Goal: Task Accomplishment & Management: Manage account settings

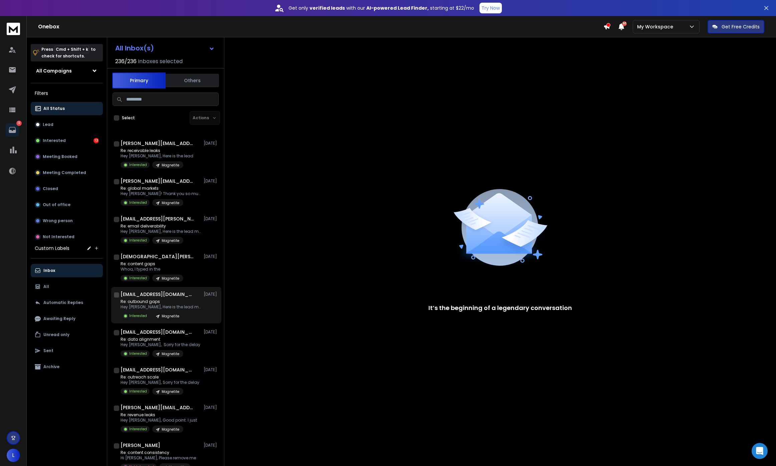
scroll to position [3713, 0]
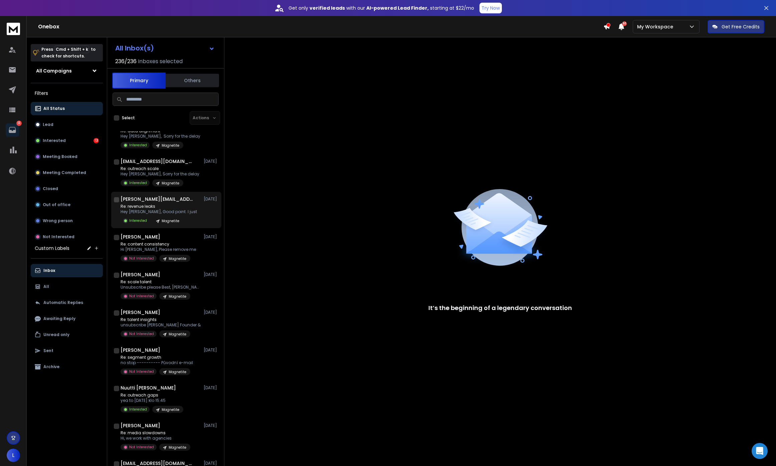
click at [194, 204] on div "Re: revenue leaks Hey [PERSON_NAME], Good point. I just Interested Magnetite" at bounding box center [169, 214] width 98 height 20
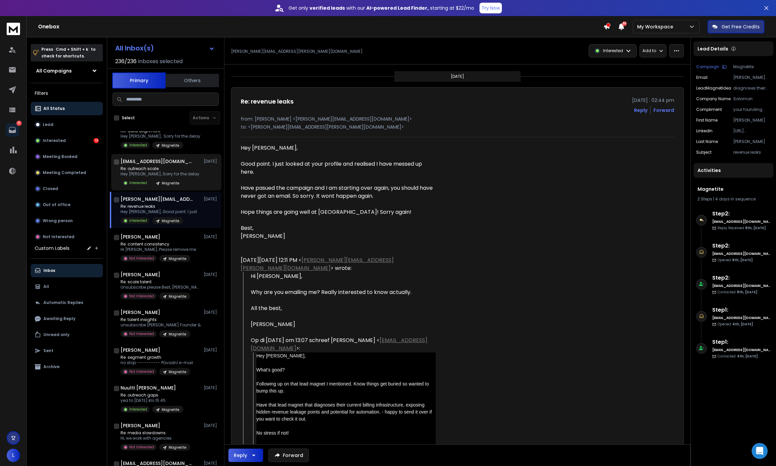
click at [187, 174] on div "Re: outreach scale Hey [PERSON_NAME], Sorry for the delay Interested Magnetite" at bounding box center [169, 176] width 98 height 20
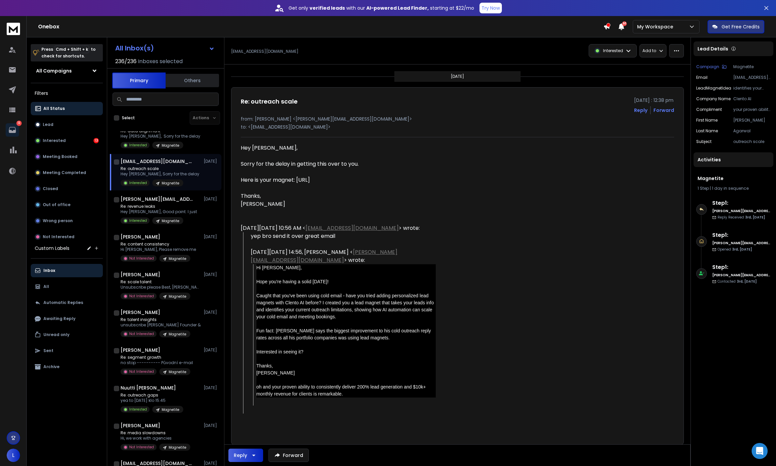
click at [161, 167] on p "Re: outreach scale" at bounding box center [159, 168] width 79 height 5
click at [678, 49] on icon "button" at bounding box center [676, 51] width 6 height 6
click at [676, 67] on div "Mark as unread" at bounding box center [656, 65] width 44 height 7
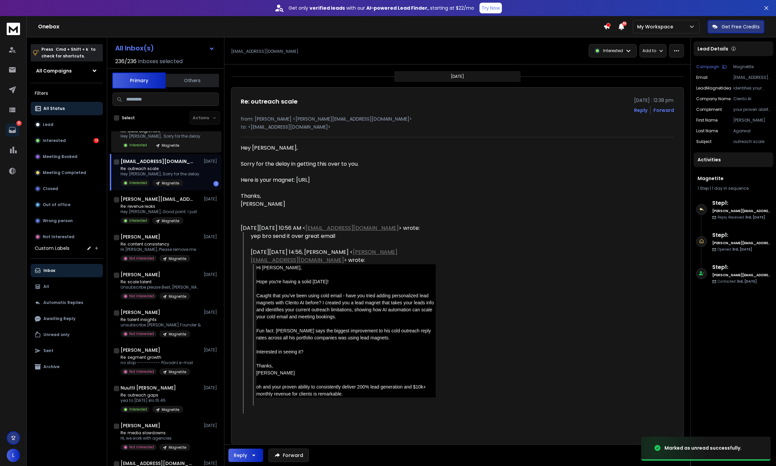
click at [168, 145] on p "Magnetite" at bounding box center [171, 145] width 18 height 5
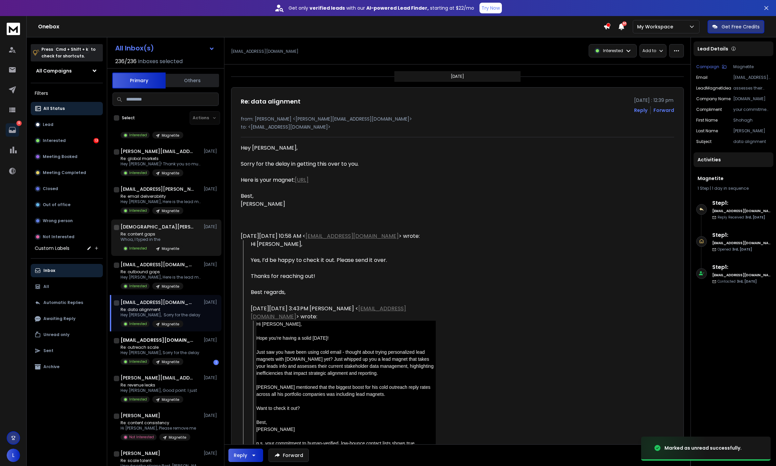
scroll to position [3520, 0]
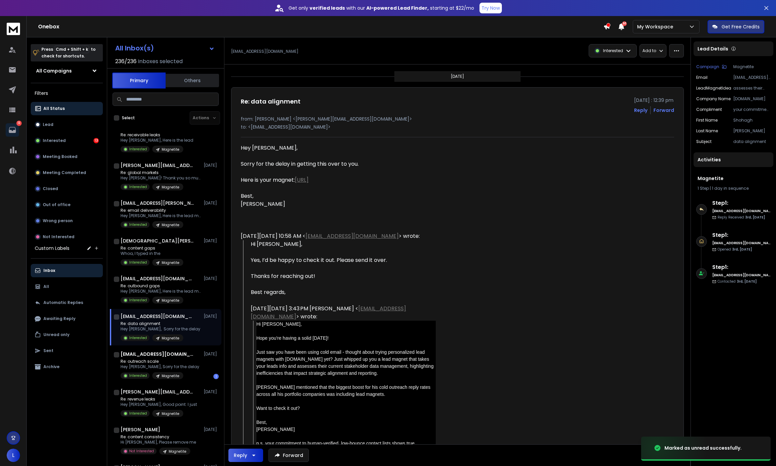
click at [194, 328] on div "Re: data alignment Hey [PERSON_NAME], Sorry for the delay Interested Magnetite" at bounding box center [169, 331] width 98 height 20
click at [677, 50] on icon "button" at bounding box center [676, 51] width 6 height 6
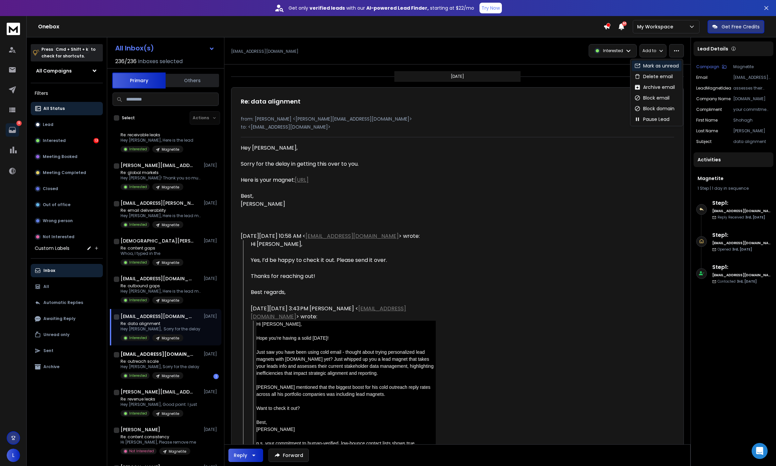
drag, startPoint x: 675, startPoint y: 67, endPoint x: 586, endPoint y: 99, distance: 94.4
click at [675, 67] on div "Mark as unread" at bounding box center [656, 65] width 44 height 7
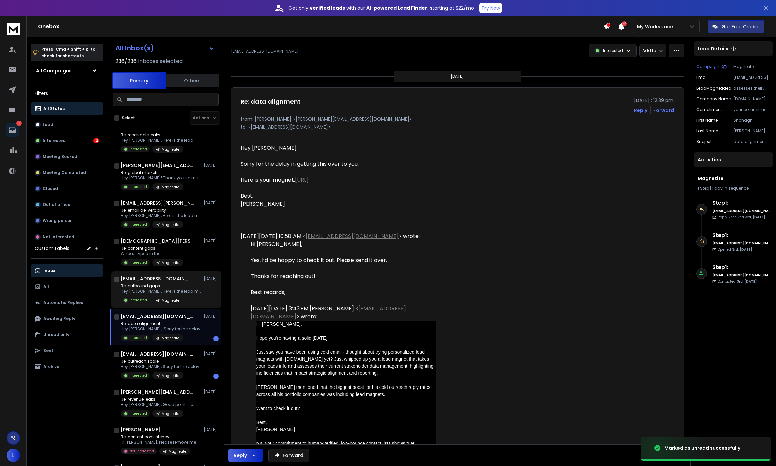
click at [200, 294] on div "Re: outbound gaps Hey Matiss, Here is the lead magnet: [URL] [[URL]] As Interes…" at bounding box center [160, 293] width 80 height 20
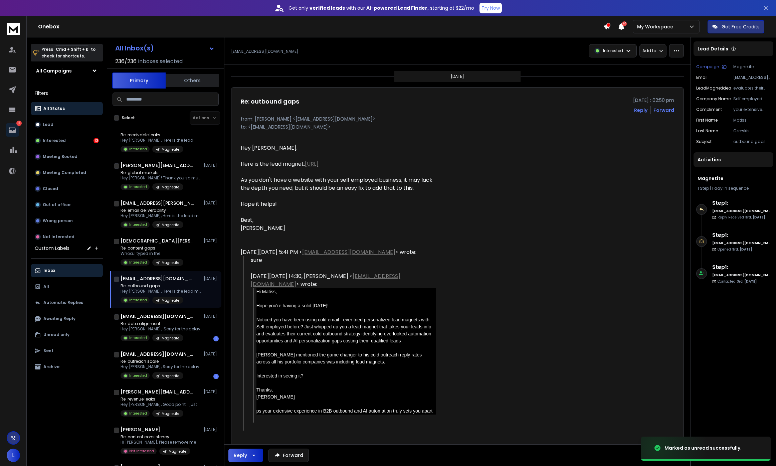
click at [680, 48] on button "button" at bounding box center [676, 50] width 15 height 13
click at [669, 67] on div "Mark as unread" at bounding box center [656, 65] width 44 height 7
click at [173, 252] on p "Whoa, I typed in the" at bounding box center [151, 253] width 63 height 5
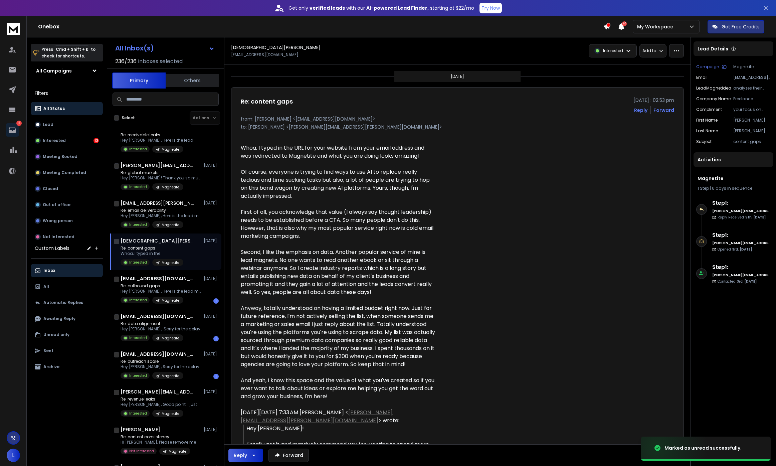
click at [673, 46] on button "button" at bounding box center [676, 50] width 15 height 13
click at [674, 69] on div "Mark as unread" at bounding box center [657, 65] width 50 height 11
click at [192, 213] on p "Hey [PERSON_NAME], Here is the lead magnet: [URL] [[URL]] I" at bounding box center [160, 215] width 80 height 5
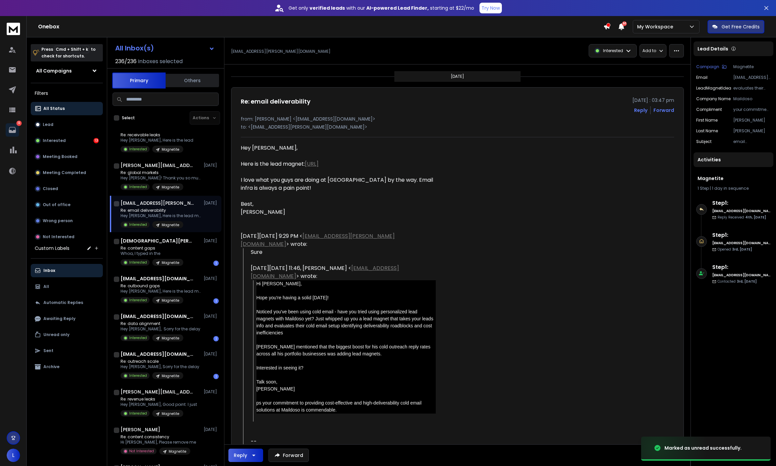
click at [684, 53] on div "[PERSON_NAME][EMAIL_ADDRESS][DOMAIN_NAME] Interested Add to Interested Add to" at bounding box center [457, 50] width 466 height 27
click at [681, 53] on button "button" at bounding box center [676, 50] width 15 height 13
click at [668, 69] on div "Mark as unread" at bounding box center [656, 65] width 44 height 7
click at [193, 173] on div "Re: global markets Hey [PERSON_NAME]! Thank you so much Interested Magnetite" at bounding box center [169, 180] width 98 height 20
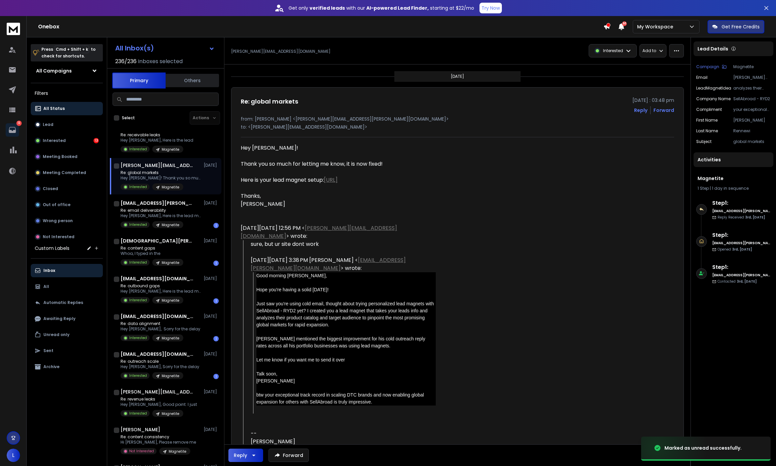
click at [673, 51] on button "button" at bounding box center [676, 50] width 15 height 13
click at [661, 68] on div "Mark as unread" at bounding box center [656, 65] width 44 height 7
click at [186, 138] on div "Re: receivable leaks Hey [PERSON_NAME], Here is the lead Interested Magnetite" at bounding box center [169, 142] width 98 height 20
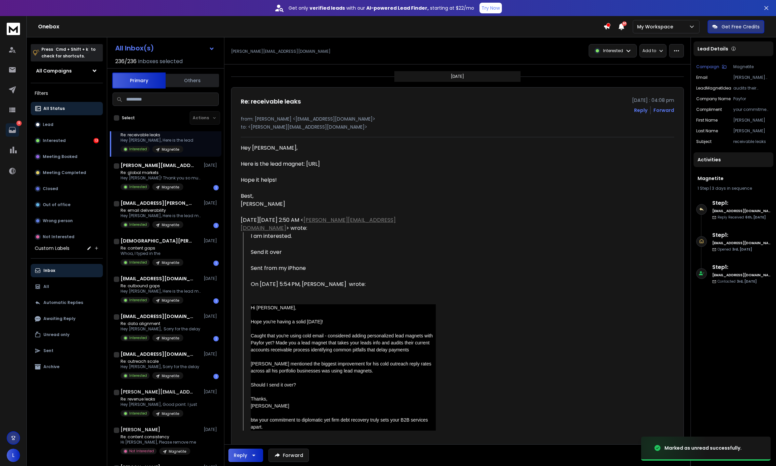
click at [681, 50] on button "button" at bounding box center [676, 50] width 15 height 13
click at [666, 68] on div "Mark as unread" at bounding box center [656, 65] width 44 height 7
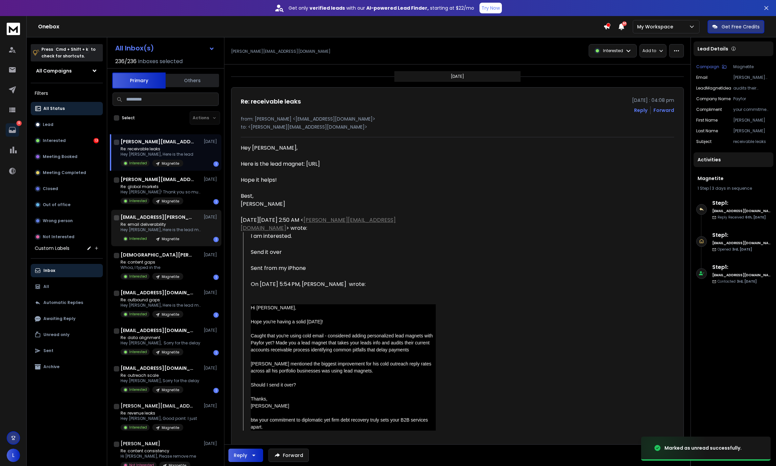
scroll to position [3410, 0]
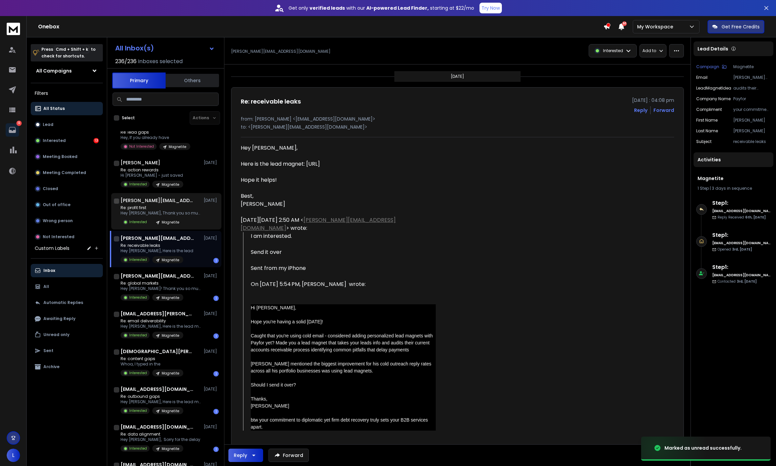
click at [185, 207] on p "Re: profit first" at bounding box center [160, 207] width 80 height 5
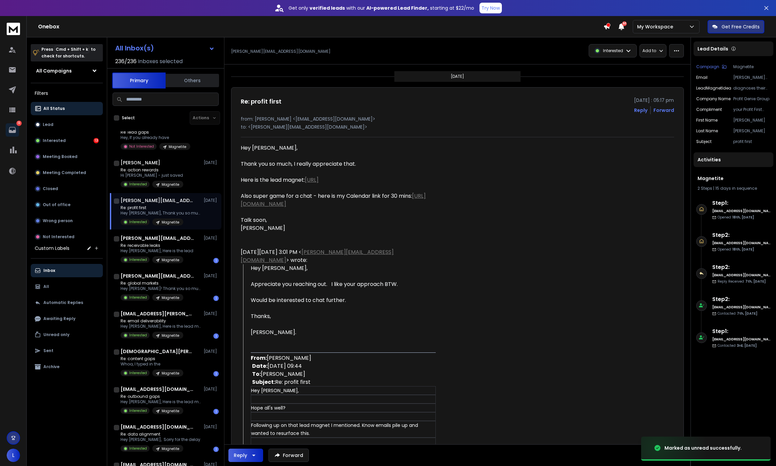
click at [680, 47] on button "button" at bounding box center [676, 50] width 15 height 13
click at [670, 67] on div "Mark as unread" at bounding box center [656, 65] width 44 height 7
click at [188, 167] on div "Re: action rewards Hi [PERSON_NAME] - just saved Interested Magnetite" at bounding box center [169, 177] width 98 height 20
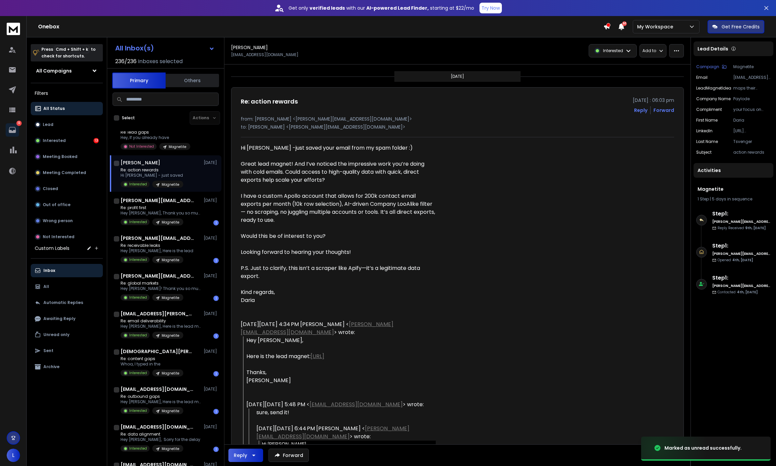
click at [678, 51] on icon "button" at bounding box center [676, 50] width 5 height 1
click at [661, 68] on div "Mark as unread" at bounding box center [656, 65] width 44 height 7
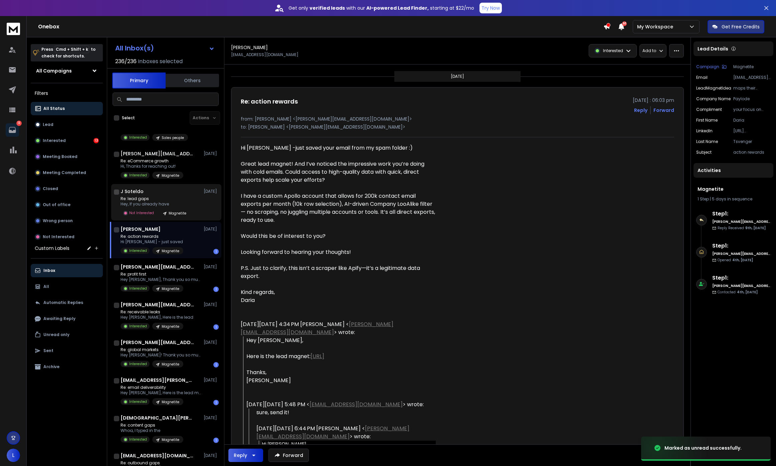
scroll to position [3330, 0]
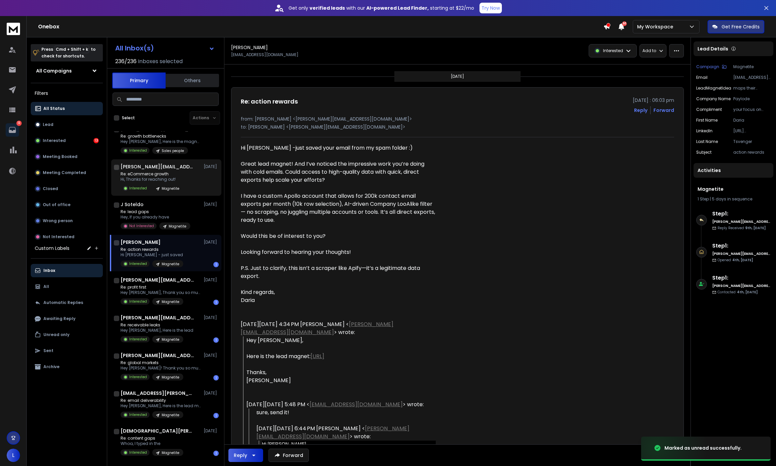
click at [194, 170] on div "[PERSON_NAME][EMAIL_ADDRESS][DOMAIN_NAME] [DATE] Re: eCommerce growth Hi, Thank…" at bounding box center [169, 177] width 98 height 28
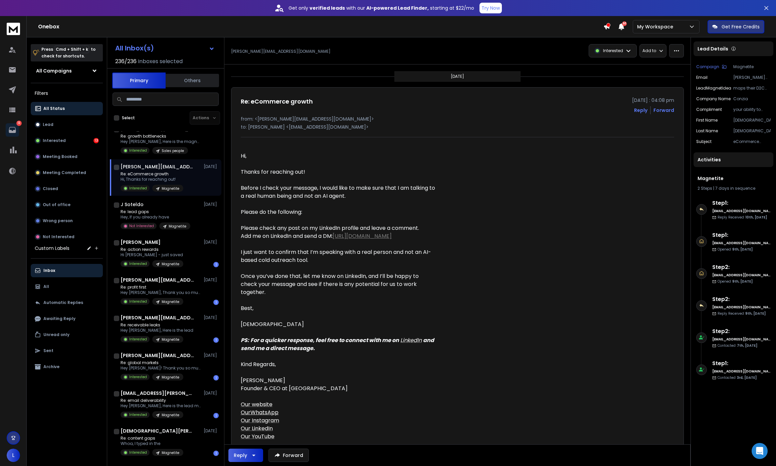
click at [678, 50] on icon "button" at bounding box center [676, 50] width 5 height 1
click at [668, 64] on div "Mark as unread" at bounding box center [656, 65] width 44 height 7
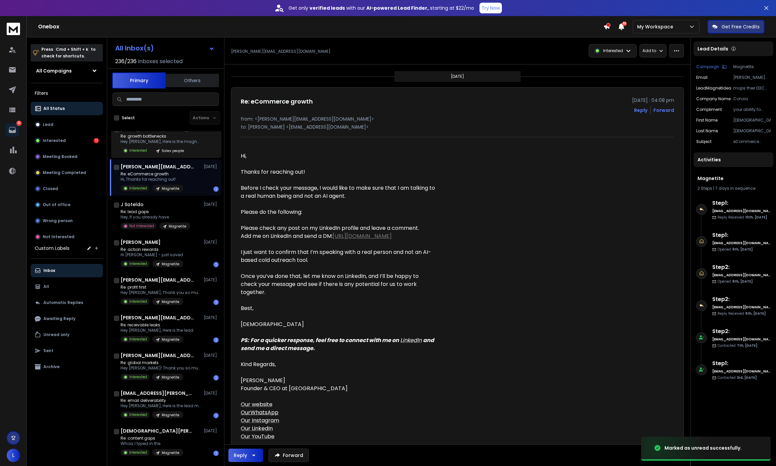
click at [195, 136] on p "Re: growth bottlenecks" at bounding box center [160, 136] width 80 height 5
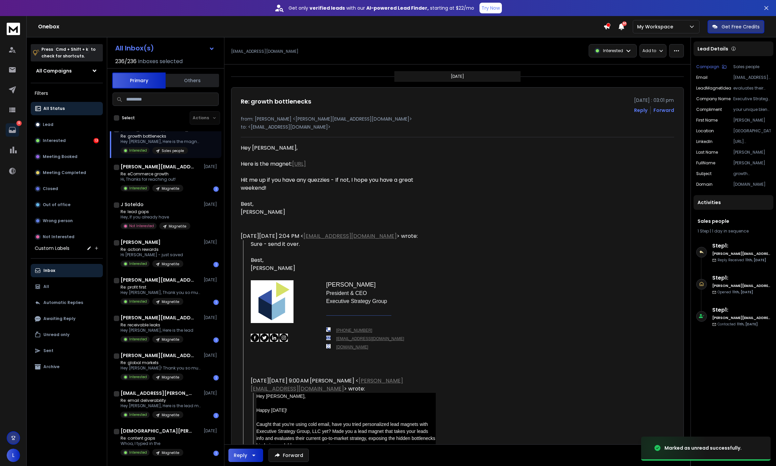
click at [679, 53] on button "button" at bounding box center [676, 50] width 15 height 13
click at [674, 65] on div "Mark as unread" at bounding box center [656, 65] width 44 height 7
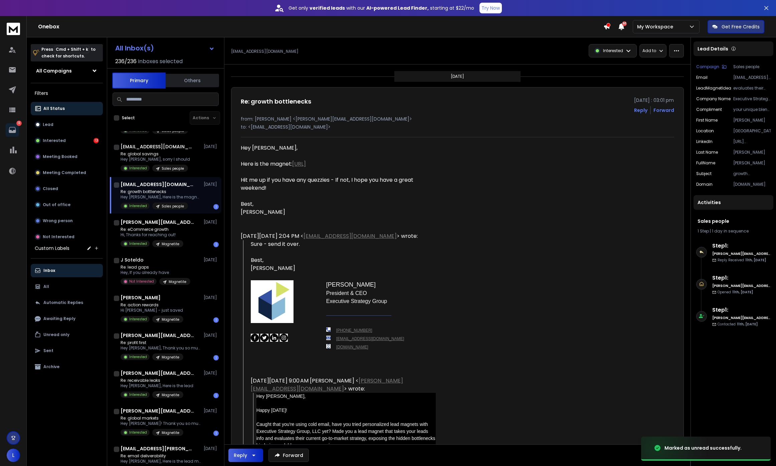
scroll to position [3270, 0]
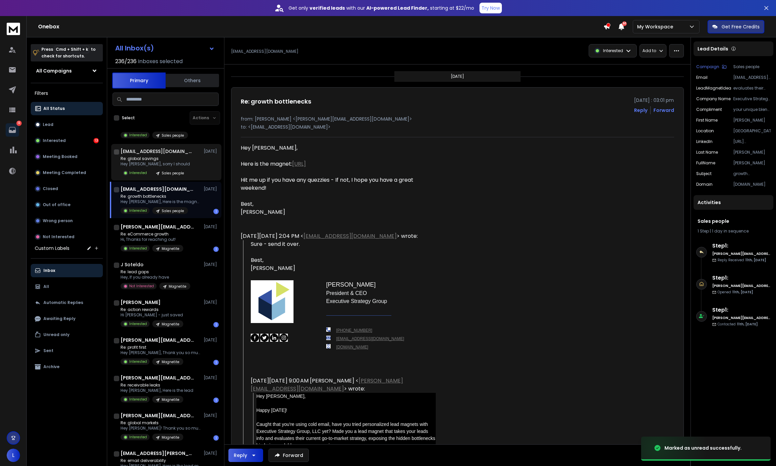
click at [184, 167] on div "Re: global savings Hey [PERSON_NAME], sorry I should Interested Sales people" at bounding box center [154, 166] width 69 height 20
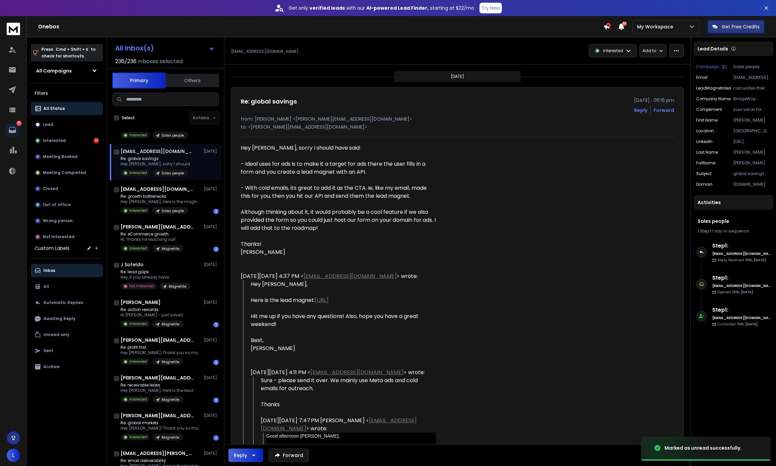
click at [677, 53] on icon "button" at bounding box center [676, 51] width 6 height 6
click at [675, 65] on div "Mark as unread" at bounding box center [656, 65] width 44 height 7
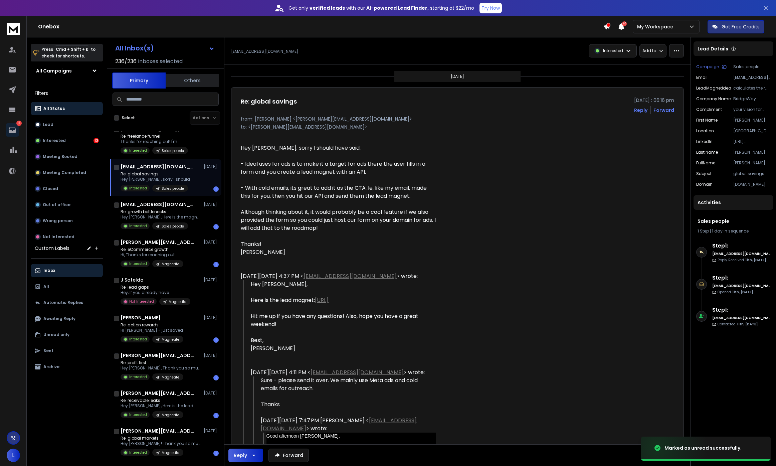
scroll to position [3254, 0]
click at [198, 150] on div "Re: freelance funnel Thanks for reaching out! I'm Interested Sales people" at bounding box center [169, 144] width 98 height 20
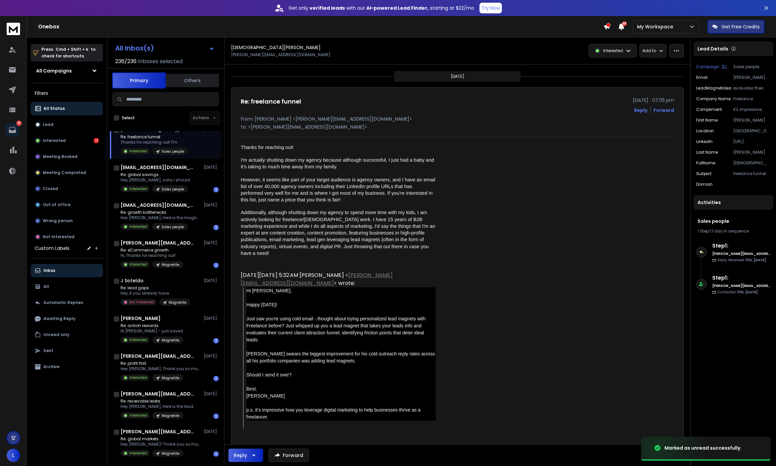
click at [676, 53] on icon "button" at bounding box center [676, 51] width 6 height 6
click at [666, 66] on div "Mark as unread" at bounding box center [656, 65] width 44 height 7
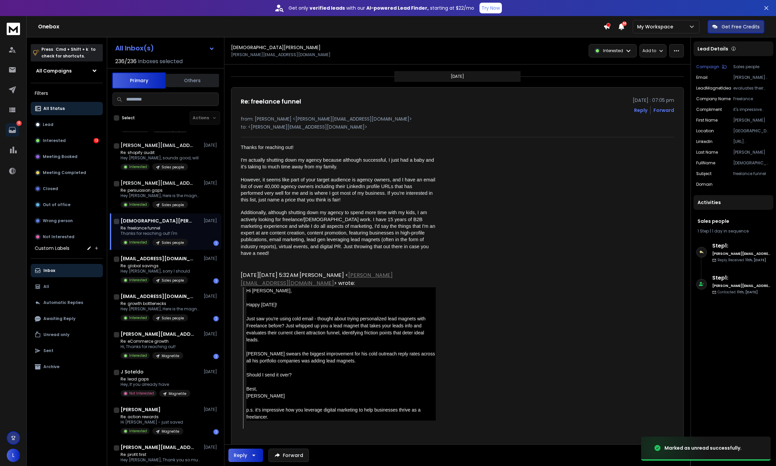
scroll to position [3165, 0]
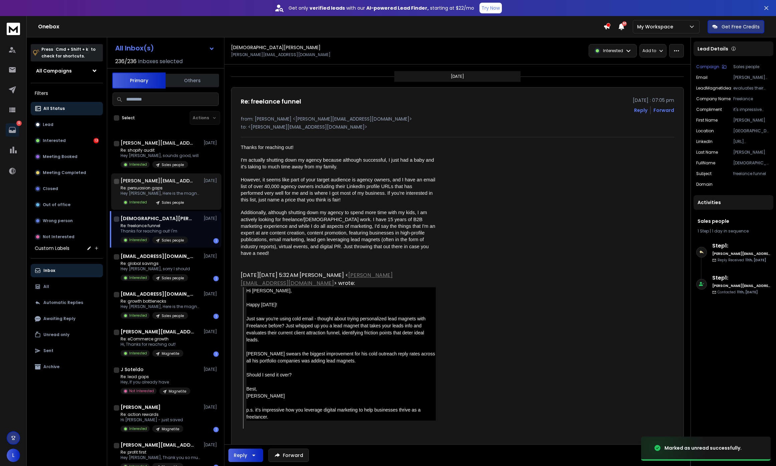
click at [191, 186] on p "Re: persuasion gaps" at bounding box center [160, 187] width 80 height 5
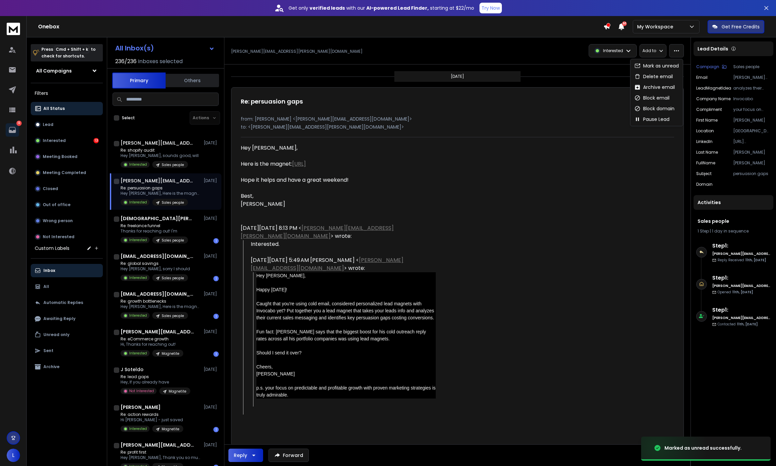
click at [676, 48] on icon "button" at bounding box center [676, 51] width 6 height 6
click at [673, 66] on div "Mark as unread" at bounding box center [656, 65] width 44 height 7
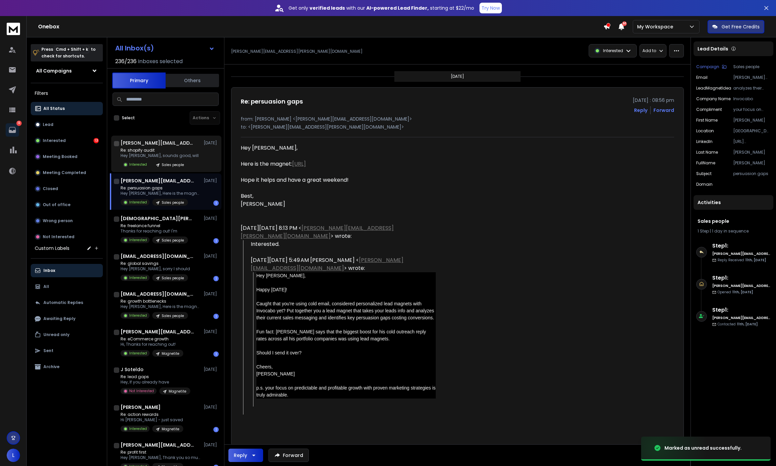
click at [177, 158] on p "Hey [PERSON_NAME], sounds good, will" at bounding box center [159, 155] width 78 height 5
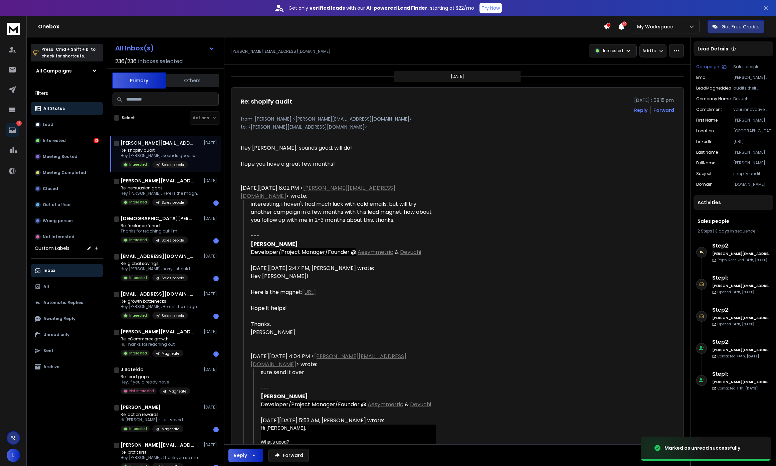
click at [675, 52] on icon "button" at bounding box center [676, 51] width 6 height 6
click at [669, 69] on div "Mark as unread" at bounding box center [656, 65] width 44 height 7
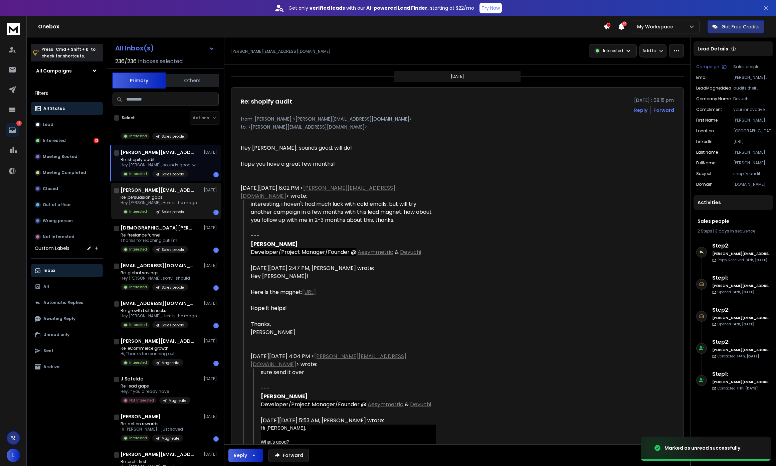
scroll to position [3065, 0]
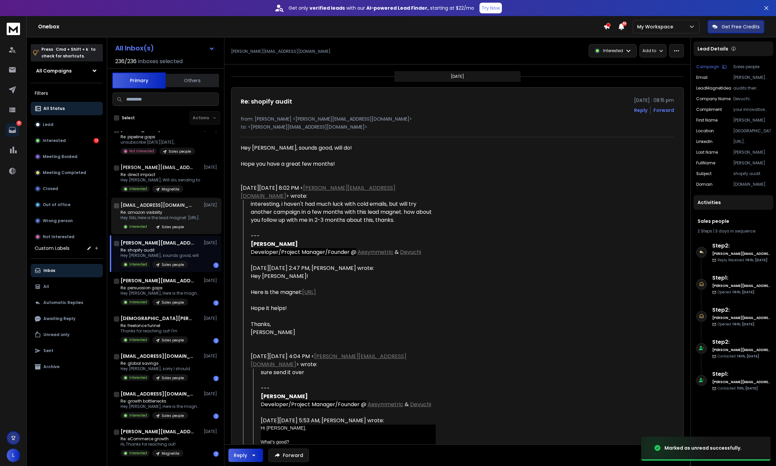
click at [198, 223] on div "Interested Sales people" at bounding box center [160, 226] width 80 height 7
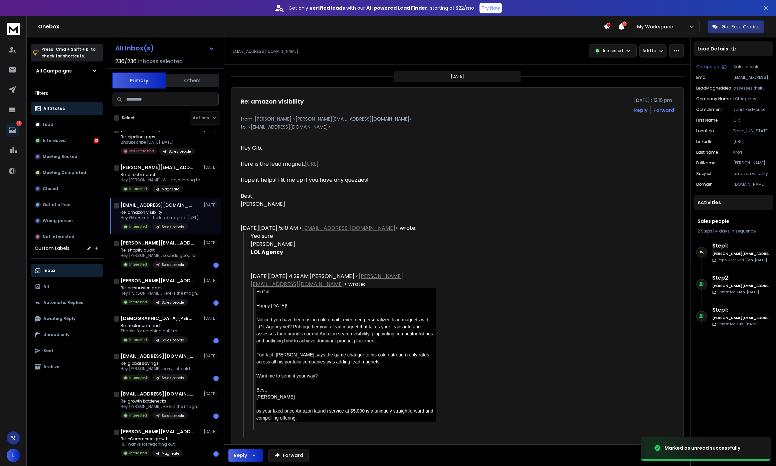
click at [684, 46] on div "[EMAIL_ADDRESS][DOMAIN_NAME] Interested Add to Interested Add to" at bounding box center [457, 50] width 466 height 27
click at [676, 55] on button "button" at bounding box center [676, 50] width 15 height 13
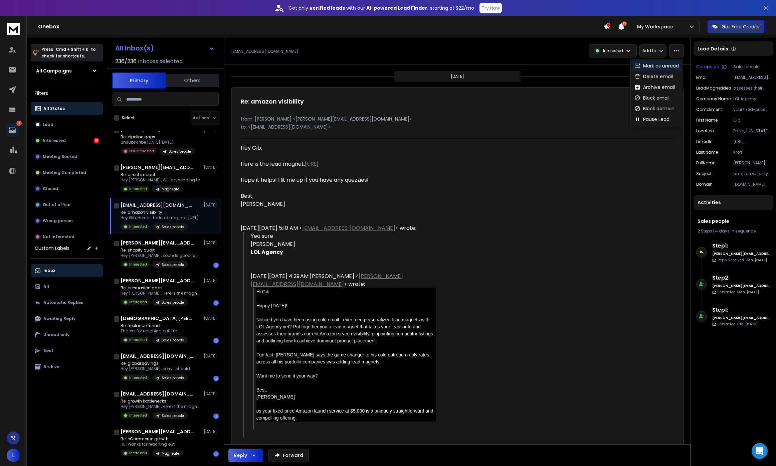
click at [672, 68] on div "Mark as unread" at bounding box center [656, 65] width 44 height 7
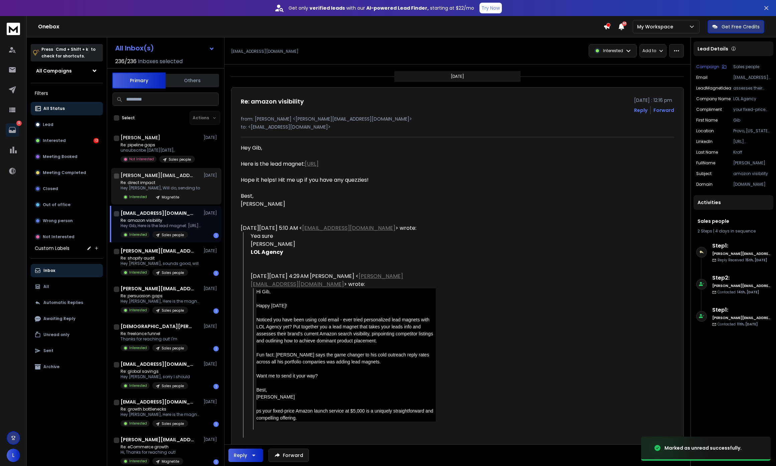
scroll to position [3053, 0]
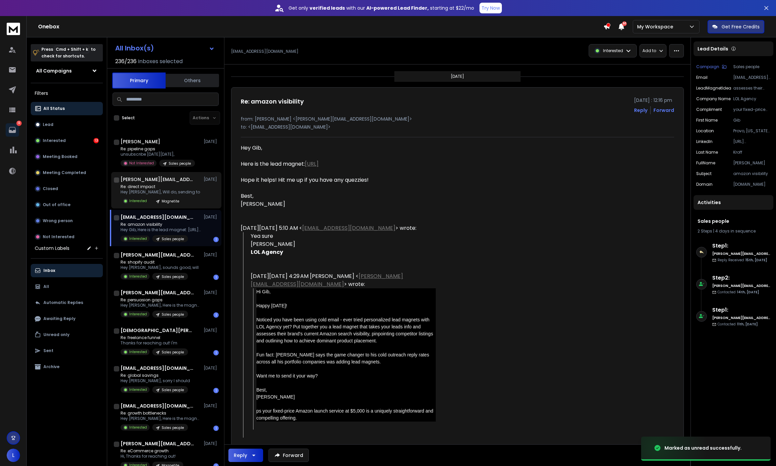
click at [191, 190] on div "Re: direct impact Hey [PERSON_NAME], Will do, sending to Interested Magnetite" at bounding box center [169, 194] width 98 height 20
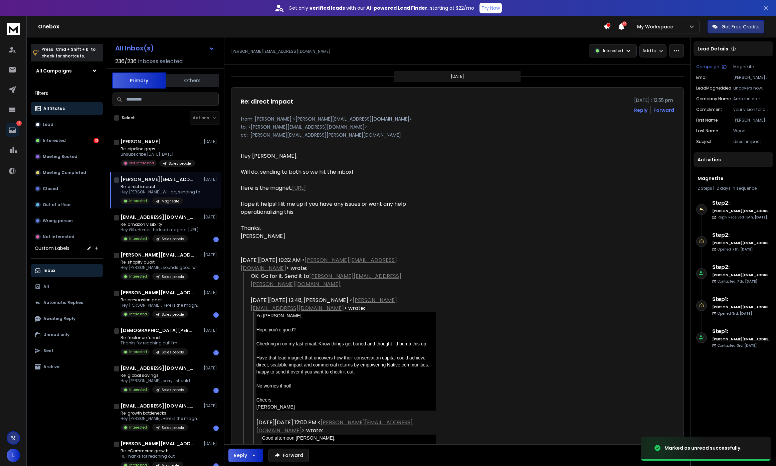
click at [675, 48] on icon "button" at bounding box center [676, 51] width 6 height 6
click at [663, 65] on div "Mark as unread" at bounding box center [656, 65] width 44 height 7
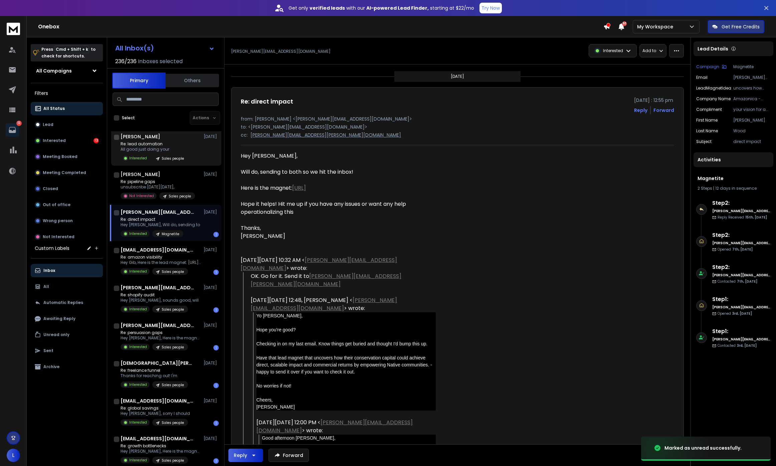
scroll to position [3001, 0]
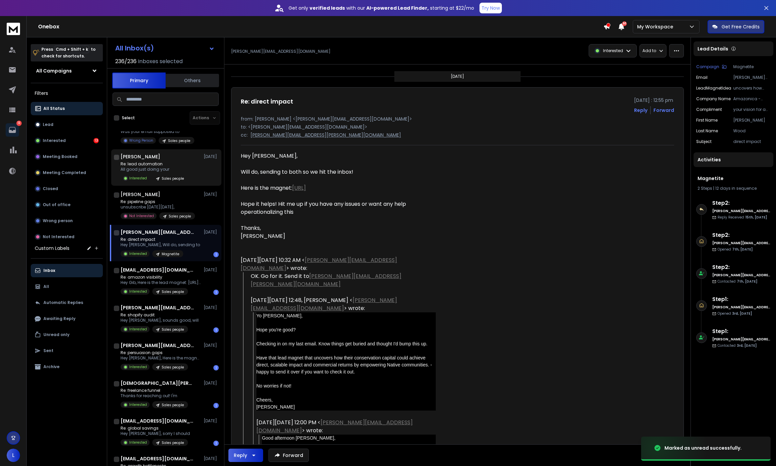
click at [197, 162] on div "Re: lead automation All good just doing your Interested Sales people" at bounding box center [169, 171] width 98 height 20
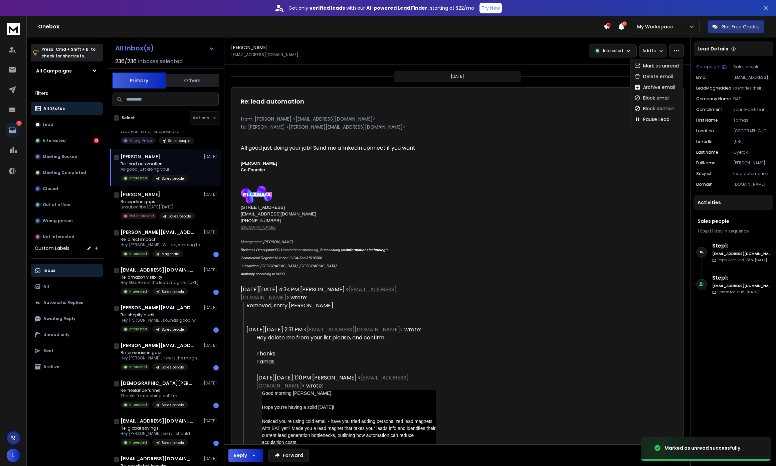
click at [672, 47] on button "button" at bounding box center [676, 50] width 15 height 13
click at [663, 64] on div "Mark as unread" at bounding box center [656, 65] width 44 height 7
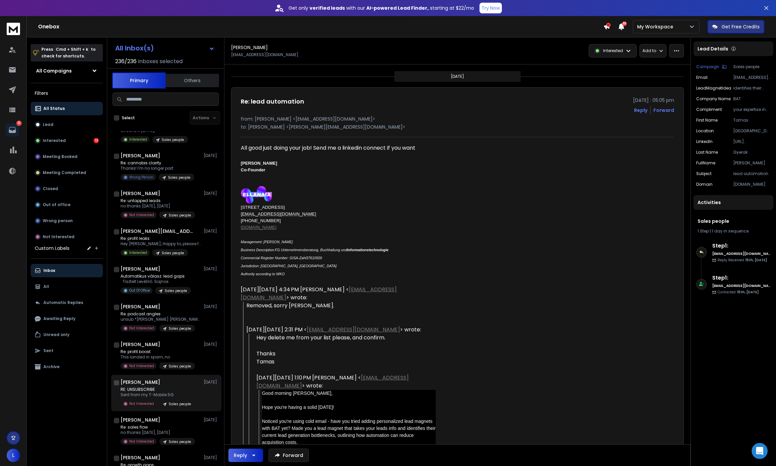
scroll to position [2717, 0]
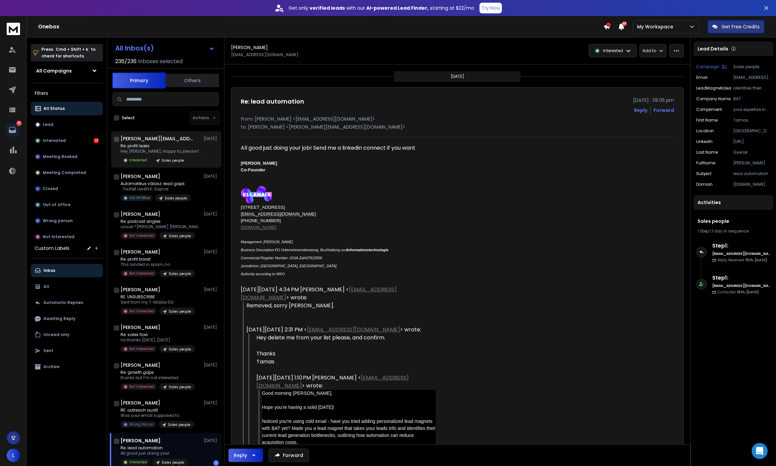
click at [192, 154] on div "Re: profit leaks Hey [PERSON_NAME], Happy to, please feel Interested Sales peop…" at bounding box center [169, 153] width 98 height 20
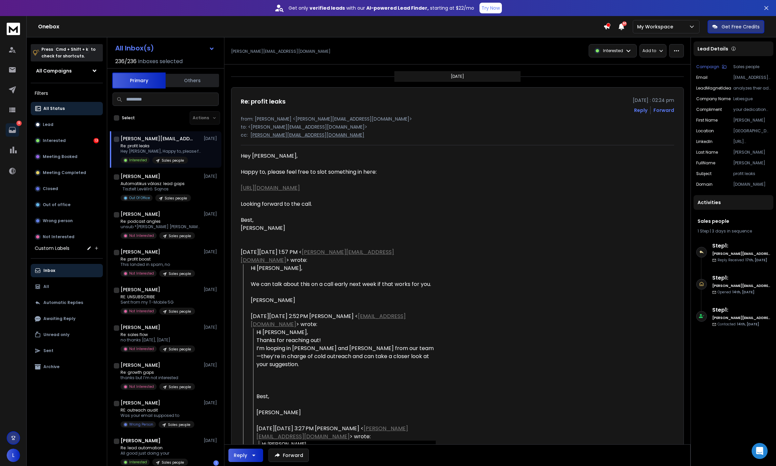
click at [676, 54] on button "button" at bounding box center [676, 50] width 15 height 13
click at [666, 68] on div "Mark as unread" at bounding box center [656, 65] width 44 height 7
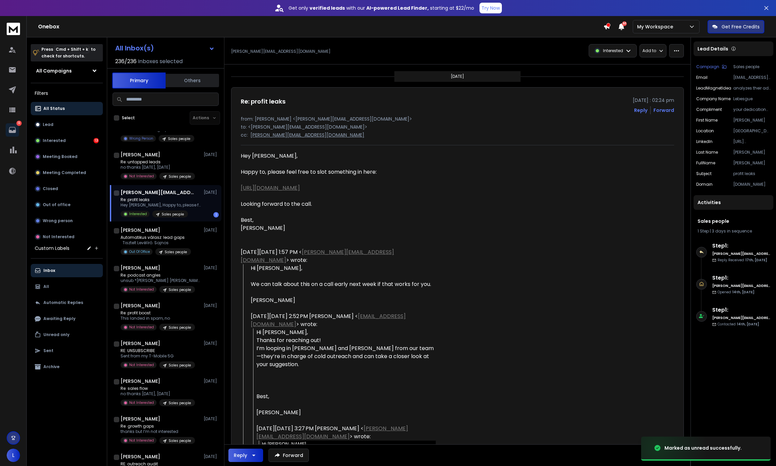
scroll to position [2576, 0]
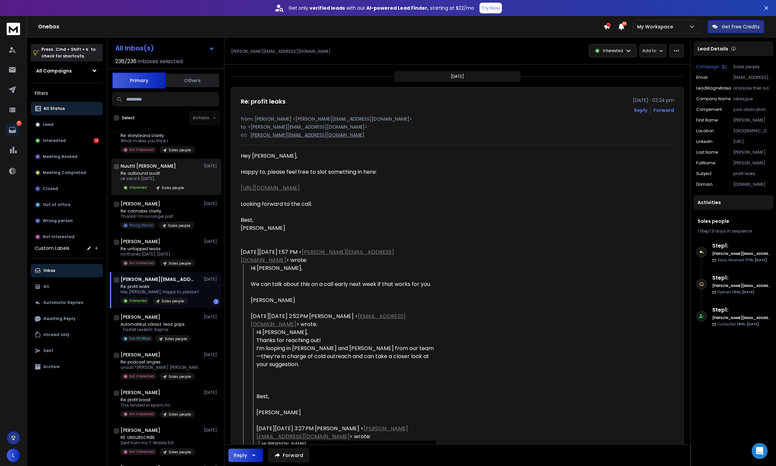
click at [183, 180] on p "ok send it [DATE]," at bounding box center [153, 178] width 67 height 5
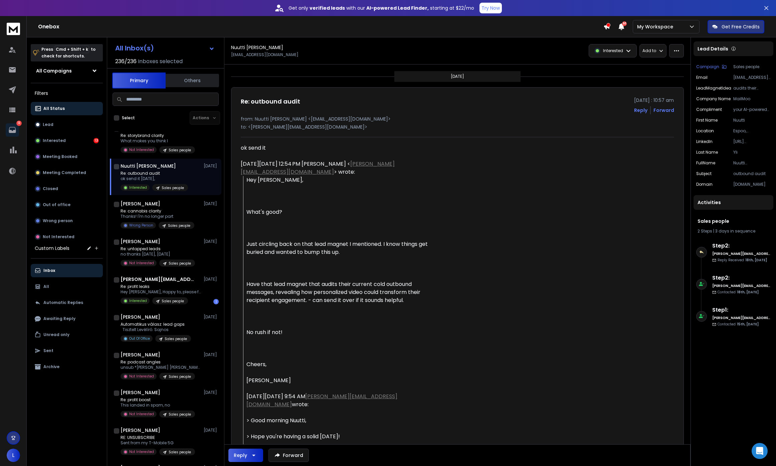
click at [674, 55] on button "button" at bounding box center [676, 50] width 15 height 13
click at [668, 67] on div "Mark as unread" at bounding box center [656, 65] width 44 height 7
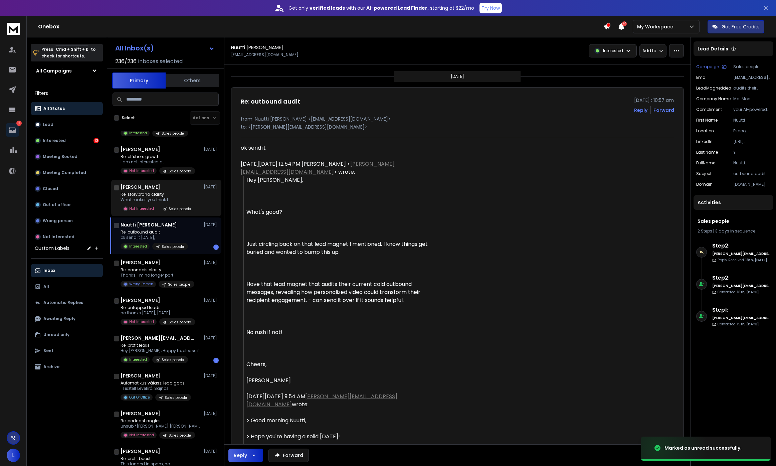
scroll to position [2492, 0]
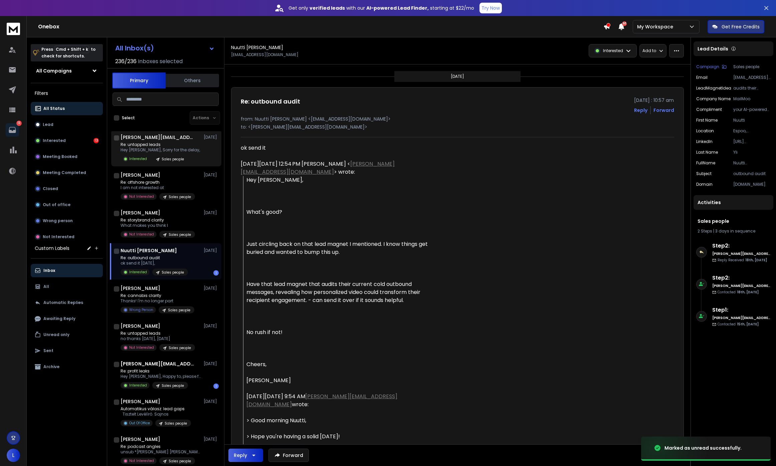
click at [193, 143] on div "Re: untapped leads Hey [PERSON_NAME], Sorry for the delay, Interested Sales peo…" at bounding box center [169, 152] width 98 height 20
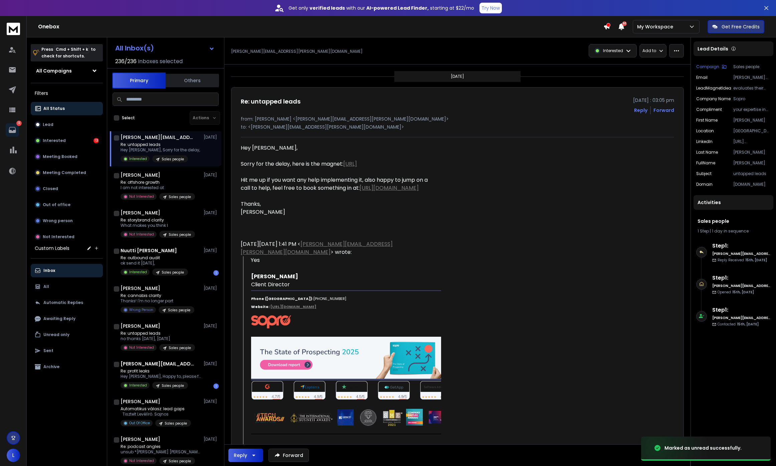
click at [674, 53] on icon "button" at bounding box center [676, 51] width 6 height 6
click at [665, 65] on div "Mark as unread" at bounding box center [656, 65] width 44 height 7
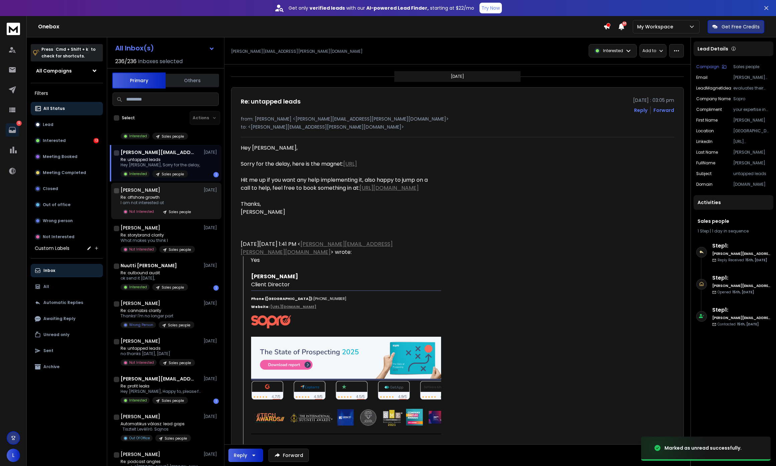
scroll to position [2396, 0]
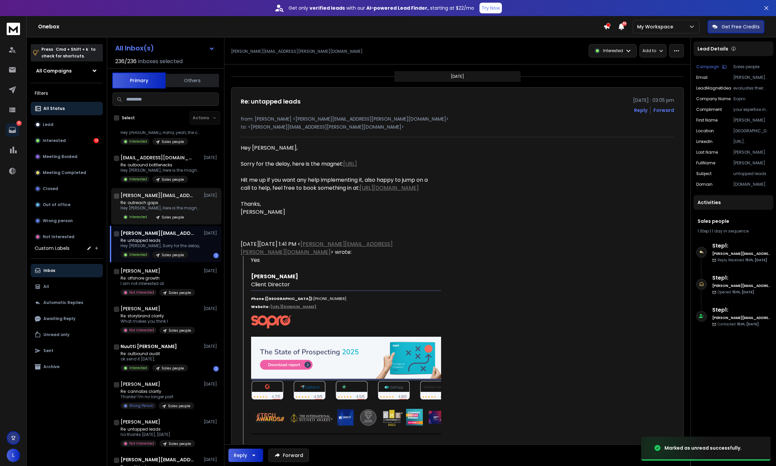
click at [189, 202] on div "Re: outreach gaps Hey [PERSON_NAME], Here is the magnet, Interested Sales people" at bounding box center [169, 210] width 98 height 20
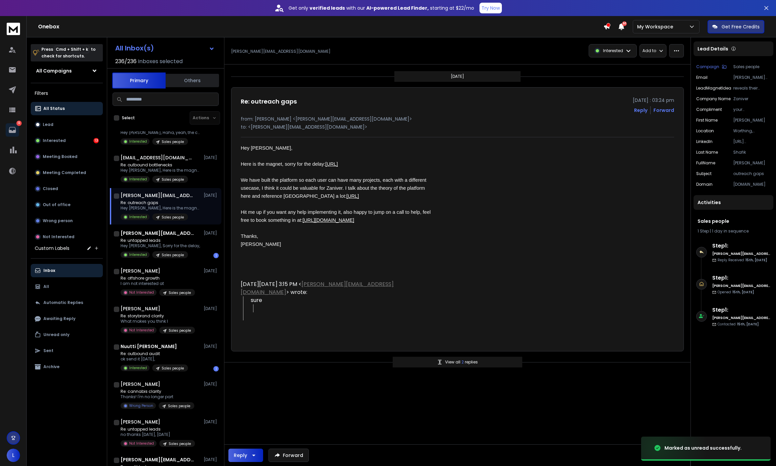
click at [678, 53] on icon "button" at bounding box center [676, 51] width 6 height 6
click at [652, 67] on div "Mark as unread" at bounding box center [656, 65] width 44 height 7
click at [194, 158] on div "[EMAIL_ADDRESS][DOMAIN_NAME] [DATE]" at bounding box center [169, 157] width 98 height 7
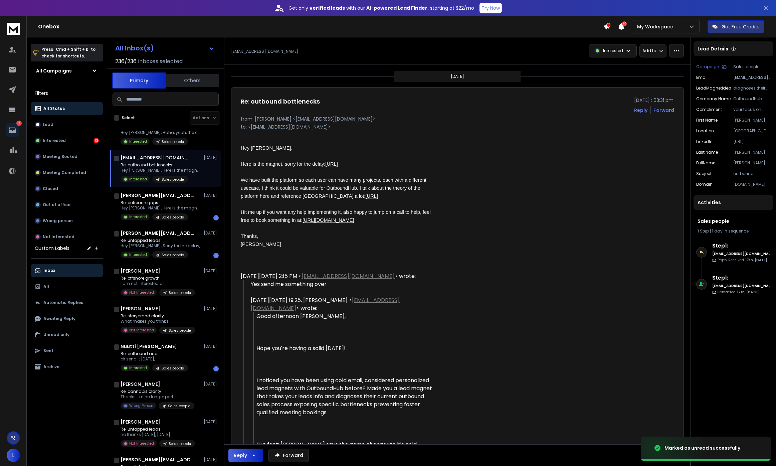
click at [670, 53] on button "button" at bounding box center [676, 50] width 15 height 13
click at [653, 69] on div "Mark as unread" at bounding box center [657, 65] width 50 height 11
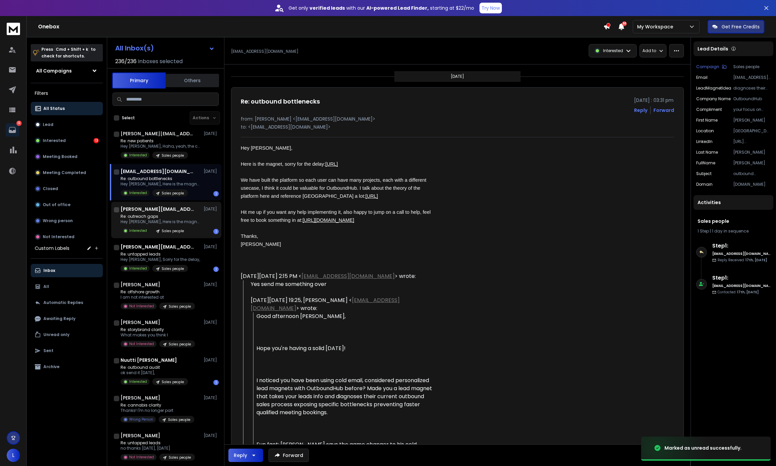
scroll to position [2342, 0]
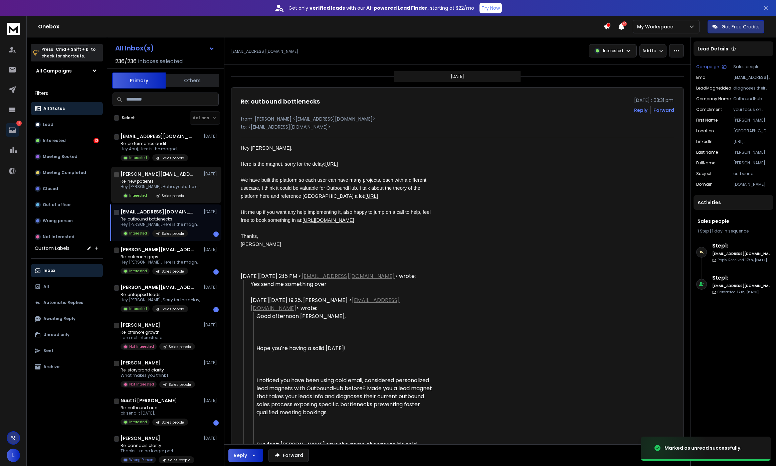
click at [197, 189] on div "Re: new patients Hey [PERSON_NAME], Haha, yeah, the copy Interested Sales people" at bounding box center [169, 189] width 98 height 20
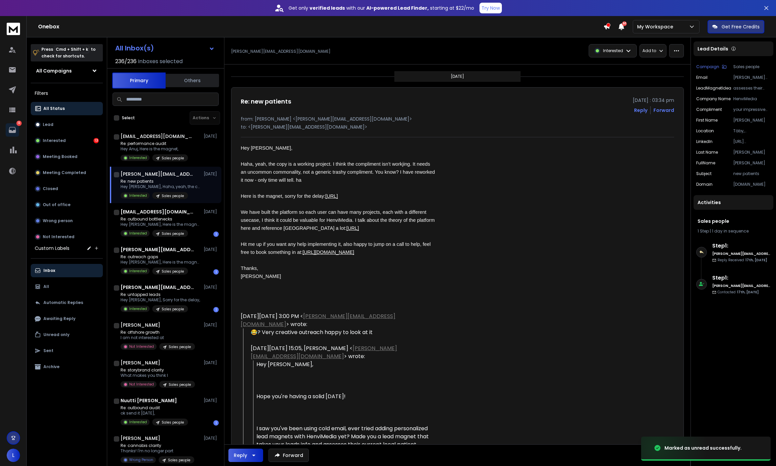
click at [671, 53] on button "button" at bounding box center [676, 50] width 15 height 13
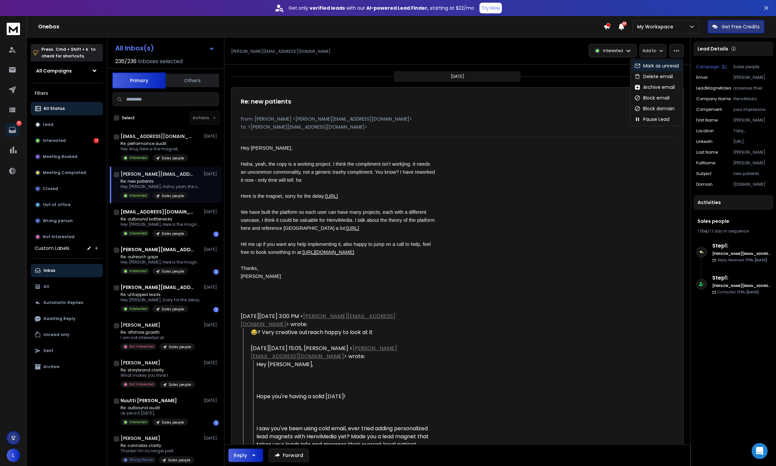
click at [658, 69] on div "Mark as unread" at bounding box center [657, 65] width 50 height 11
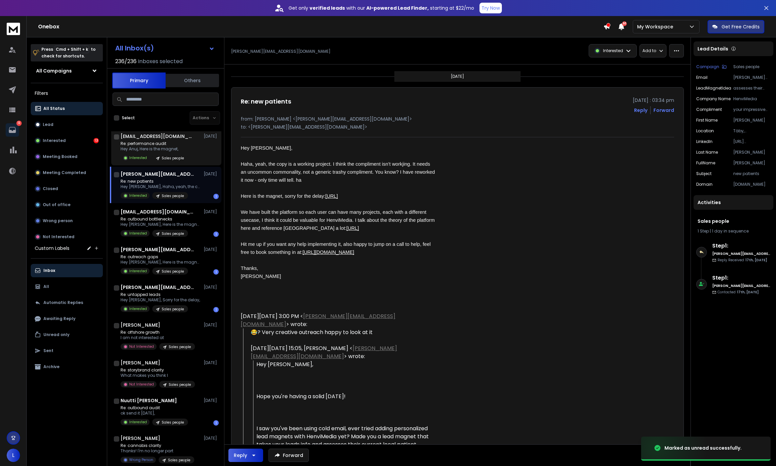
click at [175, 157] on p "Sales people" at bounding box center [173, 158] width 22 height 5
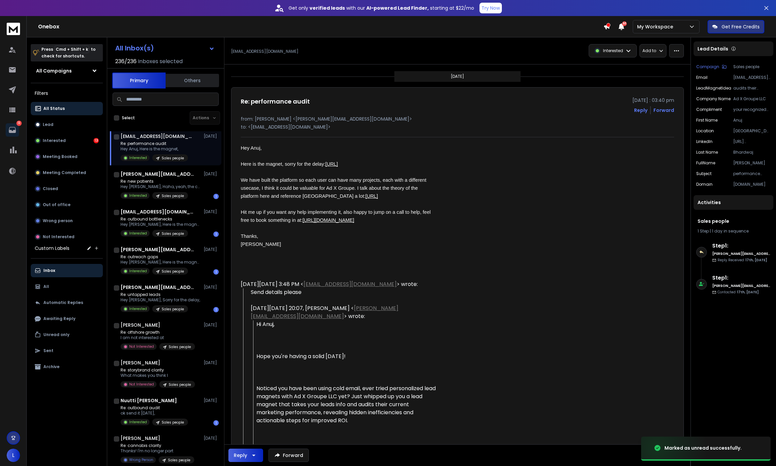
click at [671, 54] on button "button" at bounding box center [676, 50] width 15 height 13
click at [653, 68] on div "Mark as unread" at bounding box center [656, 65] width 44 height 7
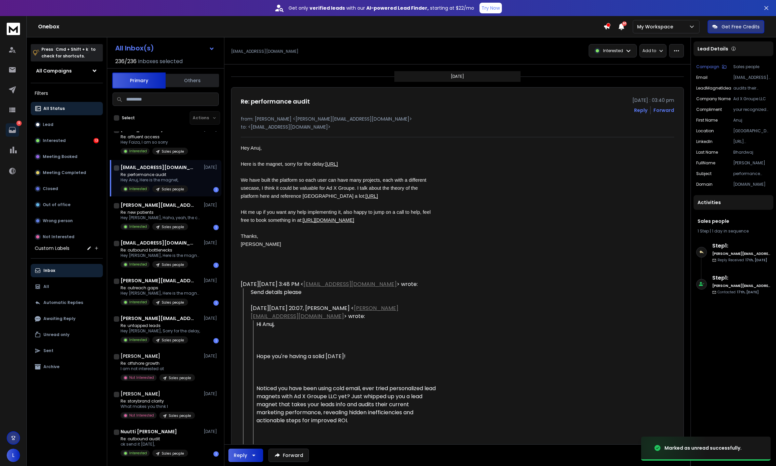
scroll to position [2282, 0]
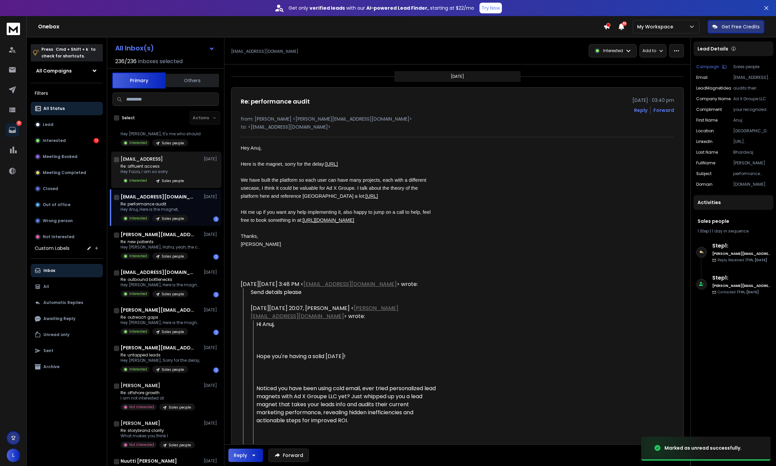
click at [184, 175] on div "Re: affluent access Hey Faiza, I am so sorry Interested Sales people" at bounding box center [153, 174] width 67 height 20
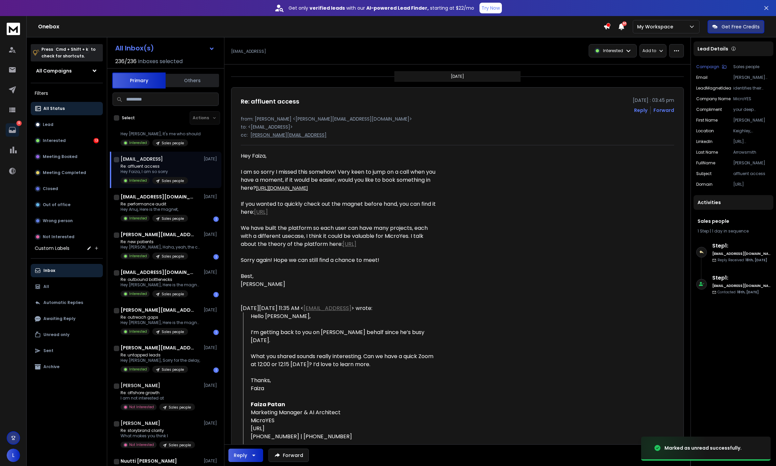
click at [670, 52] on button "button" at bounding box center [676, 50] width 15 height 13
click at [665, 67] on div "Mark as unread" at bounding box center [656, 65] width 44 height 7
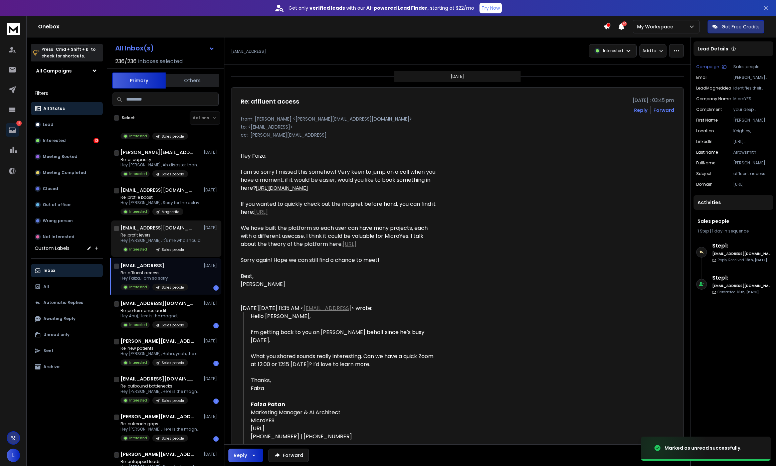
click at [191, 232] on div "[EMAIL_ADDRESS][DOMAIN_NAME] [DATE] Re: profit levers Hey [PERSON_NAME], It's m…" at bounding box center [169, 238] width 98 height 28
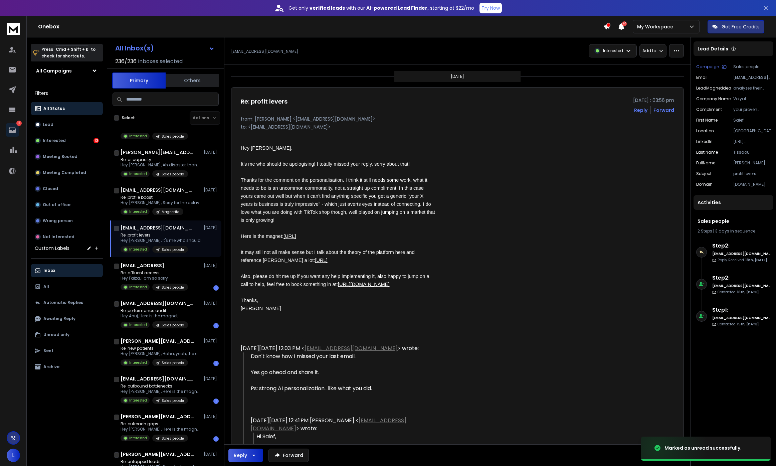
click at [673, 48] on icon "button" at bounding box center [676, 51] width 6 height 6
click at [661, 66] on div "Mark as unread" at bounding box center [656, 65] width 44 height 7
click at [194, 185] on div "[EMAIL_ADDRESS][DOMAIN_NAME] [DATE] Re: profile boost Hey [PERSON_NAME], Sorry …" at bounding box center [166, 201] width 110 height 36
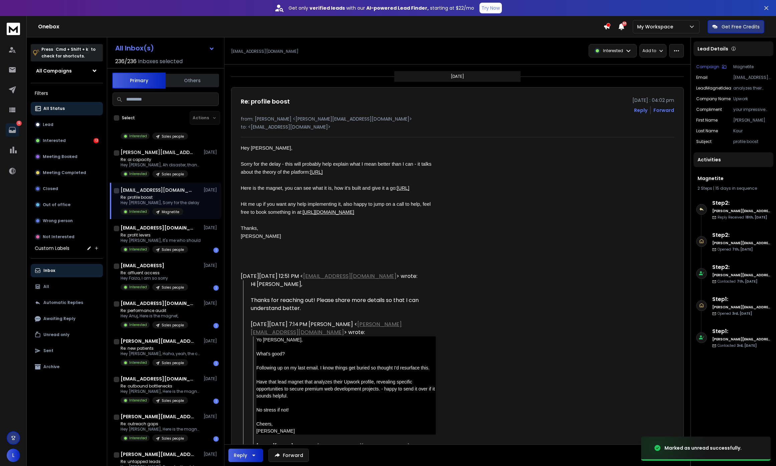
click at [678, 49] on icon "button" at bounding box center [676, 51] width 6 height 6
click at [666, 69] on div "Mark as unread" at bounding box center [656, 65] width 44 height 7
click at [189, 158] on div "Re: ai capacity Hey [PERSON_NAME], Ah disaster, thanks for Interested Sales peo…" at bounding box center [169, 167] width 98 height 20
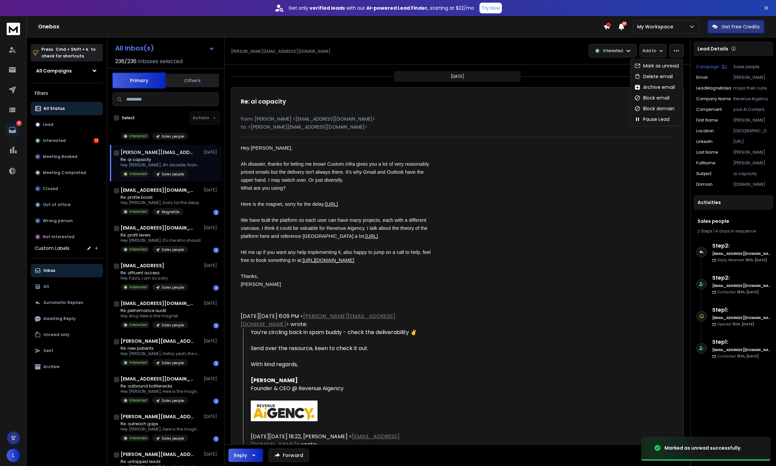
click at [674, 47] on button "button" at bounding box center [676, 50] width 15 height 13
click at [664, 68] on div "Mark as unread" at bounding box center [656, 65] width 44 height 7
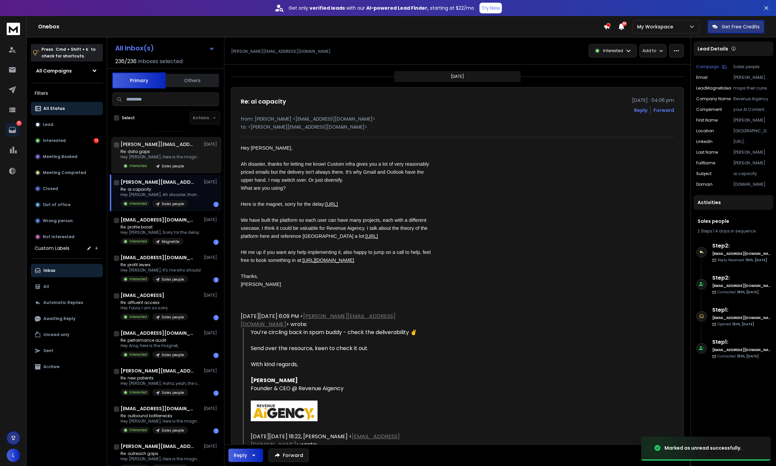
scroll to position [2122, 0]
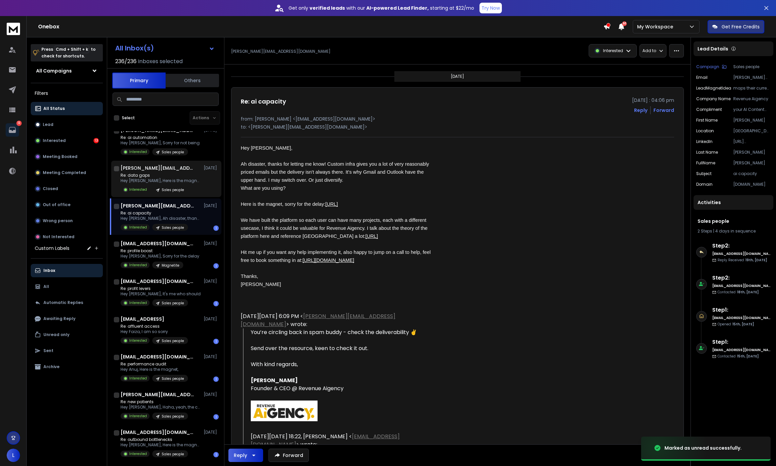
click at [190, 170] on h1 "[PERSON_NAME][EMAIL_ADDRESS][DOMAIN_NAME]" at bounding box center [156, 168] width 73 height 7
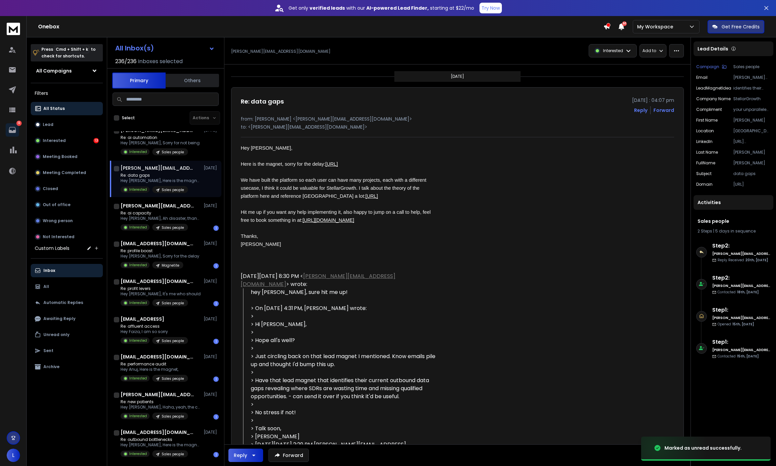
click at [676, 49] on icon "button" at bounding box center [676, 51] width 6 height 6
click at [658, 68] on div "Mark as unread" at bounding box center [656, 65] width 44 height 7
click at [175, 142] on p "Hey [PERSON_NAME], Sorry for not being" at bounding box center [159, 142] width 79 height 5
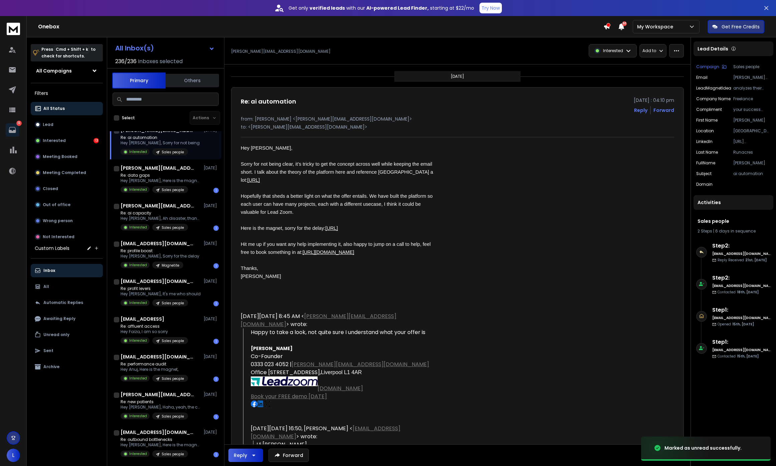
click at [681, 49] on button "button" at bounding box center [676, 50] width 15 height 13
click at [667, 65] on div "Mark as unread" at bounding box center [656, 65] width 44 height 7
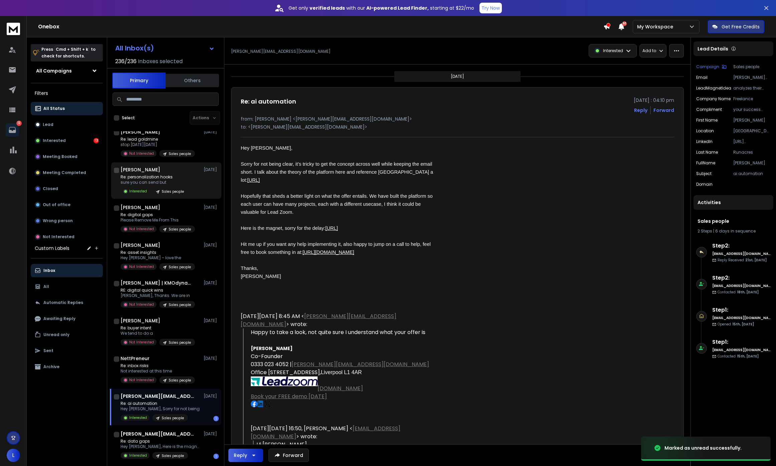
scroll to position [1840, 0]
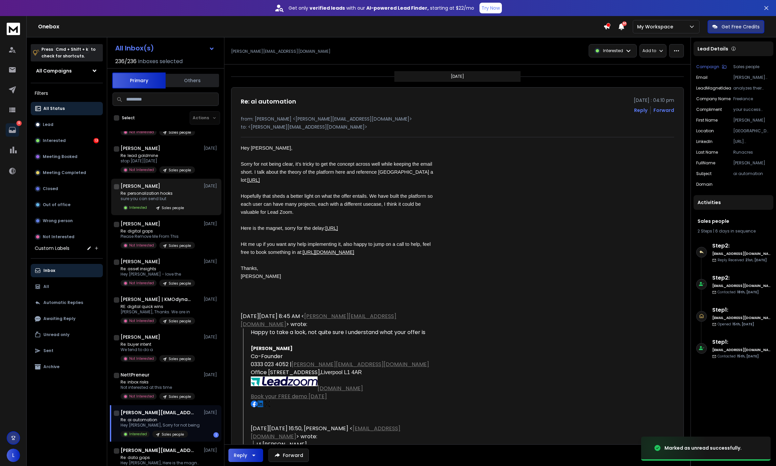
click at [190, 198] on div "Re: personalization hooks sure you can send but Interested Sales people" at bounding box center [169, 201] width 98 height 20
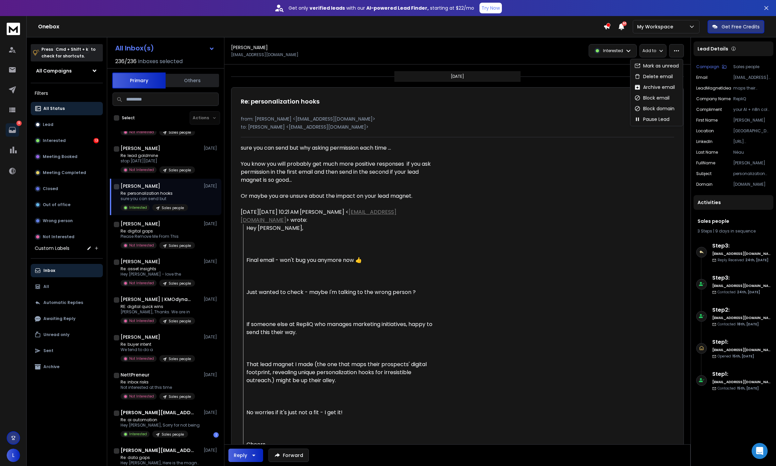
click at [682, 46] on button "button" at bounding box center [676, 50] width 15 height 13
click at [676, 63] on div "Mark as unread" at bounding box center [656, 65] width 44 height 7
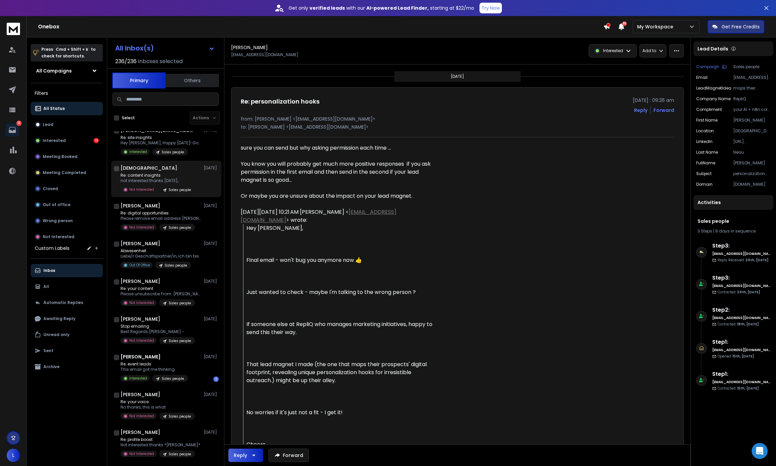
scroll to position [726, 0]
click at [192, 178] on p "Re: site insights" at bounding box center [160, 175] width 80 height 5
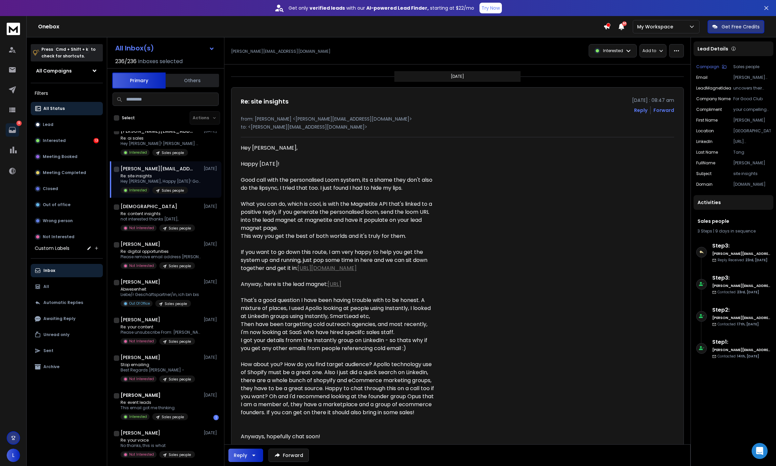
click at [676, 54] on button "button" at bounding box center [676, 50] width 15 height 13
click at [671, 68] on div "Mark as unread" at bounding box center [656, 65] width 44 height 7
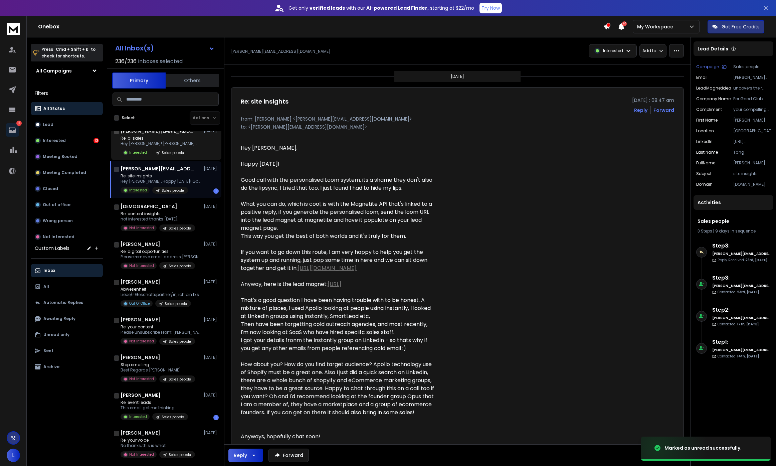
click at [202, 149] on div "Re: ai sales Hey [PERSON_NAME]! [PERSON_NAME] gave me your Interested Sales peo…" at bounding box center [169, 146] width 98 height 20
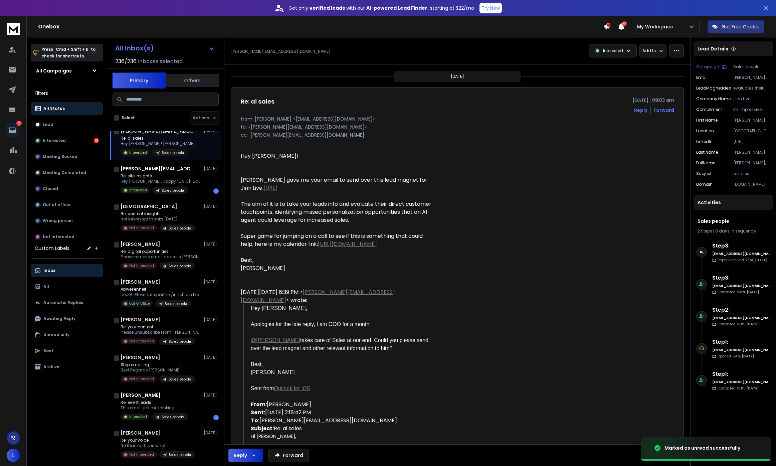
click at [680, 48] on button "button" at bounding box center [676, 50] width 15 height 13
click at [672, 62] on div "Mark as unread" at bounding box center [656, 65] width 44 height 7
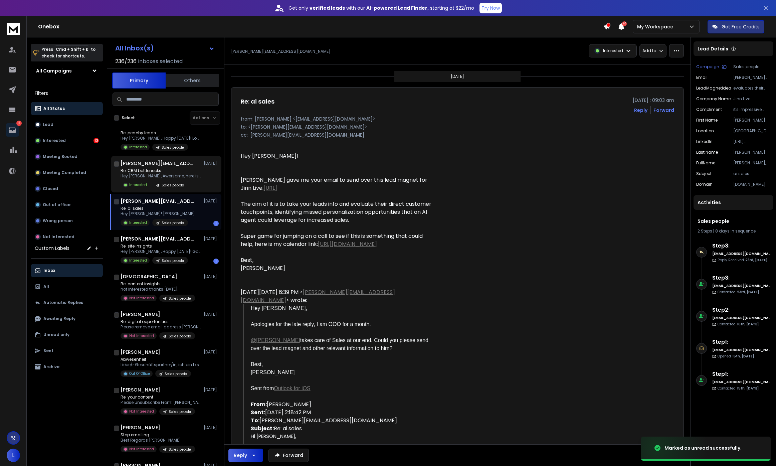
scroll to position [655, 0]
click at [188, 178] on p "Hey [PERSON_NAME], Awersome, here is the magnet: [URL] [[URL]] I" at bounding box center [160, 176] width 80 height 5
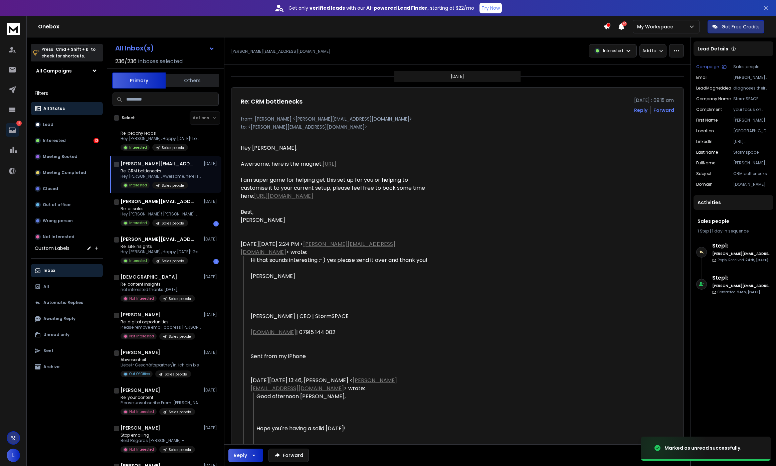
click at [682, 48] on button "button" at bounding box center [676, 50] width 15 height 13
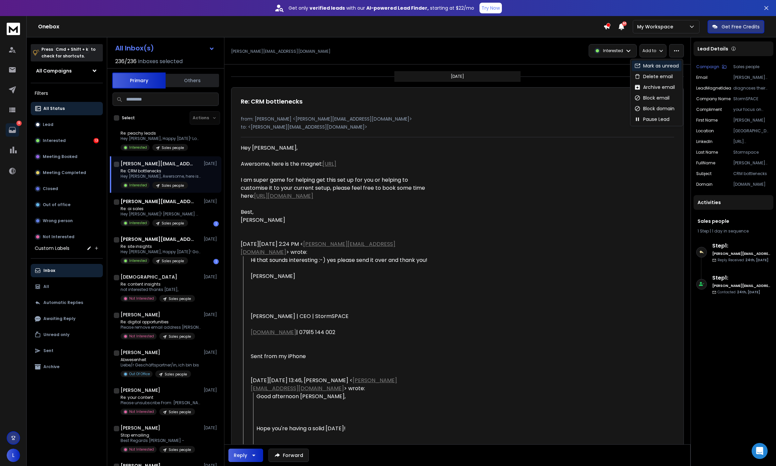
click at [662, 68] on div "Mark as unread" at bounding box center [656, 65] width 44 height 7
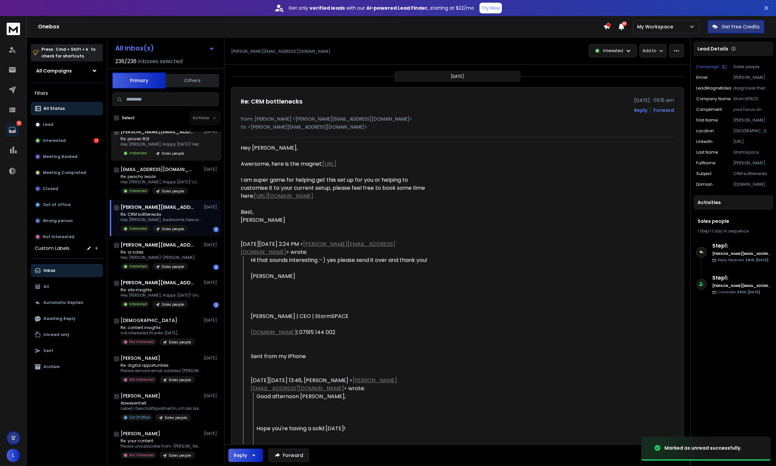
scroll to position [597, 0]
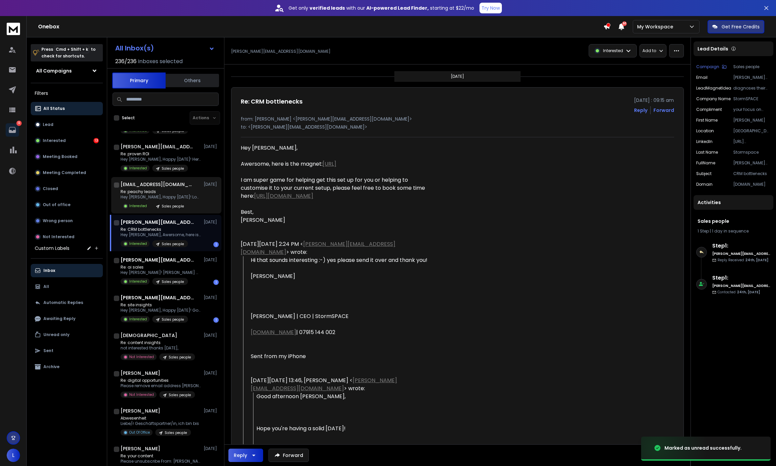
click at [189, 196] on p "Hey [PERSON_NAME], Happy [DATE]! Love the" at bounding box center [160, 196] width 80 height 5
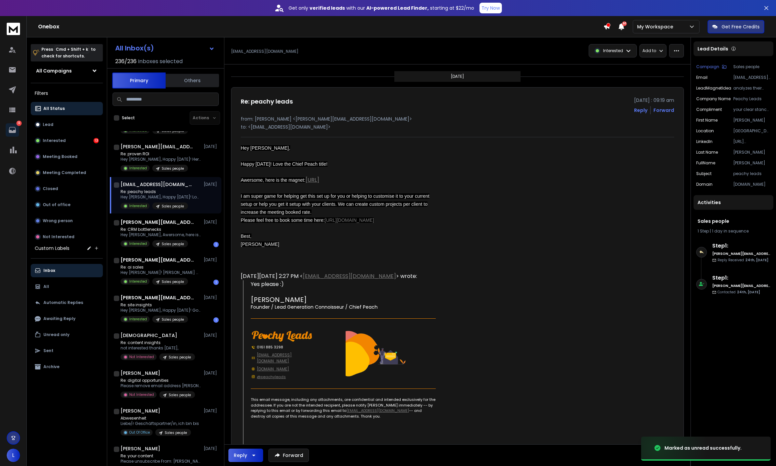
click at [677, 51] on icon "button" at bounding box center [676, 51] width 6 height 6
click at [662, 66] on div "Mark as unread" at bounding box center [656, 65] width 44 height 7
click at [199, 156] on p "Re: proven ROI" at bounding box center [160, 153] width 80 height 5
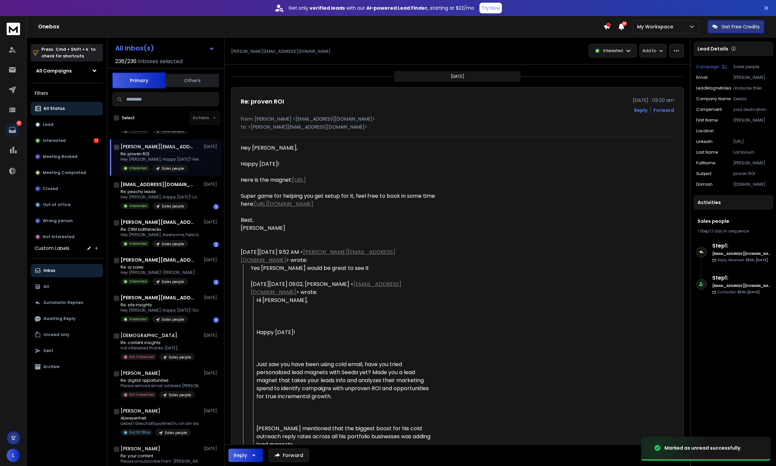
click at [678, 46] on button "button" at bounding box center [676, 50] width 15 height 13
click at [672, 62] on div "Mark as unread" at bounding box center [657, 65] width 50 height 11
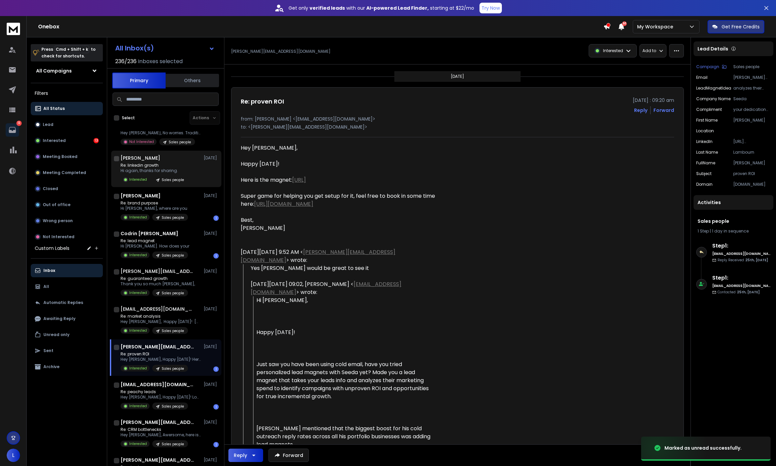
scroll to position [395, 0]
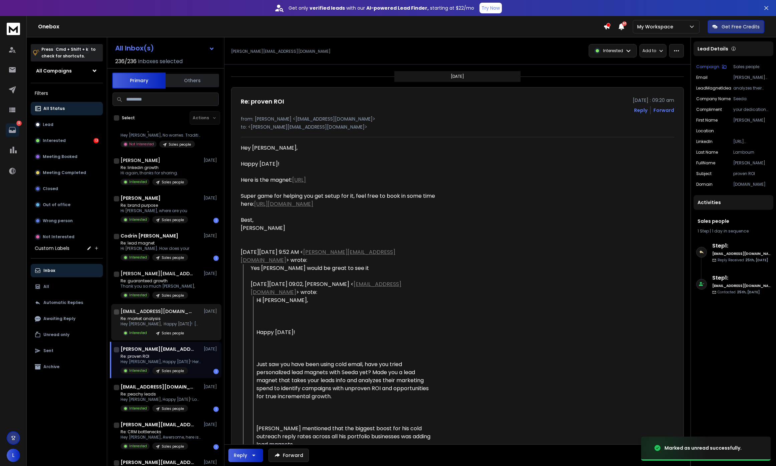
click at [187, 323] on p "Hey [PERSON_NAME], Happy [DATE]! [GEOGRAPHIC_DATA], I have" at bounding box center [160, 323] width 80 height 5
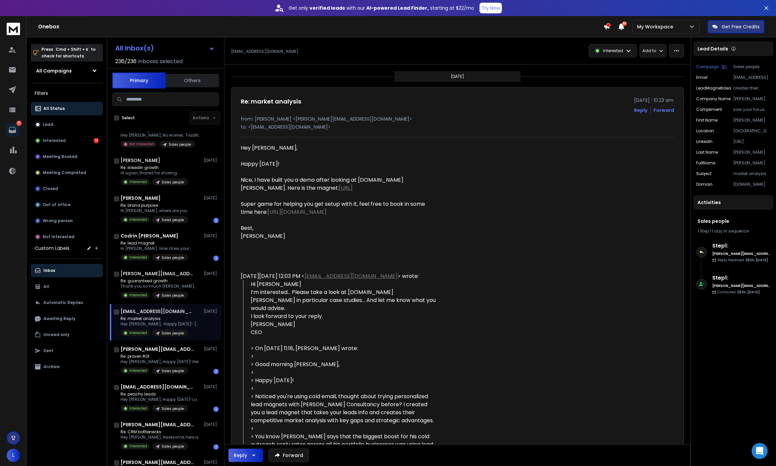
click at [681, 47] on button "button" at bounding box center [676, 50] width 15 height 13
click at [676, 69] on div "Mark as unread" at bounding box center [657, 65] width 50 height 11
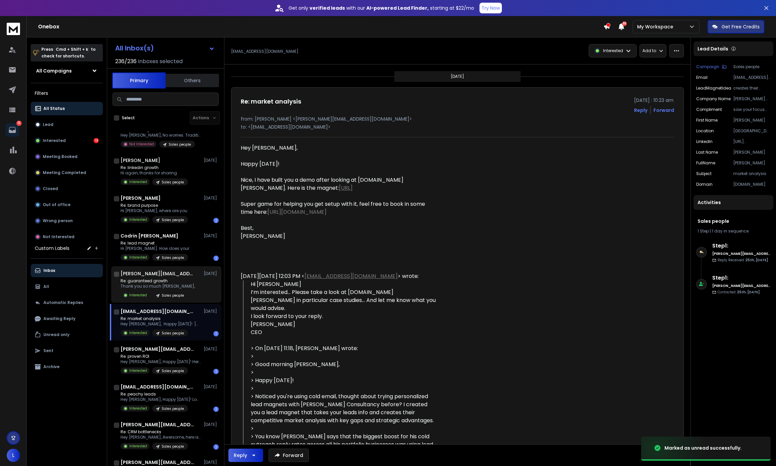
click at [203, 291] on div "Re: guaranteed growth Thank you so much [PERSON_NAME], Interested Sales people" at bounding box center [169, 288] width 98 height 20
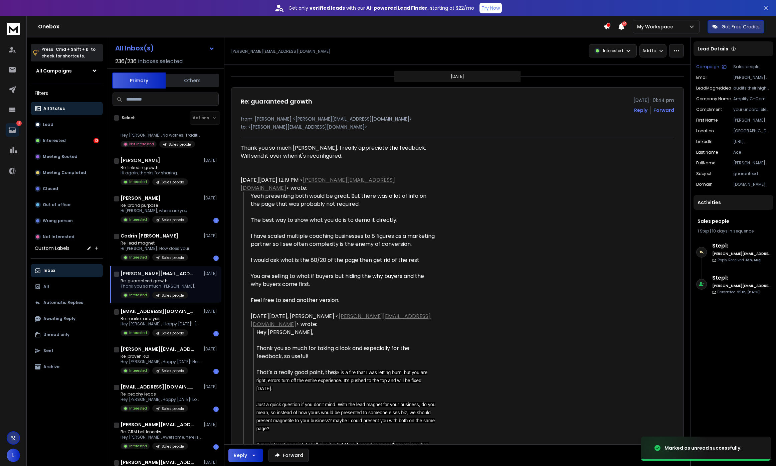
click at [679, 53] on icon "button" at bounding box center [676, 51] width 6 height 6
click at [679, 62] on div "Mark as unread" at bounding box center [657, 65] width 50 height 11
click at [201, 160] on div "[PERSON_NAME] [DATE]" at bounding box center [169, 160] width 98 height 7
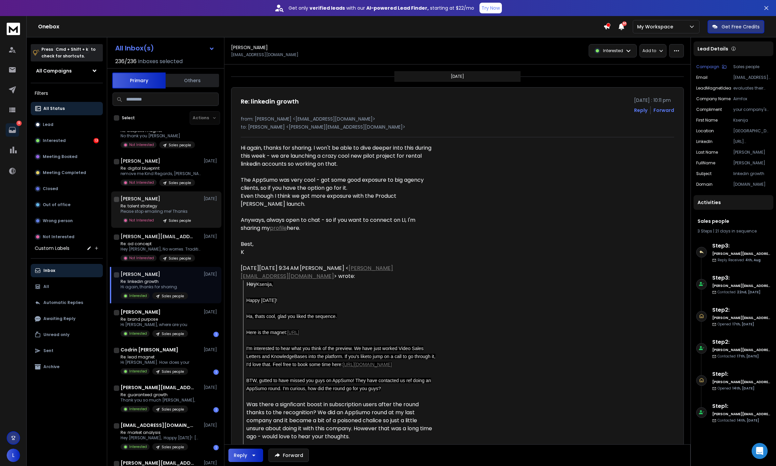
scroll to position [280, 0]
click at [195, 287] on div "Re: linkedin growth Hi again, thanks for sharing. Interested Sales people" at bounding box center [169, 289] width 98 height 20
click at [679, 54] on button "button" at bounding box center [676, 50] width 15 height 13
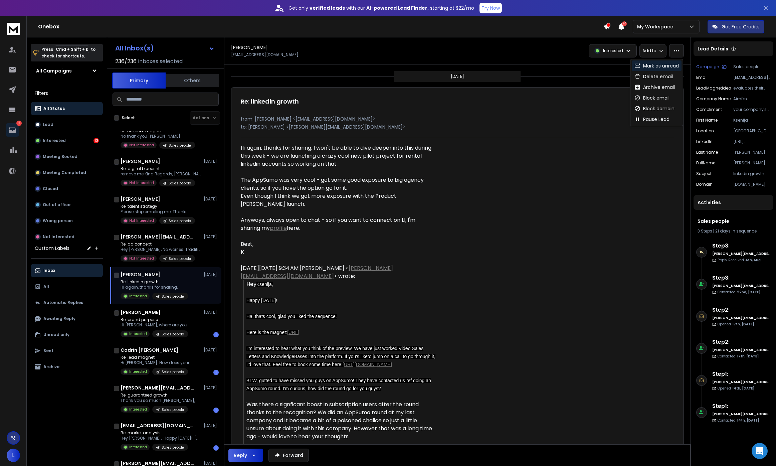
click at [671, 66] on div "Mark as unread" at bounding box center [656, 65] width 44 height 7
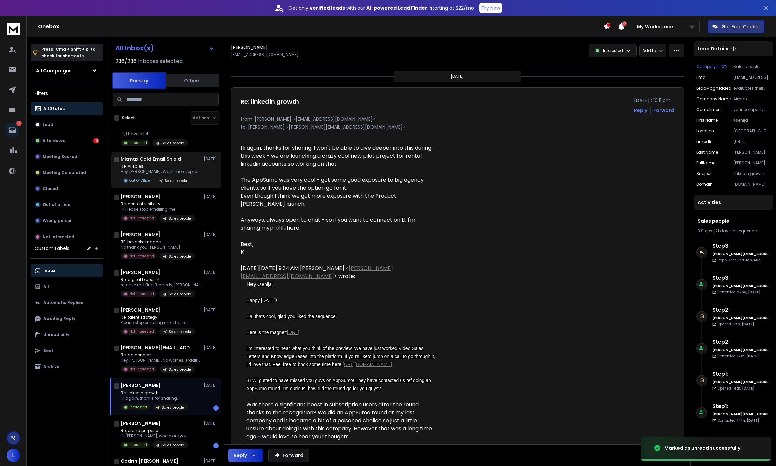
scroll to position [150, 0]
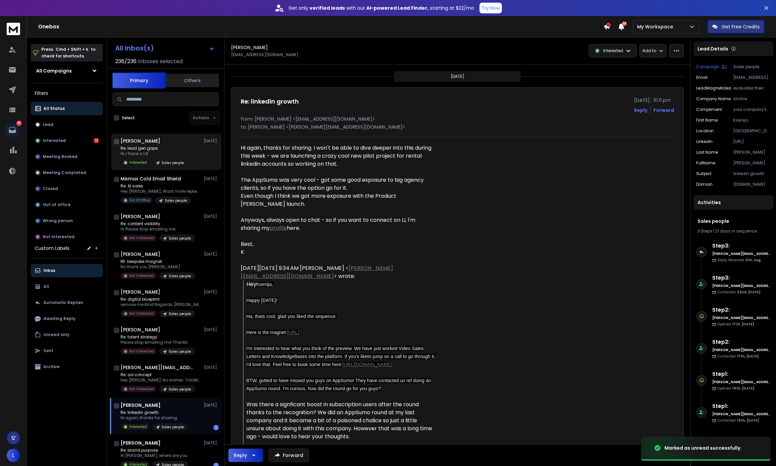
click at [195, 163] on div "Re: lead gen gaps Hi, I have a lot Interested Sales people" at bounding box center [169, 156] width 98 height 20
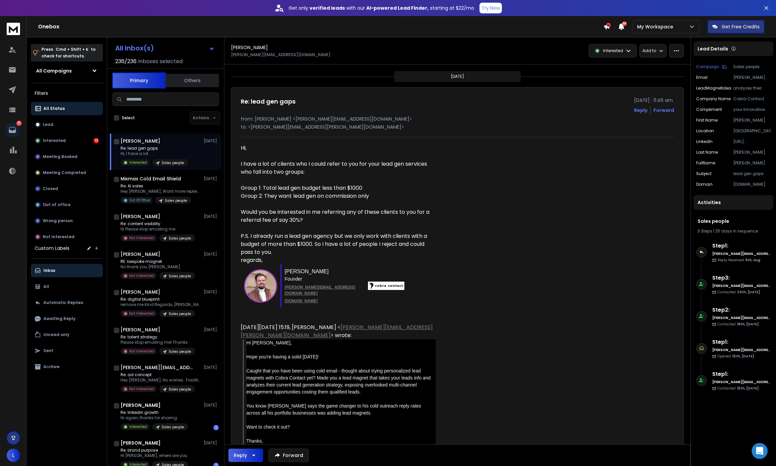
scroll to position [0, 0]
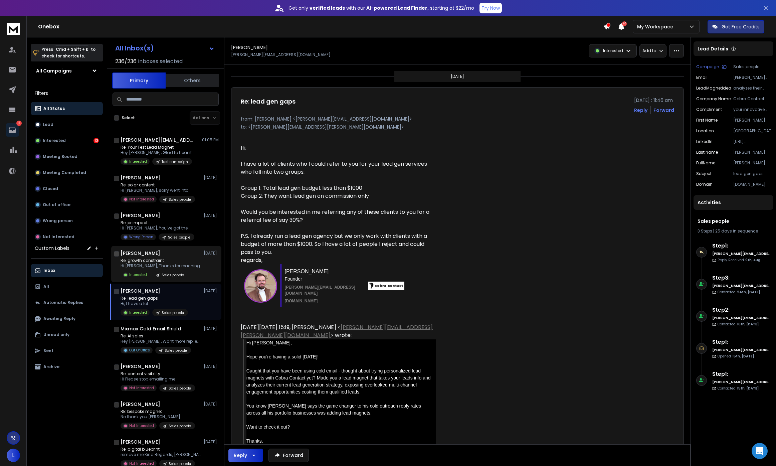
click at [180, 255] on div "[PERSON_NAME] [DATE]" at bounding box center [169, 253] width 98 height 7
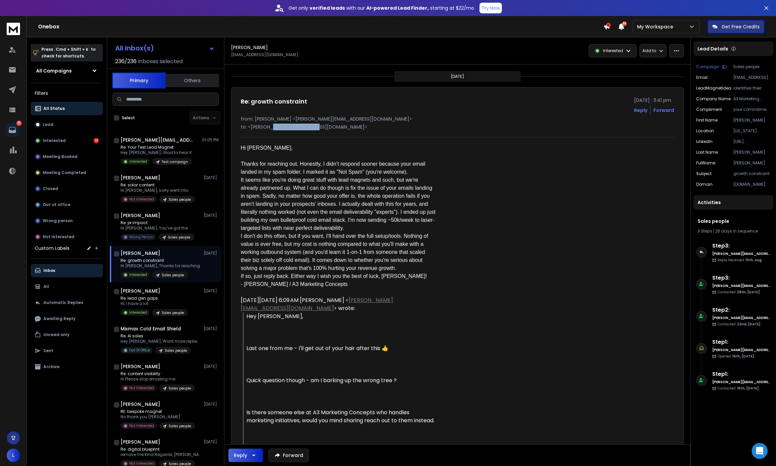
drag, startPoint x: 314, startPoint y: 127, endPoint x: 270, endPoint y: 128, distance: 44.1
click at [270, 128] on p "to: <[PERSON_NAME][EMAIL_ADDRESS][DOMAIN_NAME]>" at bounding box center [457, 126] width 433 height 7
copy p "[DOMAIN_NAME]"
click at [180, 150] on p "Re: Your Test Lead Magnet" at bounding box center [155, 147] width 71 height 5
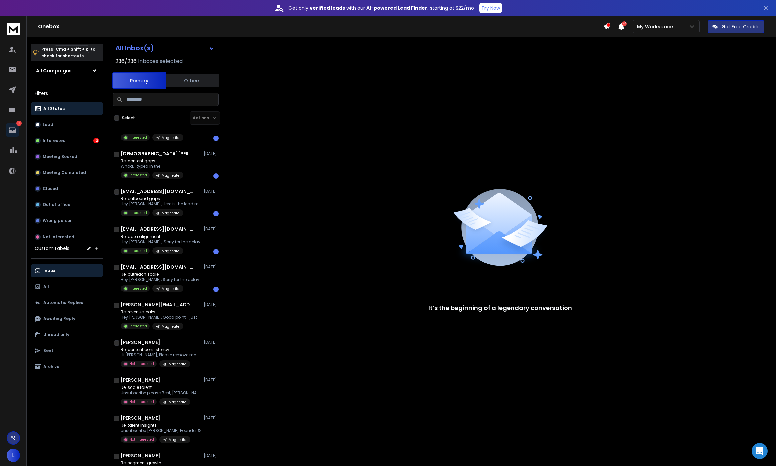
scroll to position [3527, 0]
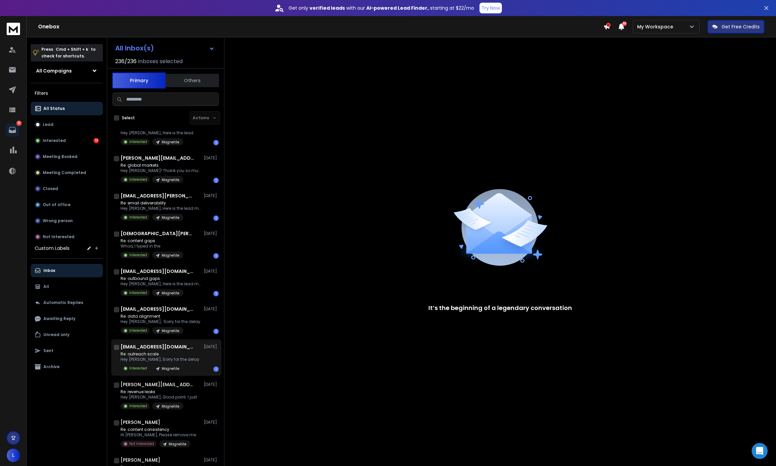
click at [181, 345] on h1 "[EMAIL_ADDRESS][DOMAIN_NAME]" at bounding box center [156, 346] width 73 height 7
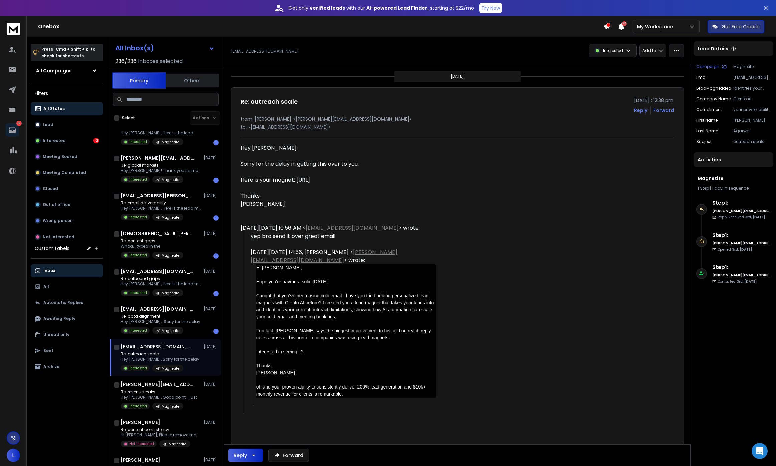
click at [760, 76] on p "[EMAIL_ADDRESS][DOMAIN_NAME]" at bounding box center [751, 77] width 37 height 5
click at [741, 121] on p "[PERSON_NAME]" at bounding box center [751, 119] width 37 height 5
click at [749, 133] on p "Agarwal" at bounding box center [751, 130] width 37 height 5
drag, startPoint x: 304, startPoint y: 319, endPoint x: 286, endPoint y: 320, distance: 17.7
click at [286, 320] on div "Caught that you've been using cold email - have you tried adding personalized l…" at bounding box center [345, 302] width 179 height 35
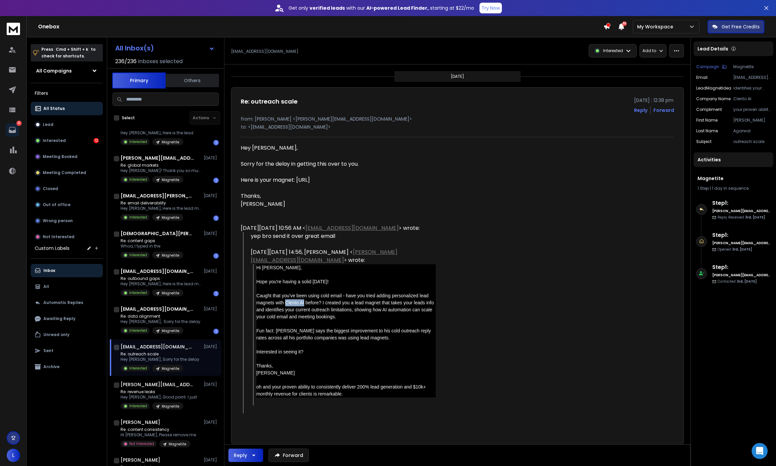
copy div "Clento AI"
drag, startPoint x: 315, startPoint y: 128, endPoint x: 250, endPoint y: 129, distance: 64.8
click at [250, 129] on p "to: <[EMAIL_ADDRESS][DOMAIN_NAME]>" at bounding box center [457, 126] width 433 height 7
copy p "[EMAIL_ADDRESS][DOMAIN_NAME]"
click at [740, 87] on p "identifies your current outreach limitations, showing how AI automation can sca…" at bounding box center [751, 87] width 37 height 5
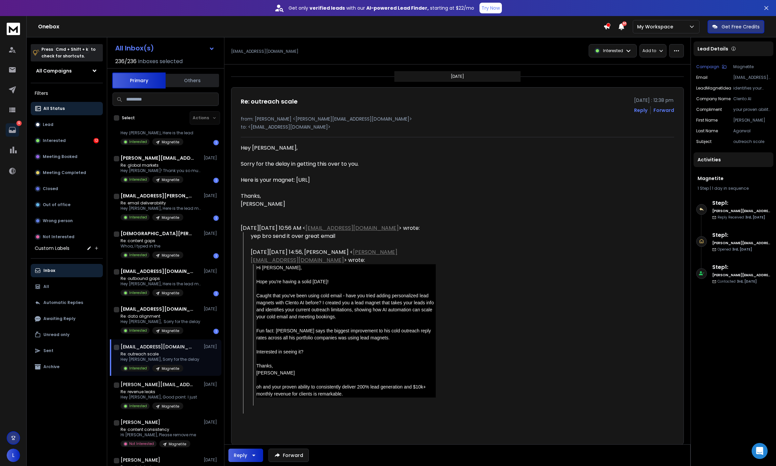
drag, startPoint x: 164, startPoint y: 355, endPoint x: 172, endPoint y: 359, distance: 8.7
click at [165, 355] on p "Re: outreach scale" at bounding box center [159, 353] width 79 height 5
click at [266, 148] on div "Hey [PERSON_NAME], Sorry for the delay in getting this over to you. Here is you…" at bounding box center [338, 176] width 195 height 64
copy div "[PERSON_NAME]"
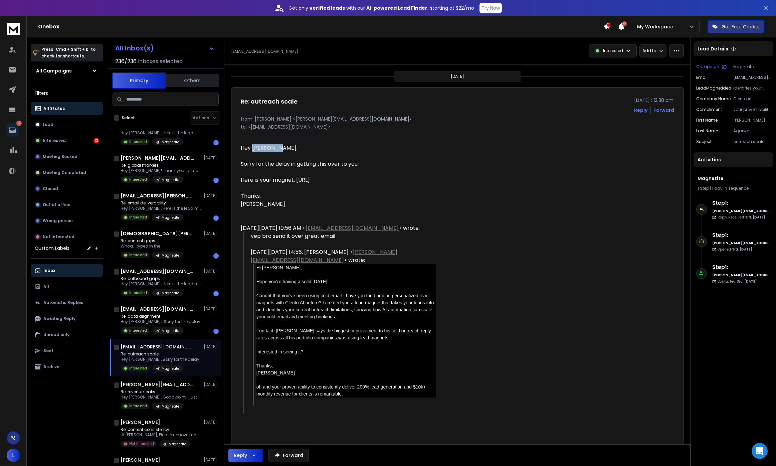
click at [747, 95] on div "Campaign Magnetite Email [EMAIL_ADDRESS][DOMAIN_NAME] leadMagnetIdea identifies…" at bounding box center [733, 104] width 80 height 96
drag, startPoint x: 753, startPoint y: 98, endPoint x: 732, endPoint y: 100, distance: 21.1
click at [733, 100] on p "Clento AI" at bounding box center [751, 98] width 37 height 5
copy p "Clento AI"
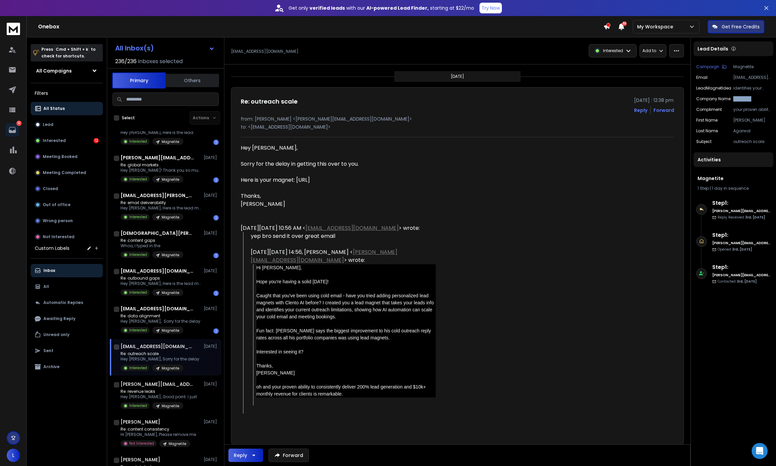
click at [168, 357] on p "Hey [PERSON_NAME], Sorry for the delay" at bounding box center [159, 358] width 79 height 5
click at [684, 52] on div "[EMAIL_ADDRESS][DOMAIN_NAME] Interested Add to Interested Add to" at bounding box center [457, 50] width 466 height 27
click at [681, 52] on button "button" at bounding box center [676, 50] width 15 height 13
click at [676, 67] on div "Mark as unread" at bounding box center [656, 65] width 44 height 7
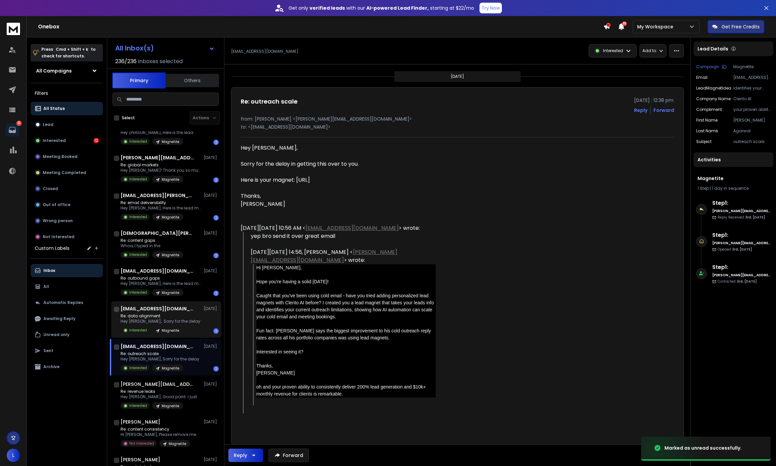
click at [194, 329] on div "Re: data alignment Hey [PERSON_NAME], Sorry for the delay Interested Magnetite 1" at bounding box center [169, 323] width 98 height 20
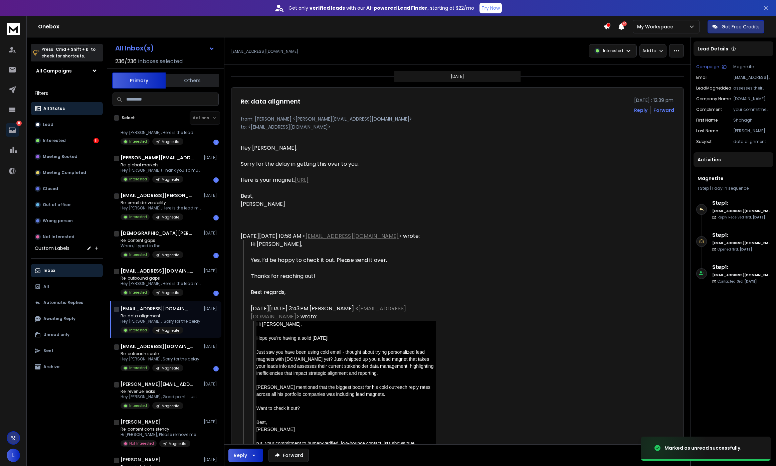
click at [740, 75] on p "[EMAIL_ADDRESS][DOMAIN_NAME]" at bounding box center [751, 77] width 37 height 5
click at [752, 88] on p "assesses their current stakeholder data management, highlighting inefficiencies…" at bounding box center [751, 87] width 37 height 5
click at [751, 78] on p "[EMAIL_ADDRESS][DOMAIN_NAME]" at bounding box center [751, 77] width 37 height 5
click at [200, 319] on div "Re: data alignment Hey [PERSON_NAME], Sorry for the delay Interested Magnetite" at bounding box center [169, 323] width 98 height 20
click at [675, 51] on icon "button" at bounding box center [676, 51] width 6 height 6
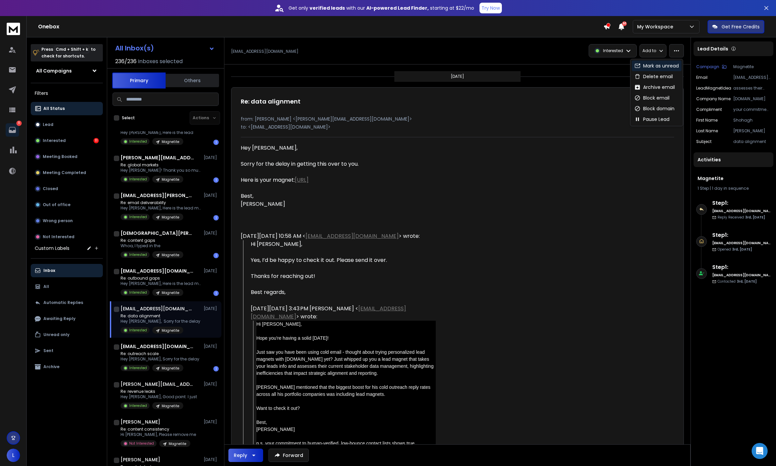
click at [672, 65] on div "Mark as unread" at bounding box center [656, 65] width 44 height 7
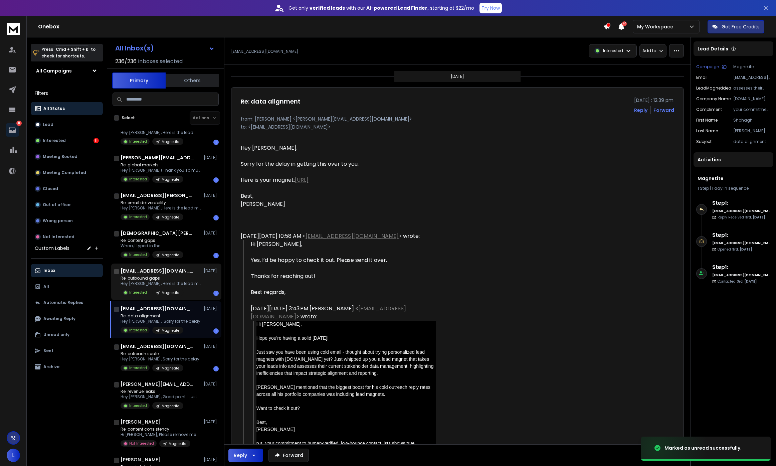
click at [204, 269] on p "[DATE]" at bounding box center [211, 270] width 15 height 5
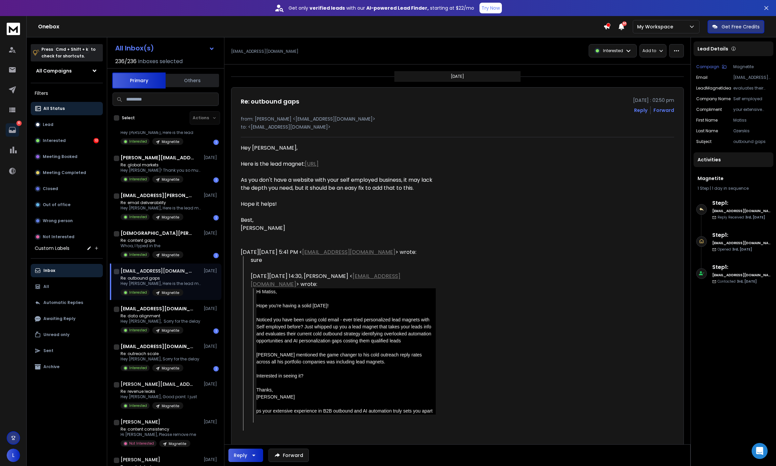
click at [745, 78] on p "[EMAIL_ADDRESS][DOMAIN_NAME]" at bounding box center [751, 77] width 37 height 5
click at [746, 88] on p "evaluates their current cold outbound strategy identifying overlooked automatio…" at bounding box center [751, 87] width 37 height 5
click at [200, 284] on p "Hey [PERSON_NAME], Here is the lead magnet: [URL] [[URL]] As" at bounding box center [160, 283] width 80 height 5
click at [675, 54] on button "button" at bounding box center [676, 50] width 15 height 13
click at [666, 68] on div "Mark as unread" at bounding box center [656, 65] width 44 height 7
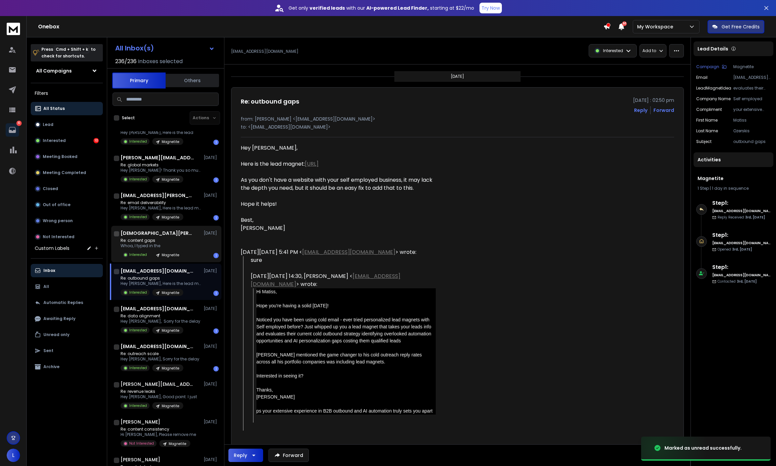
click at [181, 242] on p "Re: content gaps" at bounding box center [151, 240] width 63 height 5
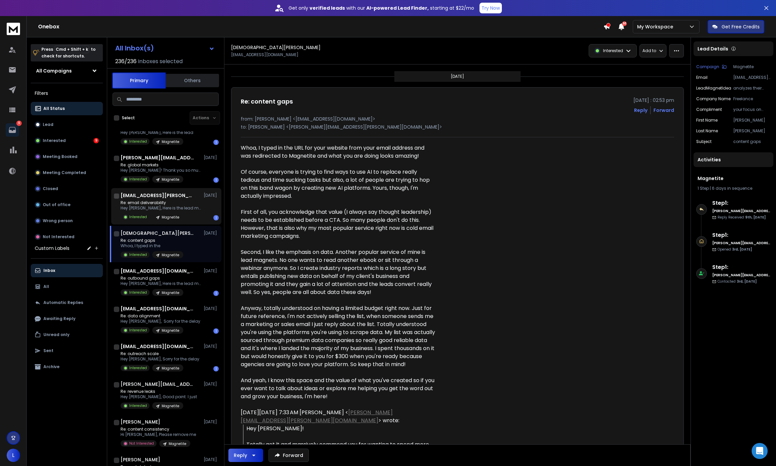
click at [191, 204] on p "Re: email deliverability" at bounding box center [160, 202] width 80 height 5
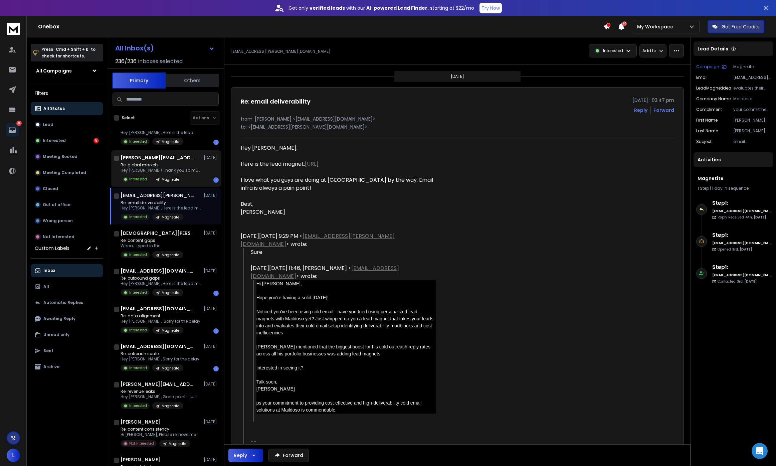
click at [194, 177] on div "Re: global markets Hey [PERSON_NAME]! Thank you so much Interested Magnetite 1" at bounding box center [169, 172] width 98 height 20
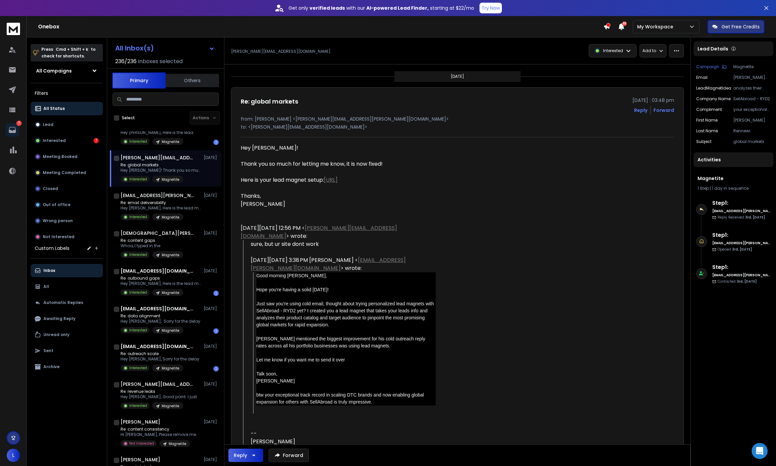
click at [740, 75] on p "[PERSON_NAME][EMAIL_ADDRESS][DOMAIN_NAME]" at bounding box center [751, 77] width 37 height 5
click at [747, 87] on p "analyzes their product catalog and target audience to pinpoint the most promisi…" at bounding box center [751, 87] width 37 height 5
click at [675, 52] on icon "button" at bounding box center [676, 51] width 6 height 6
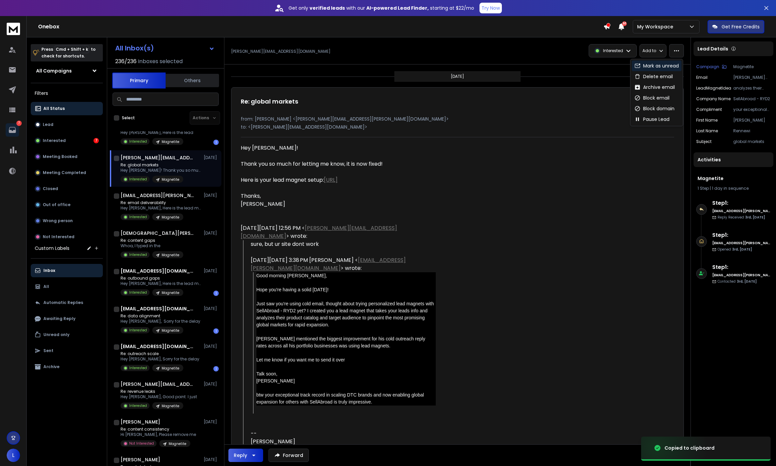
click at [676, 68] on div "Mark as unread" at bounding box center [656, 65] width 44 height 7
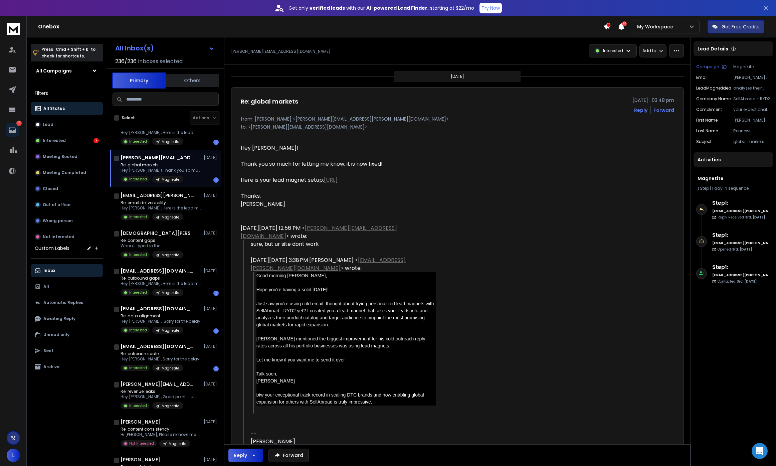
click at [747, 77] on p "[PERSON_NAME][EMAIL_ADDRESS][DOMAIN_NAME]" at bounding box center [751, 77] width 37 height 5
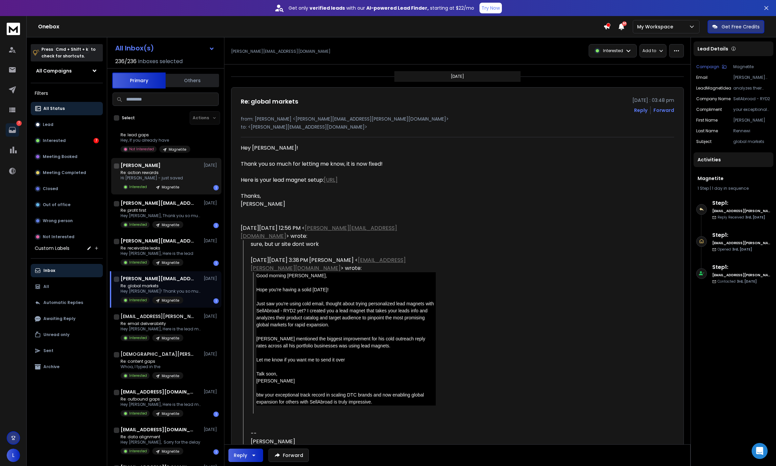
scroll to position [3403, 0]
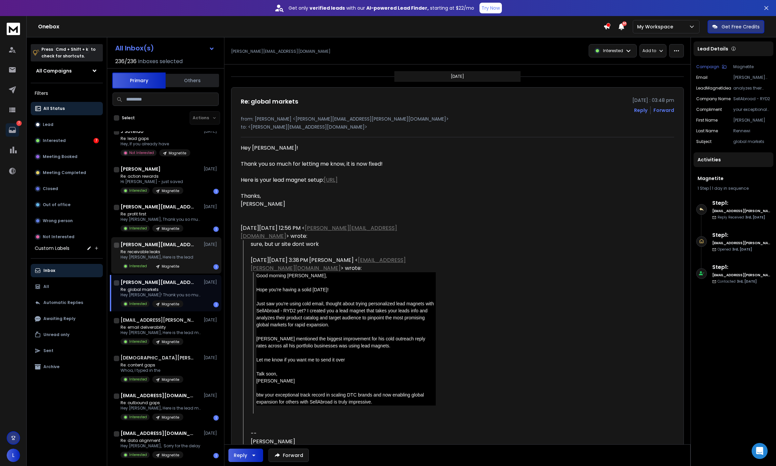
click at [192, 257] on div "Re: receivable leaks Hey [PERSON_NAME], Here is the lead Interested Magnetite 1" at bounding box center [169, 259] width 98 height 20
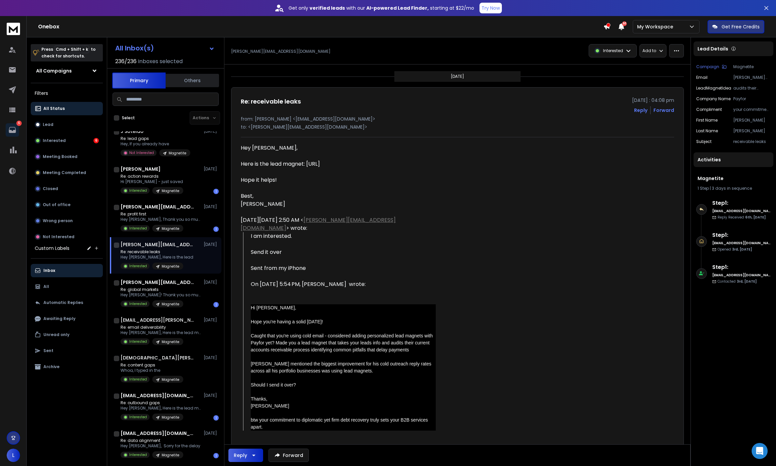
click at [736, 100] on p "Payfor" at bounding box center [751, 98] width 37 height 5
click at [749, 78] on p "[PERSON_NAME][EMAIL_ADDRESS][DOMAIN_NAME]" at bounding box center [751, 77] width 37 height 5
click at [741, 91] on div "Campaign Magnetite Email [PERSON_NAME][EMAIL_ADDRESS][DOMAIN_NAME] leadMagnetId…" at bounding box center [733, 104] width 80 height 96
click at [744, 87] on p "audits their current accounts receivable process identifying common pitfalls th…" at bounding box center [751, 87] width 37 height 5
click at [738, 76] on p "[PERSON_NAME][EMAIL_ADDRESS][DOMAIN_NAME]" at bounding box center [751, 77] width 37 height 5
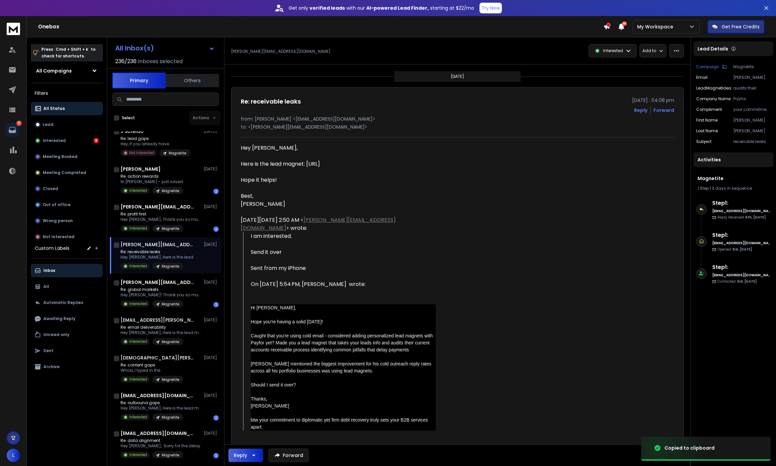
click at [678, 49] on icon "button" at bounding box center [676, 51] width 6 height 6
click at [675, 63] on div "Mark as unread" at bounding box center [656, 65] width 44 height 7
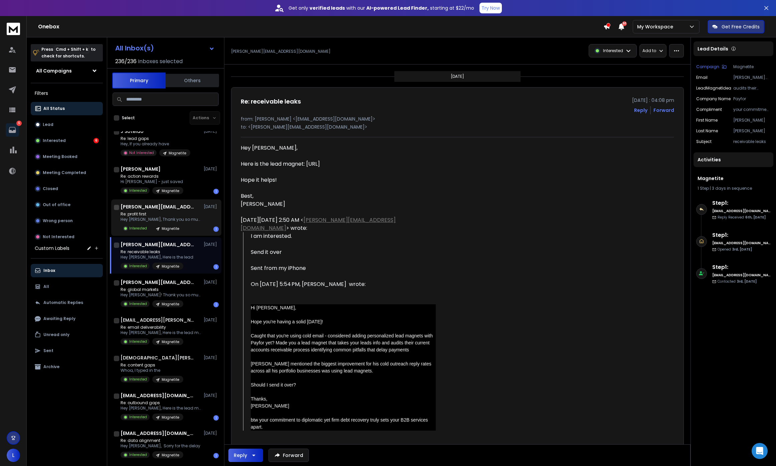
click at [177, 214] on p "Re: profit first" at bounding box center [160, 213] width 80 height 5
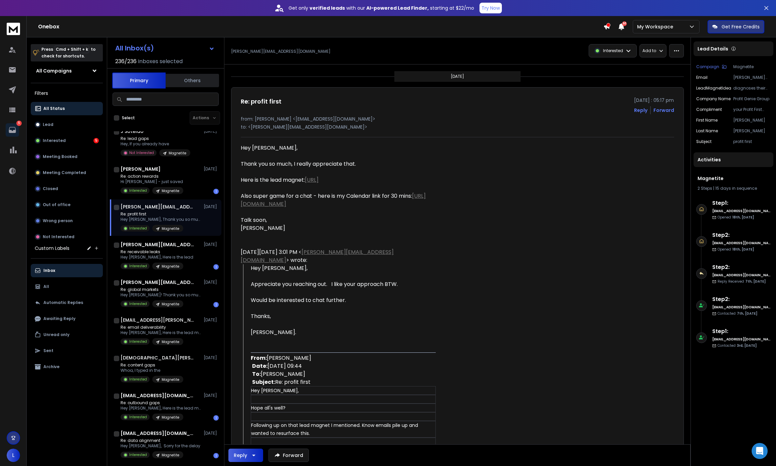
click at [747, 76] on p "[PERSON_NAME][EMAIL_ADDRESS][DOMAIN_NAME]" at bounding box center [751, 77] width 37 height 5
click at [741, 85] on p "diagnoses their cash flow health and highlights the fastest way to secure profi…" at bounding box center [751, 87] width 37 height 5
click at [675, 50] on icon "button" at bounding box center [676, 51] width 6 height 6
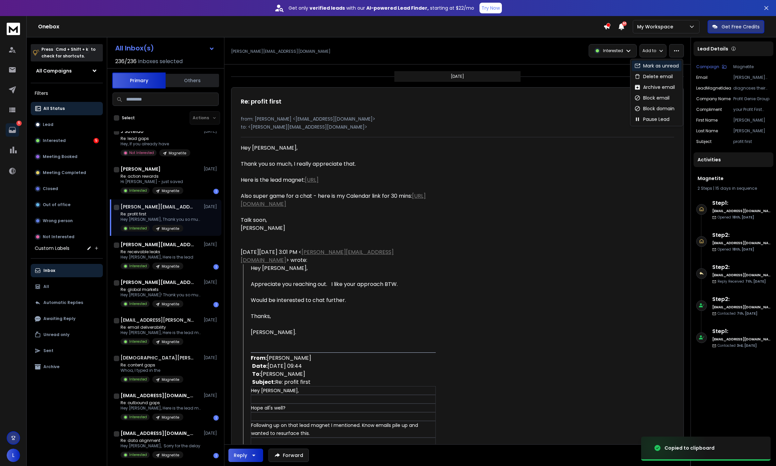
click at [662, 64] on div "Mark as unread" at bounding box center [656, 65] width 44 height 7
click at [745, 79] on p "[PERSON_NAME][EMAIL_ADDRESS][DOMAIN_NAME]" at bounding box center [751, 77] width 37 height 5
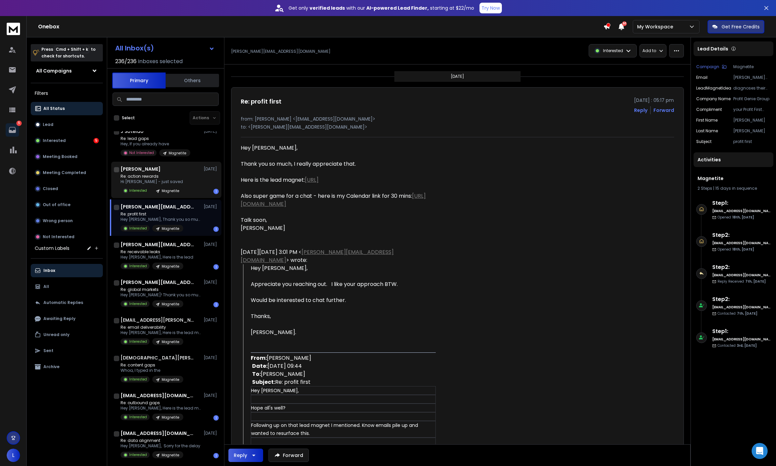
click at [179, 180] on p "Hi [PERSON_NAME] - just saved" at bounding box center [151, 181] width 63 height 5
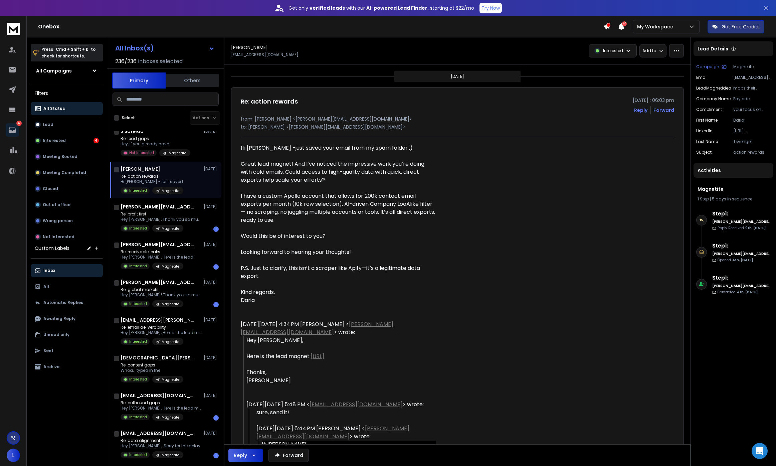
click at [750, 78] on p "[EMAIL_ADDRESS][DOMAIN_NAME]" at bounding box center [751, 77] width 37 height 5
click at [741, 88] on p "maps their customer engagement journey, pinpointing where conditional perks can…" at bounding box center [751, 87] width 37 height 5
click at [748, 130] on p "[URL][DOMAIN_NAME]" at bounding box center [751, 130] width 37 height 5
click at [738, 121] on p "Daria" at bounding box center [751, 119] width 37 height 5
click at [739, 143] on p "Tsvenger" at bounding box center [751, 141] width 37 height 5
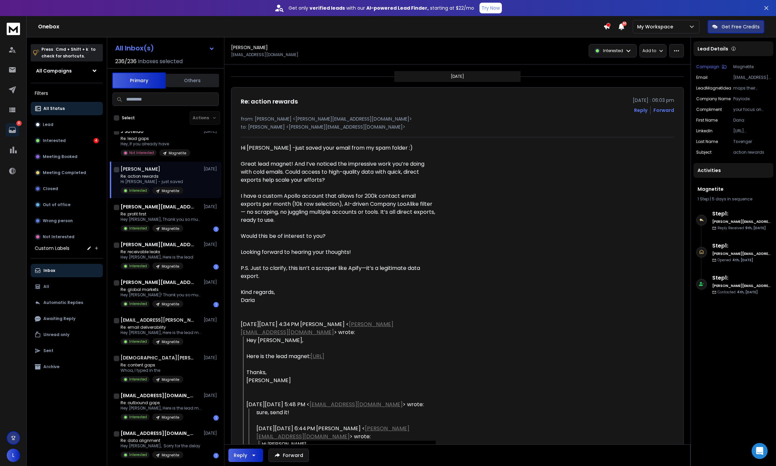
click at [741, 99] on p "Paylode" at bounding box center [751, 98] width 37 height 5
click at [743, 99] on p "Paylode" at bounding box center [751, 98] width 37 height 5
click at [749, 78] on p "[EMAIL_ADDRESS][DOMAIN_NAME]" at bounding box center [751, 77] width 37 height 5
click at [748, 78] on p "[EMAIL_ADDRESS][DOMAIN_NAME]" at bounding box center [751, 77] width 37 height 5
click at [675, 54] on button "button" at bounding box center [676, 50] width 15 height 13
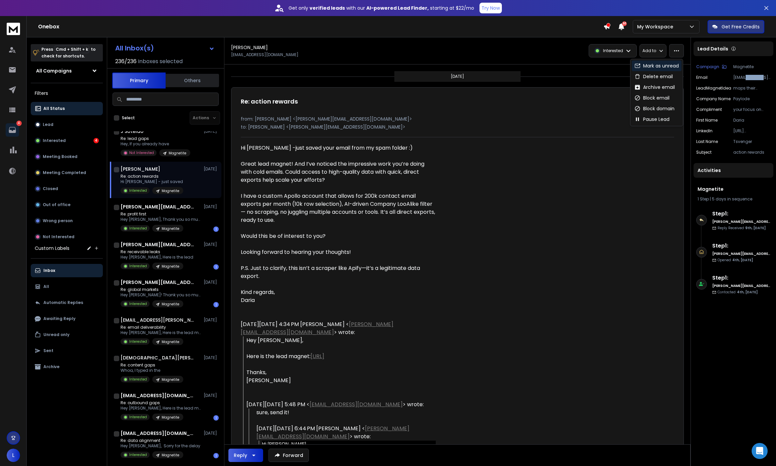
click at [675, 63] on div "Mark as unread" at bounding box center [656, 65] width 44 height 7
click at [167, 178] on p "Re: action rewards" at bounding box center [151, 176] width 63 height 5
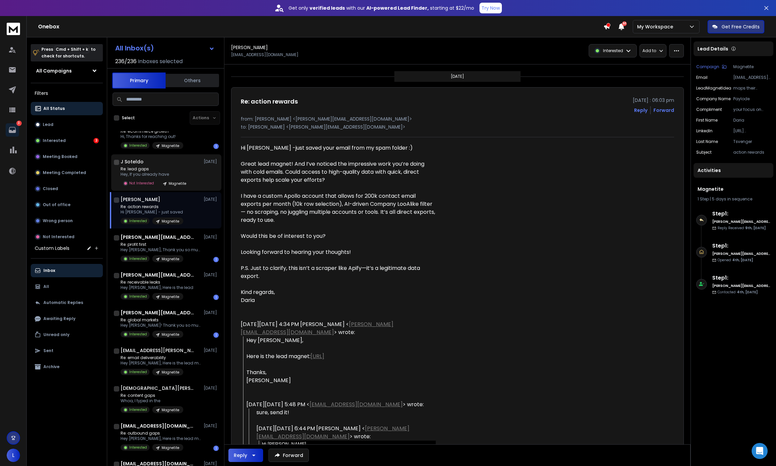
scroll to position [3362, 0]
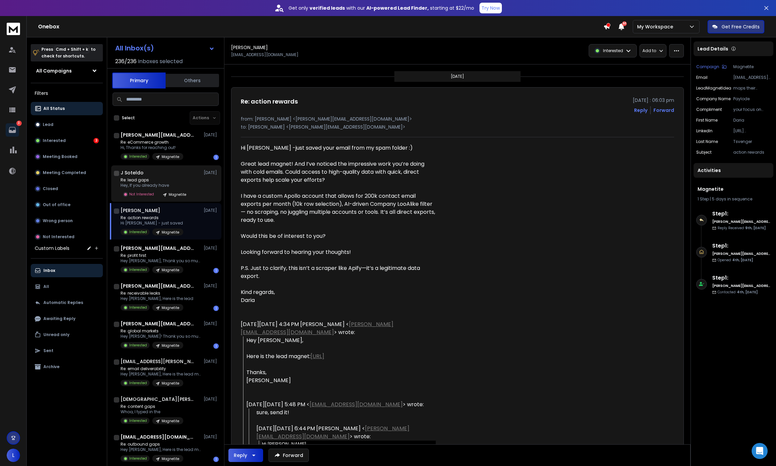
click at [185, 178] on p "Re: lead gaps" at bounding box center [155, 179] width 70 height 5
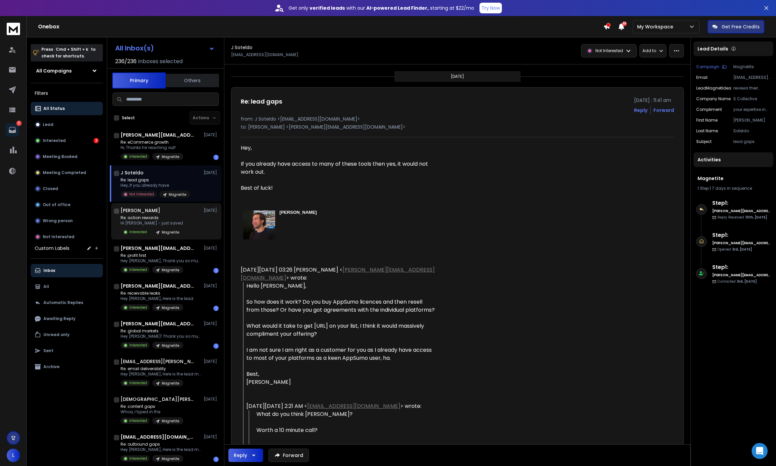
click at [193, 209] on div "[PERSON_NAME] [DATE]" at bounding box center [169, 210] width 98 height 7
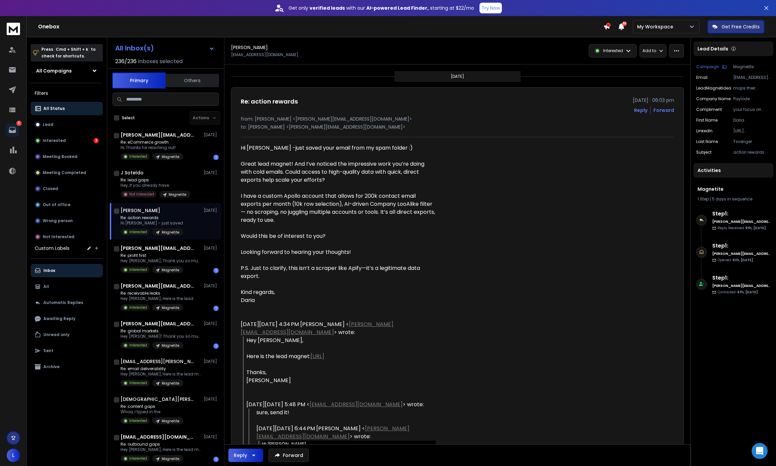
click at [630, 50] on icon at bounding box center [628, 51] width 4 height 2
click at [631, 145] on div "Not Interested" at bounding box center [620, 140] width 61 height 11
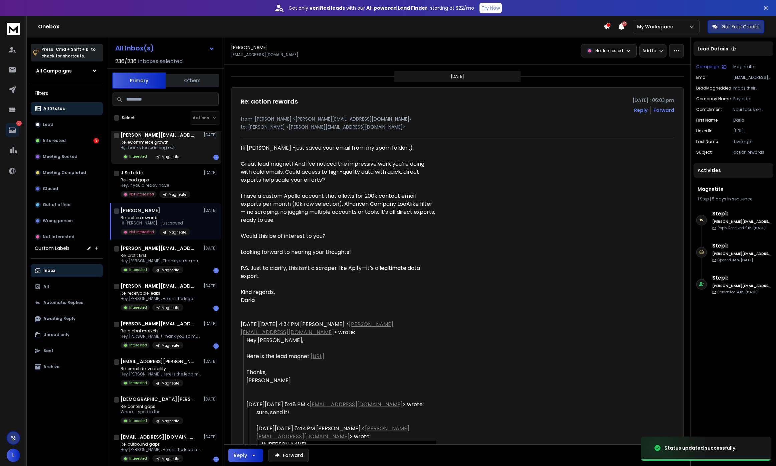
click at [188, 143] on div "Re: eCommerce growth Hi, Thanks for reaching out! Interested Magnetite 1" at bounding box center [169, 150] width 98 height 20
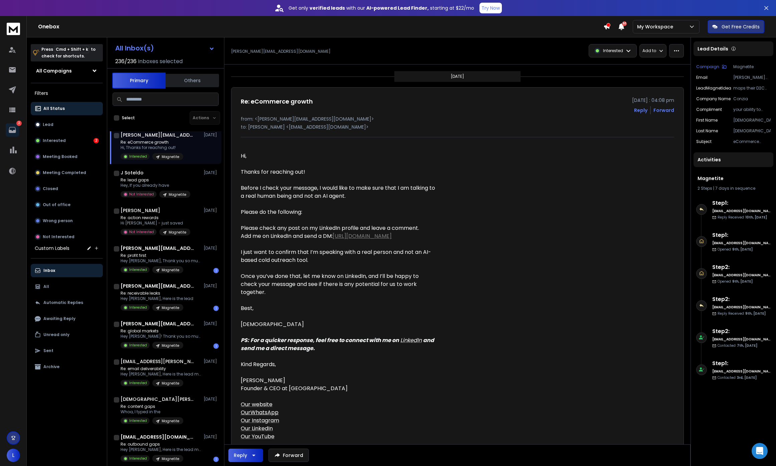
click at [622, 48] on p "Interested" at bounding box center [613, 50] width 20 height 5
click at [626, 141] on p "Not Interested" at bounding box center [618, 140] width 33 height 7
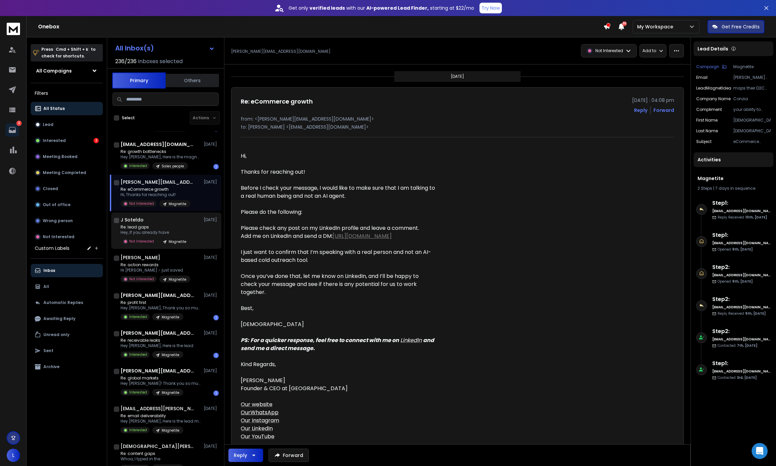
scroll to position [3313, 0]
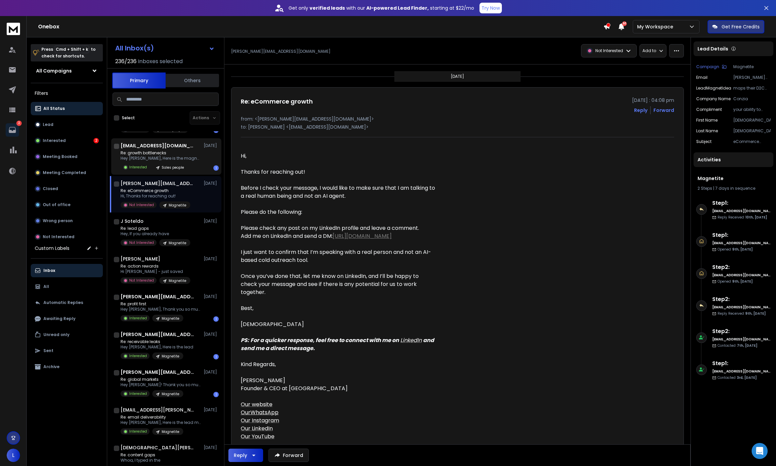
click at [195, 159] on p "Hey [PERSON_NAME], Here is the magnet: [URL] [[URL]] Hit me" at bounding box center [160, 158] width 80 height 5
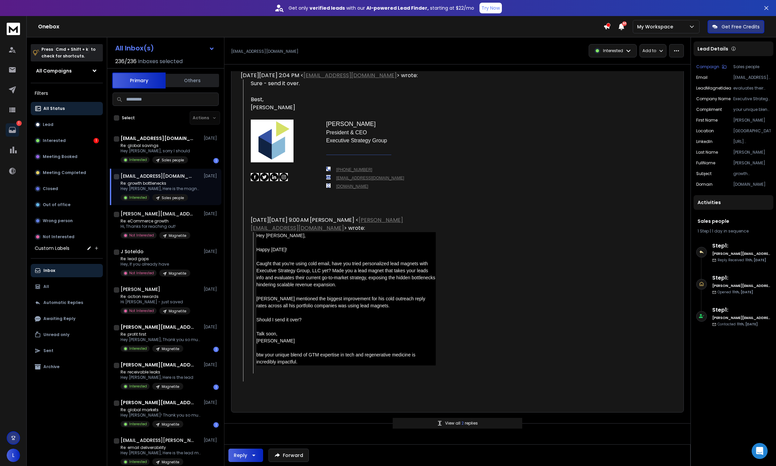
scroll to position [3271, 0]
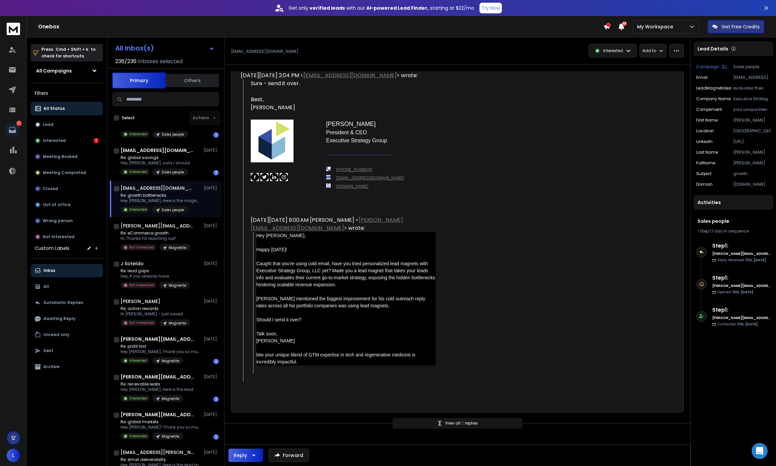
click at [756, 77] on p "[EMAIL_ADDRESS][DOMAIN_NAME]" at bounding box center [751, 77] width 37 height 5
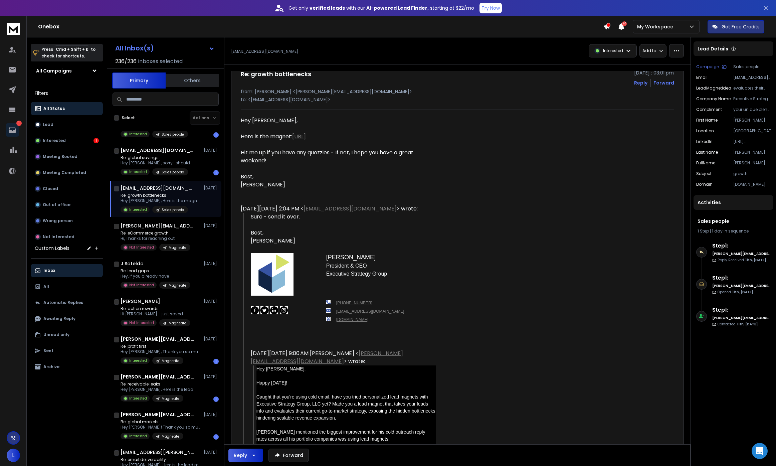
scroll to position [0, 0]
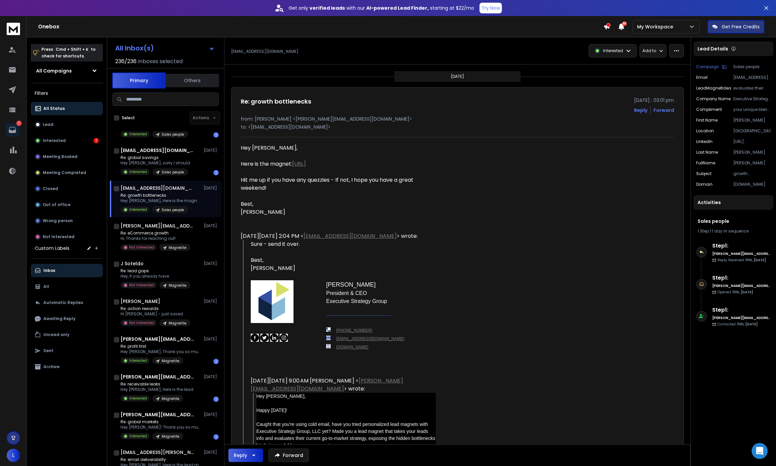
click at [740, 88] on p "evaluates their current go-to-market strategy, exposing the hidden bottlenecks …" at bounding box center [751, 87] width 37 height 5
click at [747, 141] on p "[URL][DOMAIN_NAME]" at bounding box center [751, 141] width 37 height 5
click at [744, 184] on p "[DOMAIN_NAME]" at bounding box center [751, 184] width 37 height 5
click at [741, 108] on p "your unique blend of GTM expertise in tech and regenerative medicine is incredi…" at bounding box center [751, 109] width 37 height 5
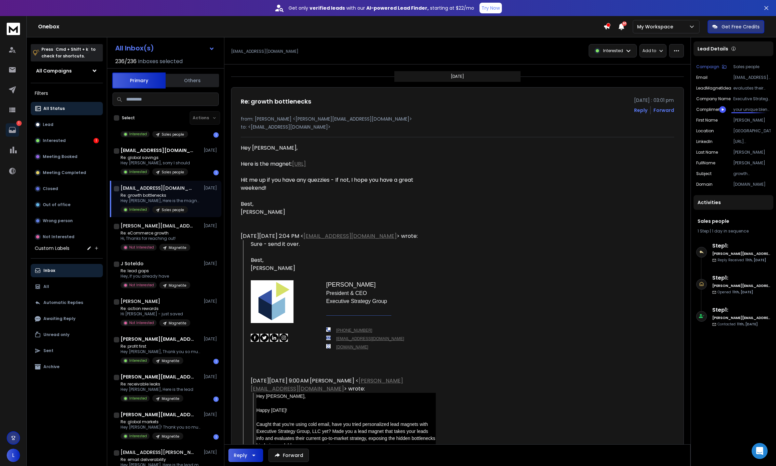
click at [736, 96] on p "Executive Strategy Group, LLC" at bounding box center [751, 98] width 37 height 5
click at [742, 98] on p "Executive Strategy Group, LLC" at bounding box center [751, 98] width 37 height 5
click at [746, 163] on p "[PERSON_NAME]" at bounding box center [751, 162] width 37 height 5
click at [736, 77] on p "[EMAIL_ADDRESS][DOMAIN_NAME]" at bounding box center [751, 77] width 37 height 5
click at [681, 48] on button "button" at bounding box center [676, 50] width 15 height 13
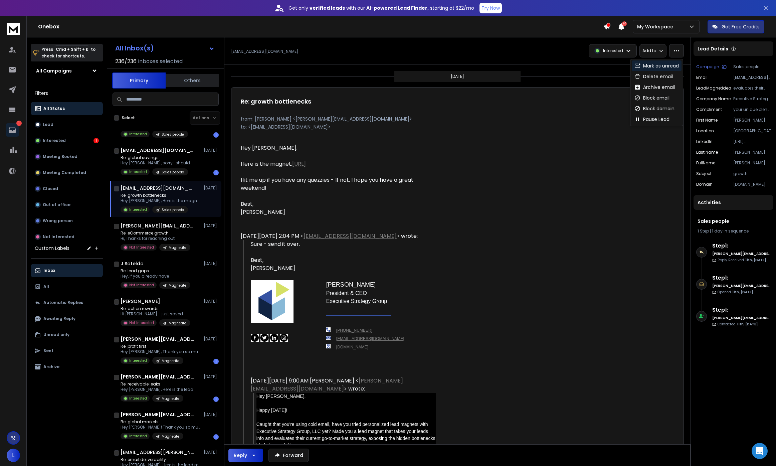
click at [677, 63] on div "Mark as unread" at bounding box center [656, 65] width 44 height 7
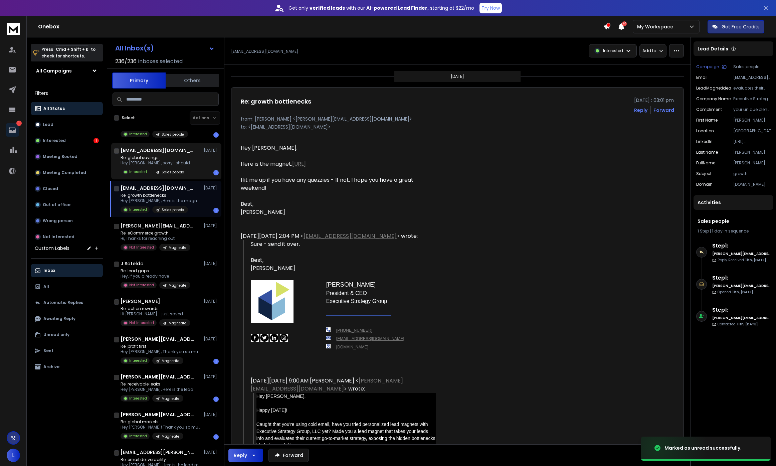
click at [179, 153] on h1 "[EMAIL_ADDRESS][DOMAIN_NAME]" at bounding box center [156, 150] width 73 height 7
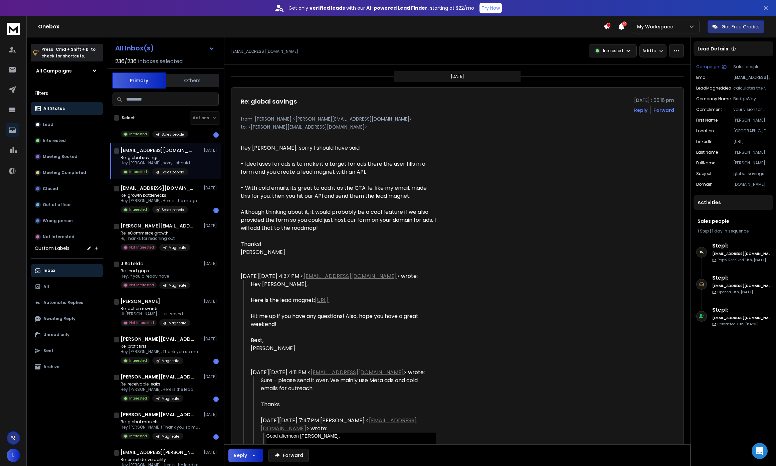
click at [751, 186] on p "[DOMAIN_NAME]" at bounding box center [751, 184] width 37 height 5
click at [752, 184] on p "[DOMAIN_NAME]" at bounding box center [751, 184] width 37 height 5
click at [743, 77] on p "[EMAIL_ADDRESS][DOMAIN_NAME]" at bounding box center [751, 77] width 37 height 5
click at [746, 85] on p "calculates their potential savings by hiring global talent, highlighting immedi…" at bounding box center [751, 87] width 37 height 5
click at [751, 182] on p "[DOMAIN_NAME]" at bounding box center [751, 184] width 37 height 5
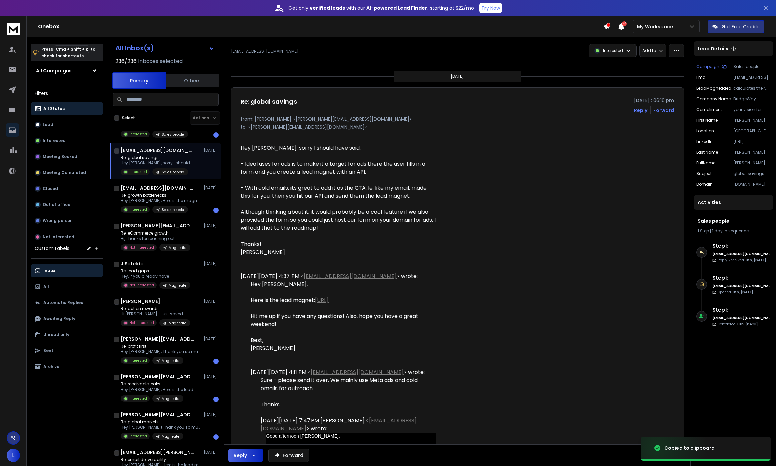
click at [740, 141] on p "[URL][DOMAIN_NAME]" at bounding box center [751, 141] width 37 height 5
click at [738, 100] on p "BridgeWay Solution Ltd" at bounding box center [751, 98] width 37 height 5
click at [745, 99] on p "BridgeWay Solution Ltd" at bounding box center [751, 98] width 37 height 5
click at [730, 120] on div "First Name [PERSON_NAME]" at bounding box center [733, 119] width 74 height 5
click at [744, 161] on p "[PERSON_NAME]" at bounding box center [751, 162] width 37 height 5
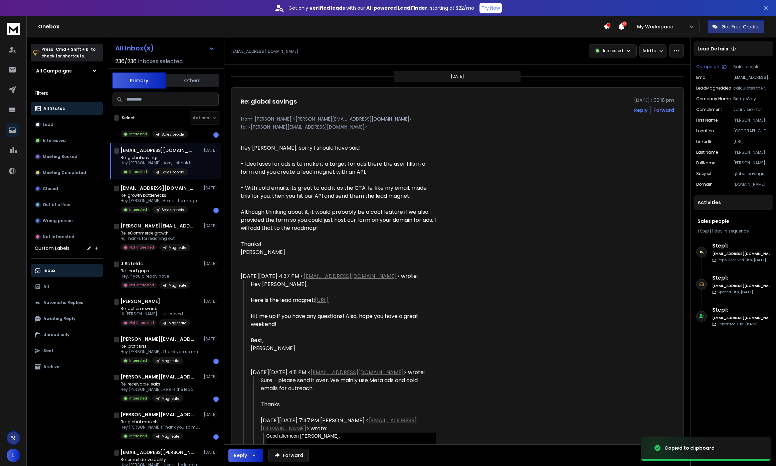
click at [678, 51] on icon "button" at bounding box center [676, 50] width 5 height 1
click at [672, 67] on div "Mark as unread" at bounding box center [656, 65] width 44 height 7
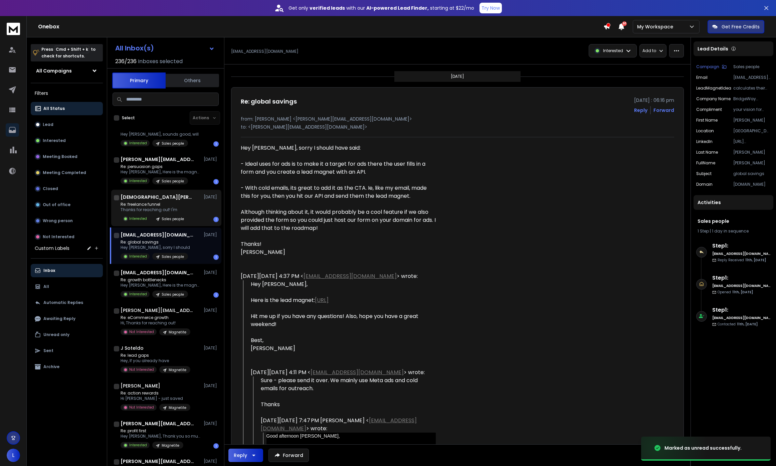
scroll to position [3183, 0]
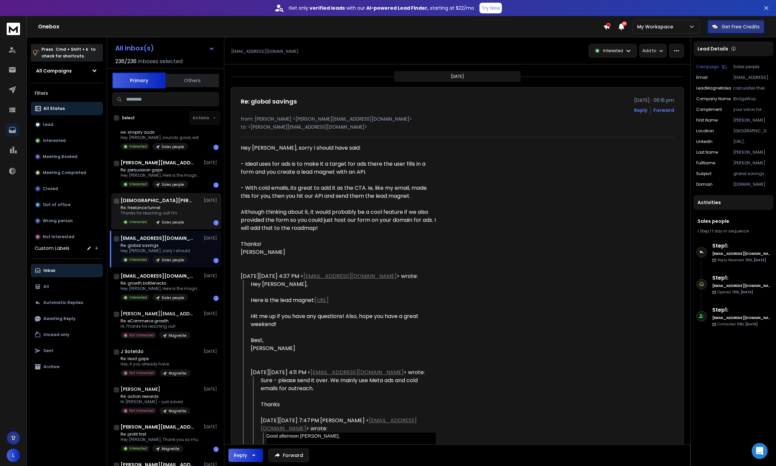
click at [185, 202] on div "[DEMOGRAPHIC_DATA][PERSON_NAME] [DATE]" at bounding box center [169, 200] width 98 height 7
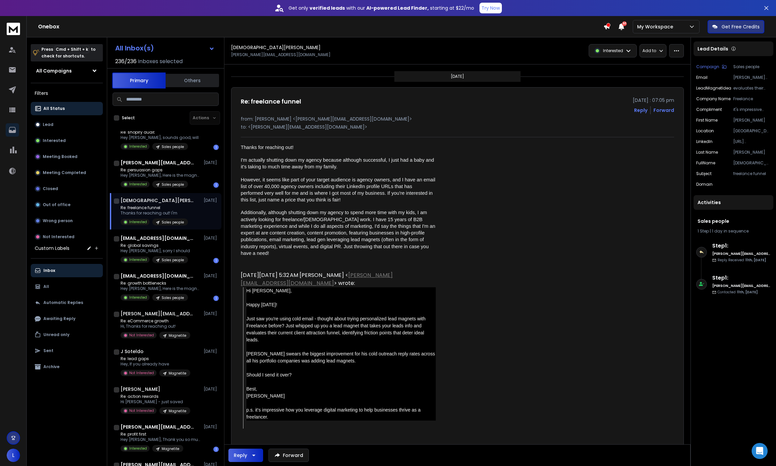
click at [632, 50] on div "Interested" at bounding box center [612, 50] width 47 height 13
click at [627, 140] on p "Not Interested" at bounding box center [618, 140] width 33 height 7
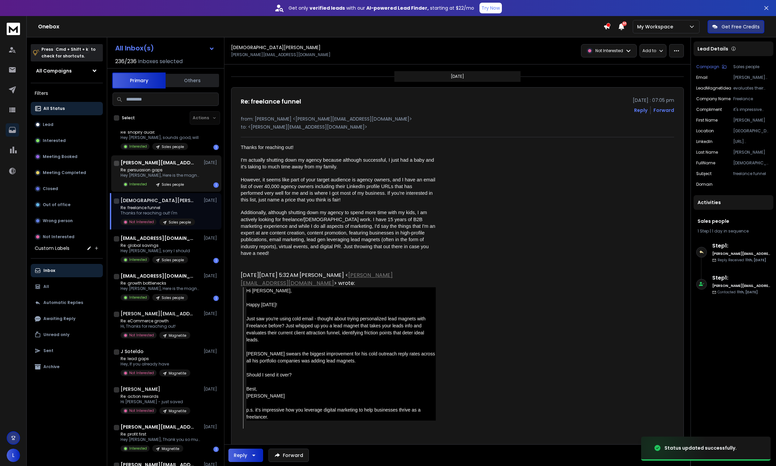
click at [176, 168] on p "Re: persuasion gaps" at bounding box center [160, 169] width 80 height 5
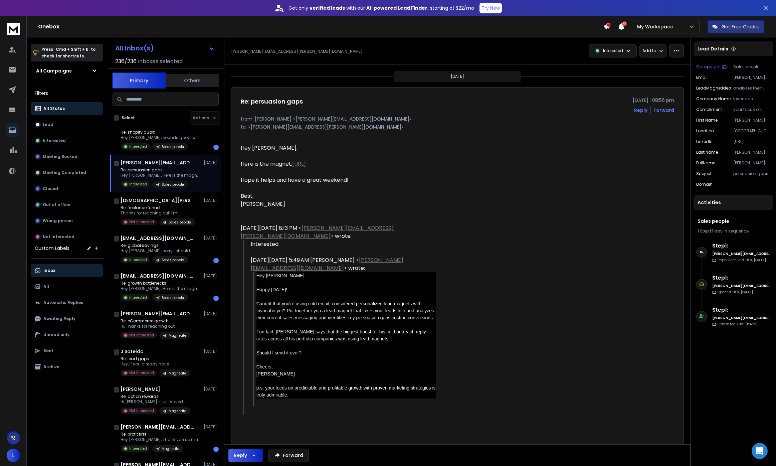
click at [747, 77] on p "[PERSON_NAME][EMAIL_ADDRESS][PERSON_NAME][DOMAIN_NAME]" at bounding box center [751, 77] width 37 height 5
click at [749, 165] on p "[PERSON_NAME]" at bounding box center [751, 162] width 37 height 5
click at [740, 99] on p "Invocabo" at bounding box center [751, 98] width 37 height 5
click at [748, 77] on p "[PERSON_NAME][EMAIL_ADDRESS][PERSON_NAME][DOMAIN_NAME]" at bounding box center [751, 77] width 37 height 5
click at [753, 142] on p "[URL][DOMAIN_NAME]" at bounding box center [751, 141] width 37 height 5
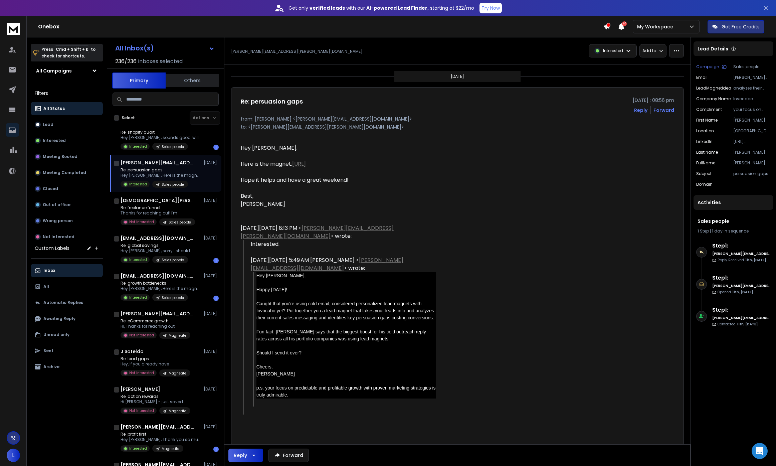
click at [751, 142] on p "[URL][DOMAIN_NAME]" at bounding box center [751, 141] width 37 height 5
click at [742, 88] on p "analyzes their current sales messaging and identifies key persuasion gaps costi…" at bounding box center [751, 87] width 37 height 5
click at [679, 49] on button "button" at bounding box center [676, 50] width 15 height 13
click at [669, 64] on div "Mark as unread" at bounding box center [656, 65] width 44 height 7
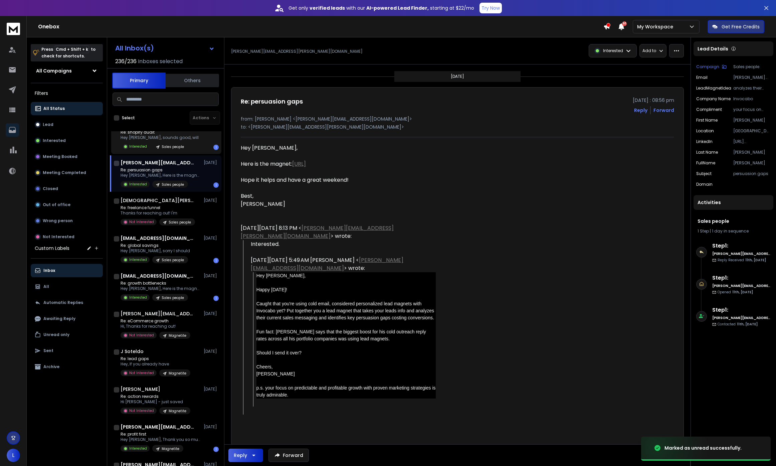
click at [194, 132] on div "Re: shopify audit Hey [PERSON_NAME], sounds good, will Interested Sales people 1" at bounding box center [169, 140] width 98 height 20
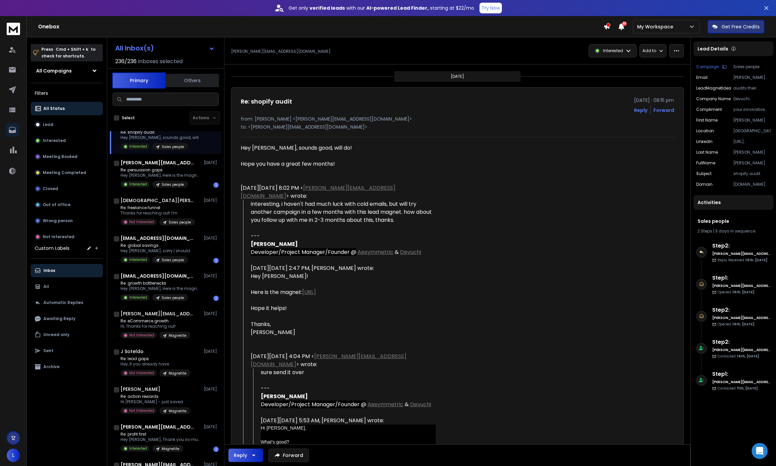
click at [751, 75] on p "[PERSON_NAME][EMAIL_ADDRESS][DOMAIN_NAME]" at bounding box center [751, 77] width 37 height 5
click at [740, 86] on p "audits their Shopify store identifying critical performance bottlenecks and con…" at bounding box center [751, 87] width 37 height 5
click at [746, 142] on p "[URL][DOMAIN_NAME]" at bounding box center [751, 141] width 37 height 5
click at [742, 182] on p "[DOMAIN_NAME]" at bounding box center [751, 184] width 37 height 5
click at [742, 100] on p "Devuchi" at bounding box center [751, 98] width 37 height 5
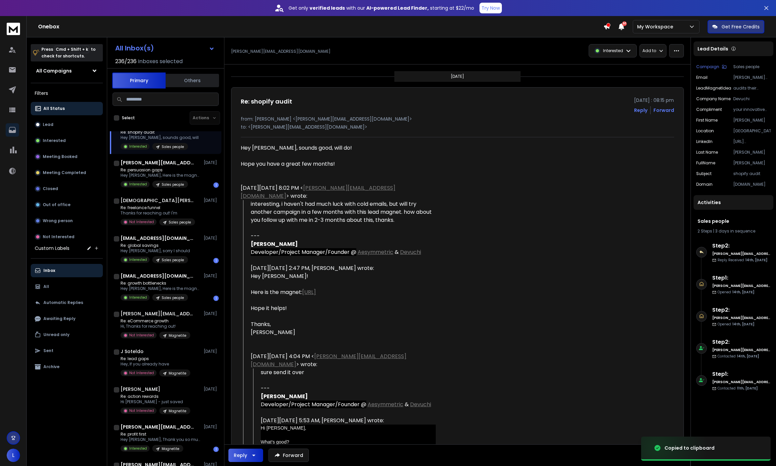
click at [740, 165] on p "[PERSON_NAME]" at bounding box center [751, 162] width 37 height 5
click at [679, 51] on icon "button" at bounding box center [676, 51] width 6 height 6
click at [673, 64] on div "Mark as unread" at bounding box center [656, 65] width 44 height 7
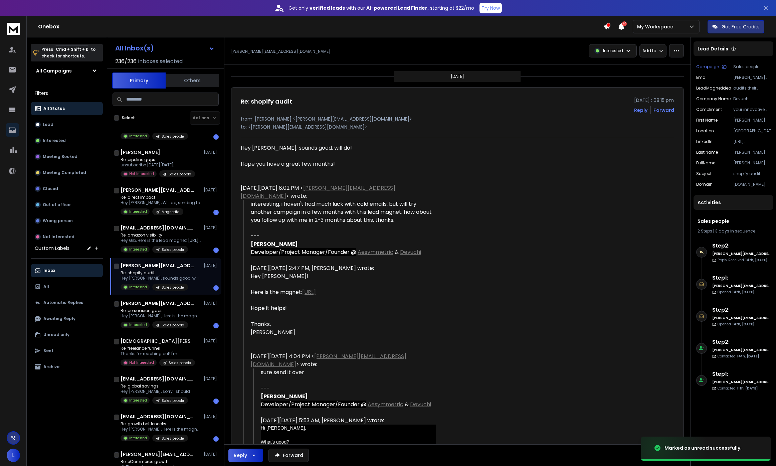
scroll to position [3042, 0]
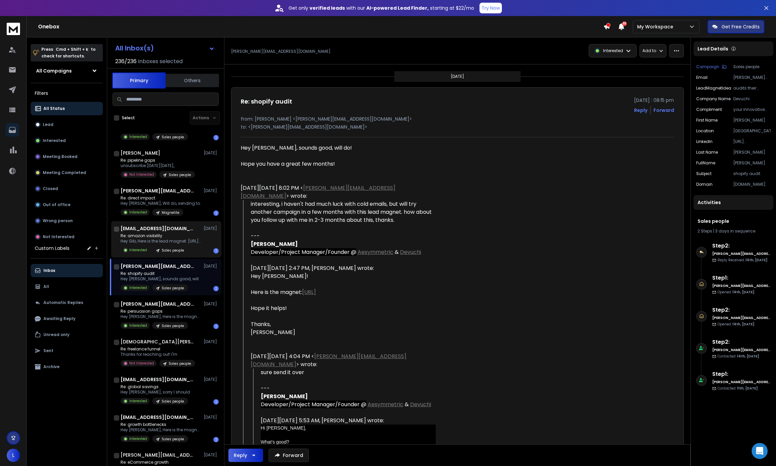
click at [191, 236] on p "Re: amazon visibility" at bounding box center [160, 235] width 80 height 5
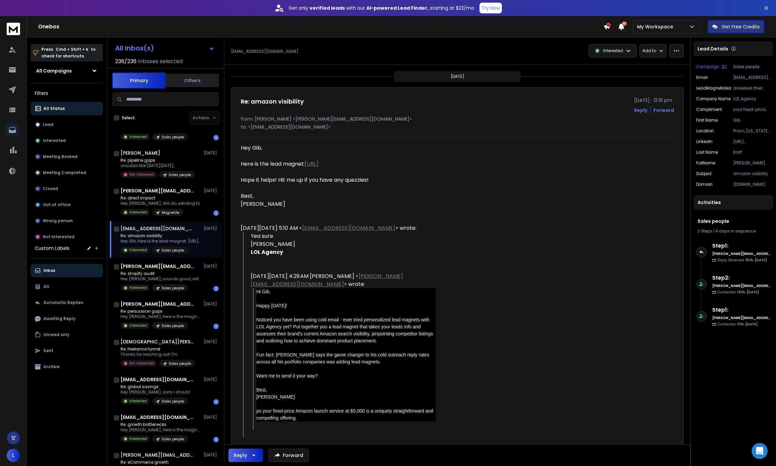
click at [736, 78] on p "[EMAIL_ADDRESS][DOMAIN_NAME]" at bounding box center [751, 77] width 37 height 5
click at [735, 99] on p "LOL Agency" at bounding box center [751, 98] width 37 height 5
click at [744, 99] on p "LOL Agency" at bounding box center [751, 98] width 37 height 5
click at [740, 164] on p "[PERSON_NAME]" at bounding box center [751, 162] width 37 height 5
click at [744, 88] on p "assesses their brand's current Amazon search visibility, pinpointing competitor…" at bounding box center [751, 87] width 37 height 5
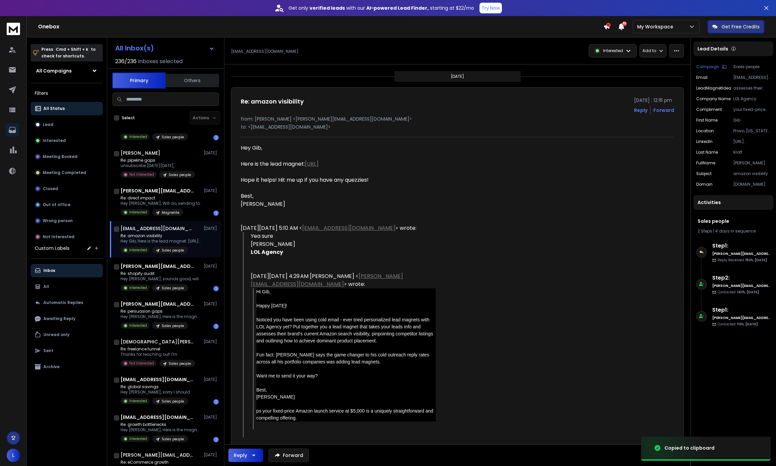
click at [740, 184] on p "[DOMAIN_NAME]" at bounding box center [751, 184] width 37 height 5
click at [746, 142] on p "[URL][DOMAIN_NAME]" at bounding box center [751, 141] width 37 height 5
click at [675, 51] on icon "button" at bounding box center [676, 51] width 6 height 6
click at [679, 64] on div "Mark as unread" at bounding box center [657, 65] width 50 height 11
click at [174, 197] on p "Re: direct impact" at bounding box center [159, 197] width 79 height 5
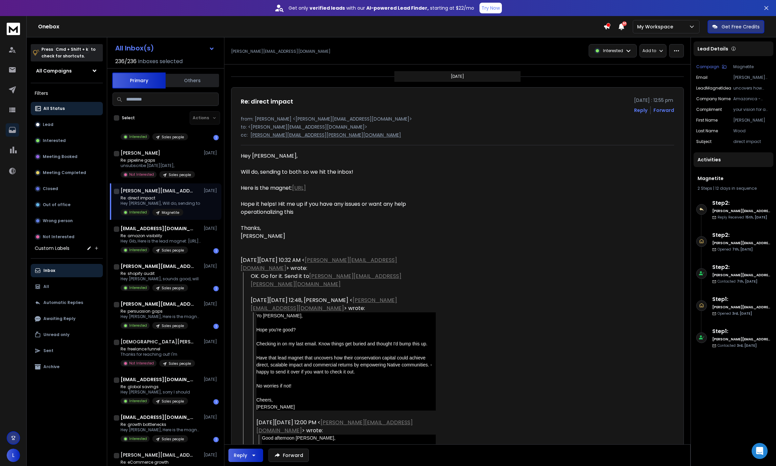
click at [748, 76] on p "[PERSON_NAME][EMAIL_ADDRESS][DOMAIN_NAME]" at bounding box center [751, 77] width 37 height 5
click at [739, 87] on p "uncovers how their conservation capital could achieve direct, scalable impact a…" at bounding box center [751, 87] width 37 height 5
click at [745, 78] on p "[PERSON_NAME][EMAIL_ADDRESS][DOMAIN_NAME]" at bounding box center [751, 77] width 37 height 5
click at [742, 98] on p "Amazonica - Commercial Fund" at bounding box center [751, 98] width 37 height 5
click at [742, 78] on p "[PERSON_NAME][EMAIL_ADDRESS][DOMAIN_NAME]" at bounding box center [751, 77] width 37 height 5
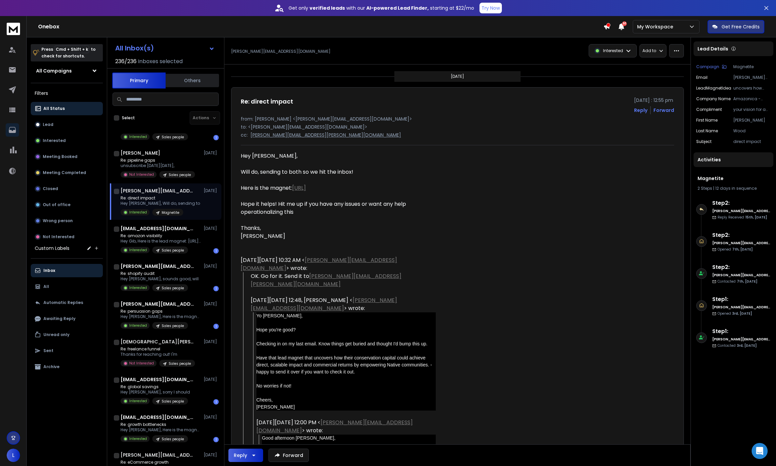
drag, startPoint x: 686, startPoint y: 52, endPoint x: 683, endPoint y: 51, distance: 3.6
click at [686, 52] on div "[PERSON_NAME][EMAIL_ADDRESS][DOMAIN_NAME] Interested Add to Interested Add to" at bounding box center [457, 50] width 466 height 27
click at [683, 51] on button "button" at bounding box center [676, 50] width 15 height 13
click at [665, 66] on div "Mark as unread" at bounding box center [656, 65] width 44 height 7
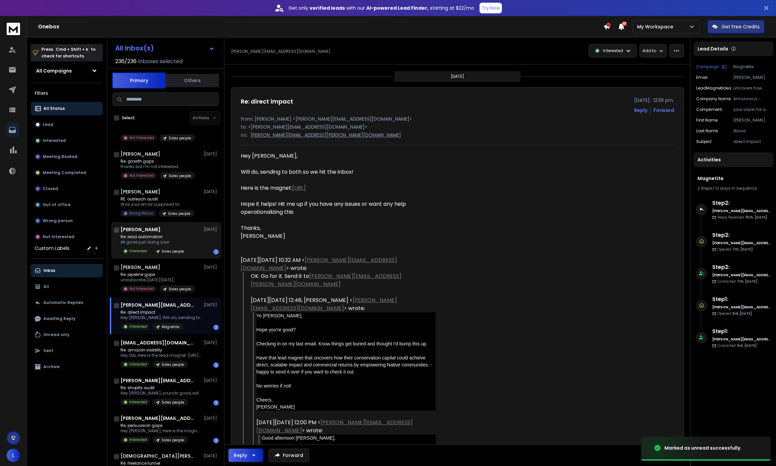
scroll to position [2928, 0]
click at [198, 229] on div "[PERSON_NAME] [DATE]" at bounding box center [169, 229] width 98 height 7
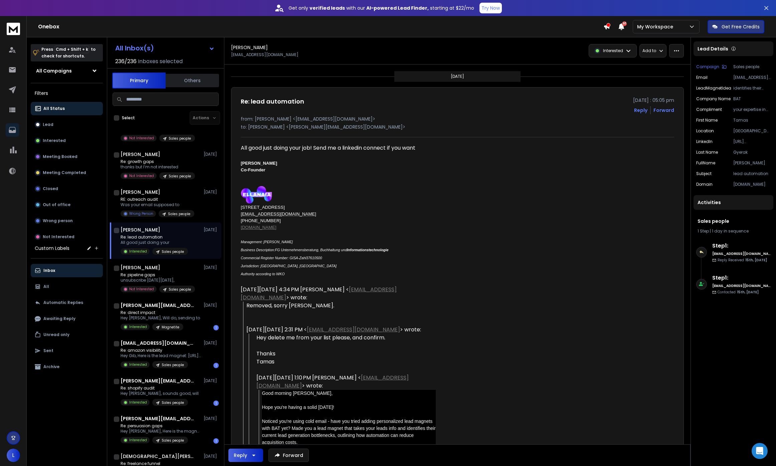
click at [628, 53] on icon at bounding box center [627, 50] width 5 height 5
click at [629, 142] on p "Not Interested" at bounding box center [618, 140] width 33 height 7
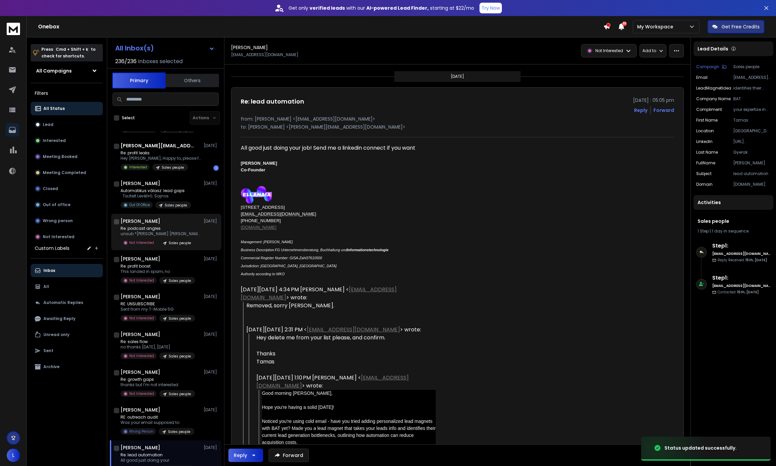
scroll to position [2667, 0]
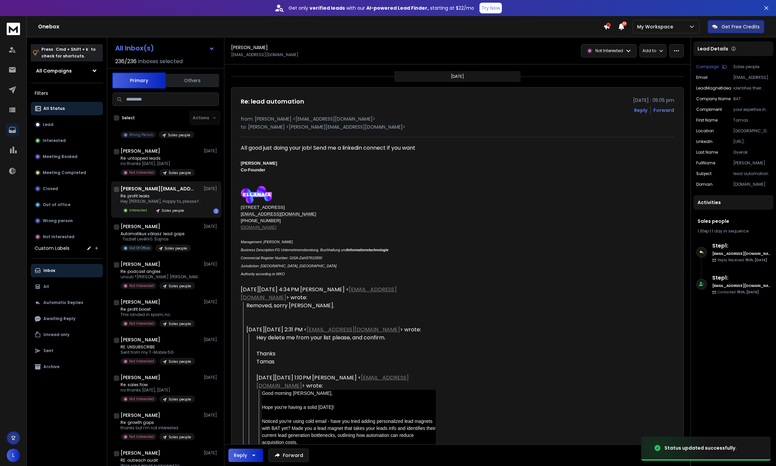
click at [185, 202] on p "Hey [PERSON_NAME], Happy to, please feel" at bounding box center [160, 201] width 80 height 5
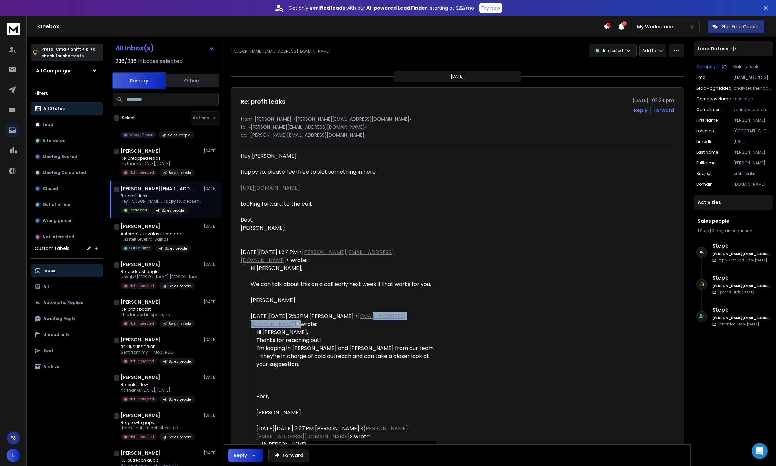
drag, startPoint x: 431, startPoint y: 307, endPoint x: 390, endPoint y: 310, distance: 40.8
click at [390, 310] on div "Re: profit leaks [DATE] : 02:24 pm Reply Forward from: [PERSON_NAME] <[PERSON_N…" at bounding box center [457, 415] width 433 height 636
copy div "[DOMAIN_NAME] >"
click at [739, 93] on div "Campaign Sales people Email [EMAIL_ADDRESS][DOMAIN_NAME] leadMagnetIdea analyze…" at bounding box center [733, 125] width 80 height 139
click at [741, 88] on p "analyzes their ad spend and conversion funnel, pinpointing overlooked profit le…" at bounding box center [751, 87] width 37 height 5
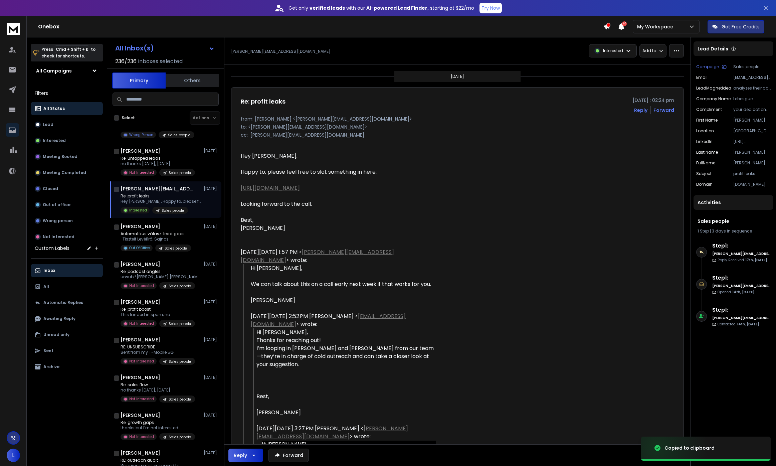
click at [739, 87] on p "analyzes their ad spend and conversion funnel, pinpointing overlooked profit le…" at bounding box center [751, 87] width 37 height 5
click at [739, 75] on p "[EMAIL_ADDRESS][DOMAIN_NAME]" at bounding box center [751, 77] width 37 height 5
click at [746, 165] on p "[PERSON_NAME]" at bounding box center [751, 162] width 37 height 5
click at [744, 97] on p "Lebesgue" at bounding box center [751, 98] width 37 height 5
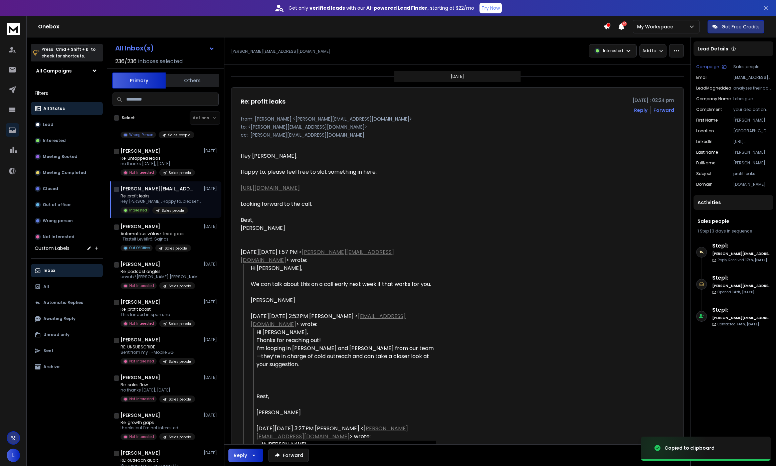
click at [744, 184] on p "[DOMAIN_NAME]" at bounding box center [751, 184] width 37 height 5
click at [752, 139] on p "[URL][DOMAIN_NAME][PERSON_NAME]" at bounding box center [751, 141] width 37 height 5
click at [679, 52] on button "button" at bounding box center [676, 50] width 15 height 13
click at [671, 68] on div "Mark as unread" at bounding box center [656, 65] width 44 height 7
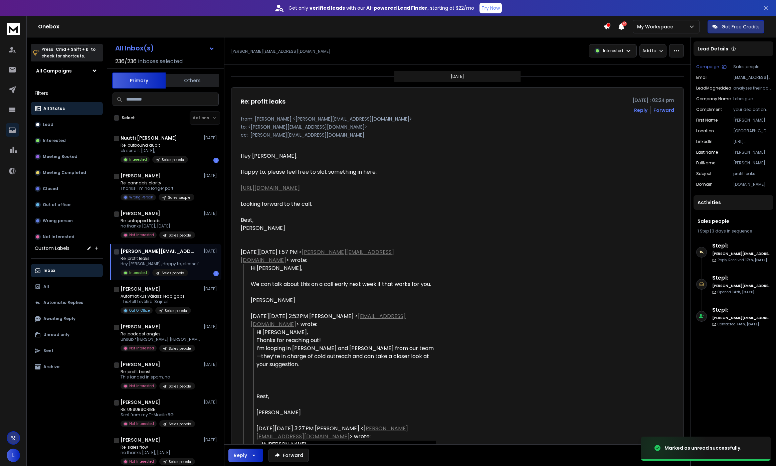
scroll to position [2599, 0]
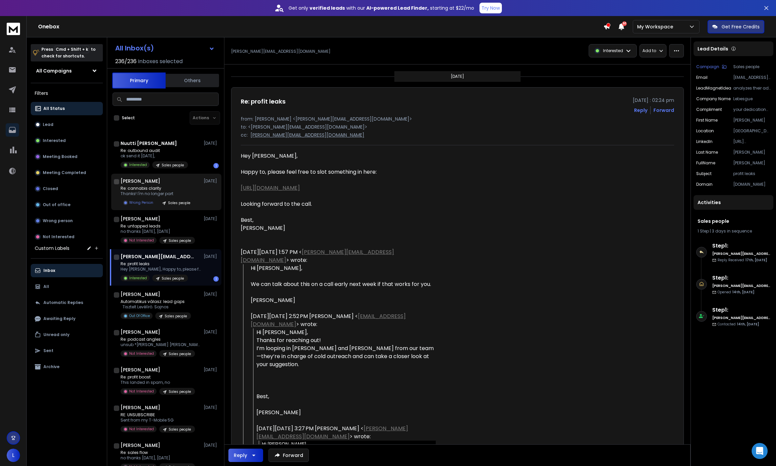
click at [198, 188] on div "Re: cannabis clarity Thanks! I'm no longer part Wrong Person Sales people" at bounding box center [169, 196] width 98 height 20
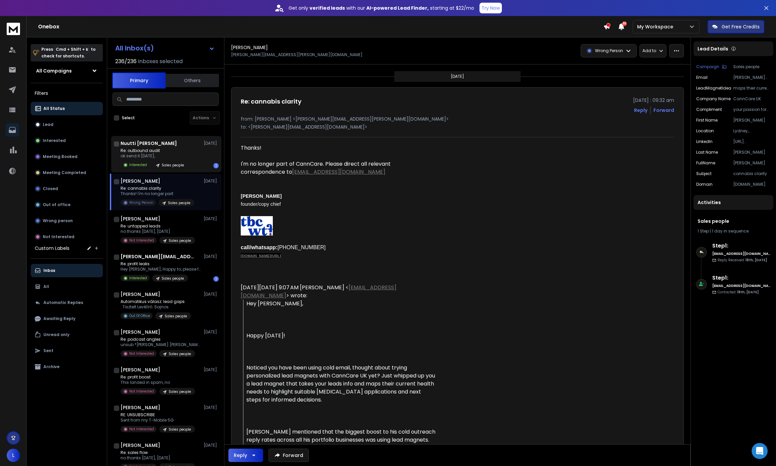
click at [191, 151] on div "Re: outbound audit ok send it [DATE], Interested Sales people 1" at bounding box center [169, 158] width 98 height 20
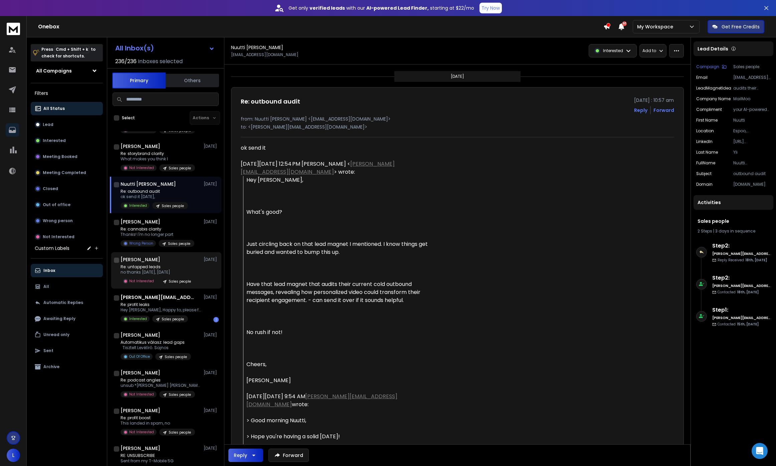
scroll to position [2552, 0]
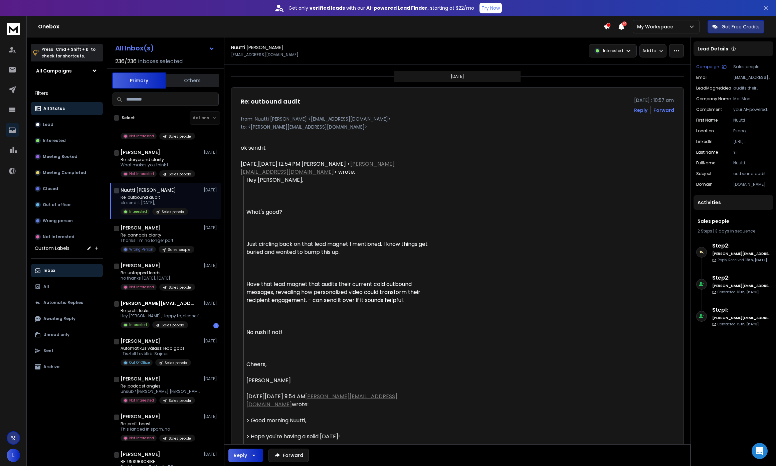
click at [190, 199] on div "Re: outbound audit ok send it [DATE], Interested Sales people" at bounding box center [169, 205] width 98 height 20
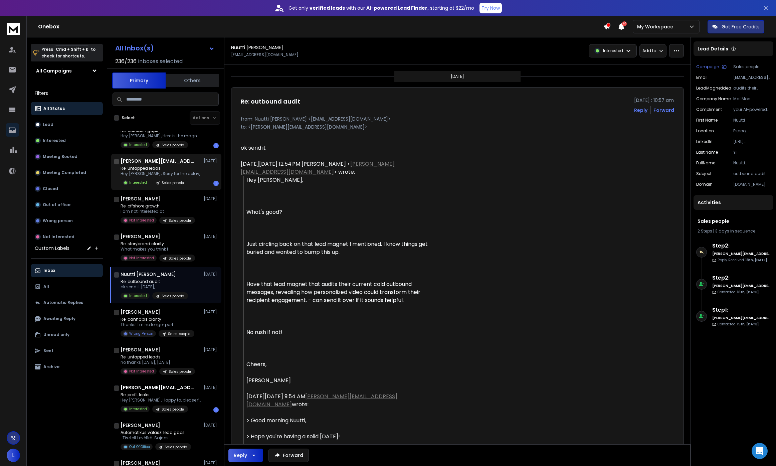
scroll to position [2440, 0]
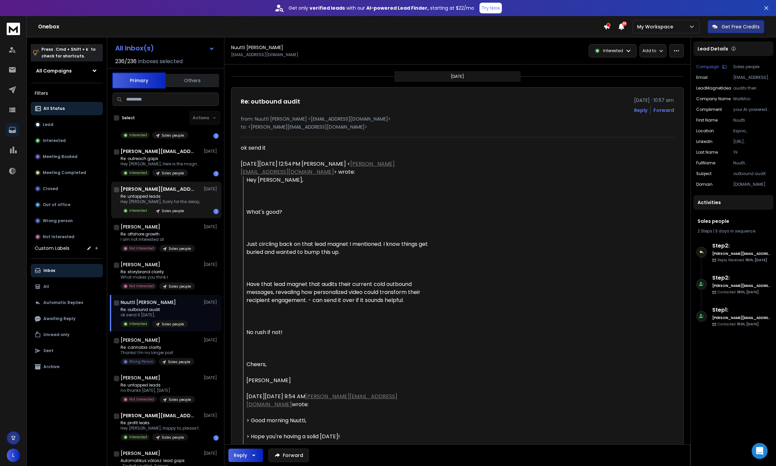
click at [195, 194] on div "Re: untapped leads Hey [PERSON_NAME], Sorry for the delay, Interested Sales peo…" at bounding box center [169, 204] width 98 height 20
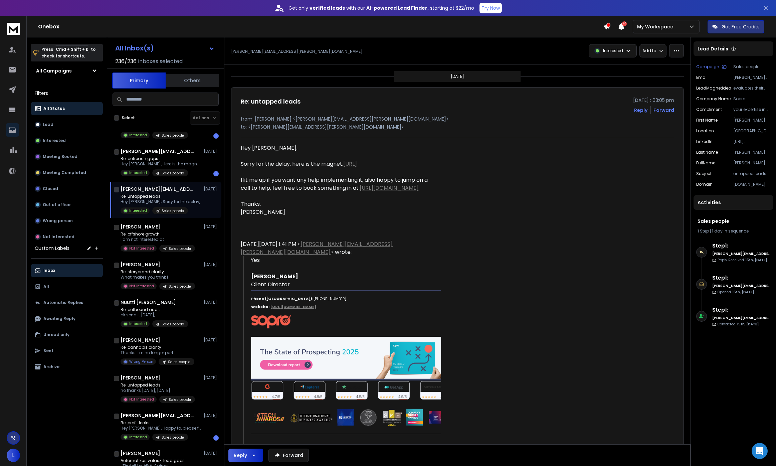
click at [200, 203] on div "Re: untapped leads Hey [PERSON_NAME], Sorry for the delay, Interested Sales peo…" at bounding box center [169, 204] width 98 height 20
click at [197, 164] on div "Re: outreach gaps Hey [PERSON_NAME], Here is the magnet, Interested Sales peopl…" at bounding box center [169, 166] width 98 height 20
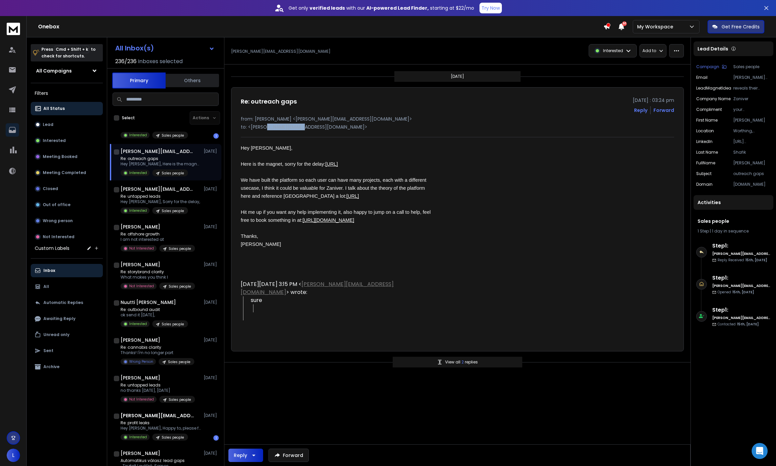
drag, startPoint x: 306, startPoint y: 128, endPoint x: 270, endPoint y: 129, distance: 36.4
click at [270, 129] on p "to: <[EMAIL_ADDRESS][DOMAIN_NAME]>" at bounding box center [457, 126] width 433 height 7
copy p "[DOMAIN_NAME]"
click at [750, 183] on p "[DOMAIN_NAME]" at bounding box center [751, 184] width 37 height 5
click at [744, 76] on p "[PERSON_NAME][EMAIL_ADDRESS][DOMAIN_NAME]" at bounding box center [751, 77] width 37 height 5
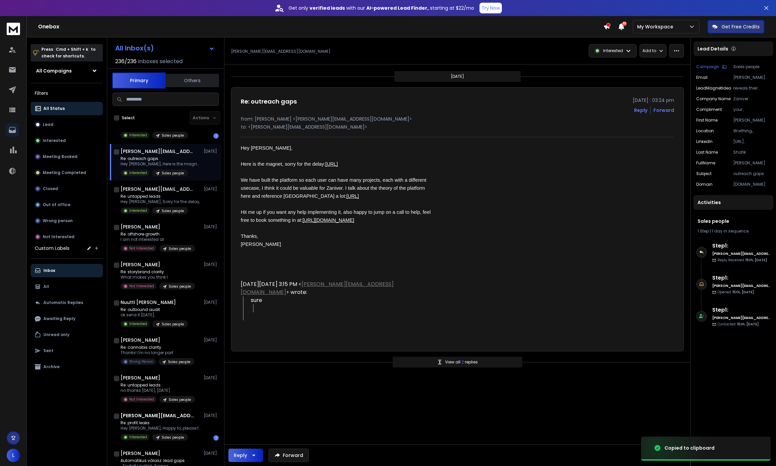
click at [742, 89] on p "reveals their current B2B outreach effectiveness, pinpointing missed sales oppo…" at bounding box center [751, 87] width 37 height 5
click at [749, 141] on p "[URL][DOMAIN_NAME][PERSON_NAME]" at bounding box center [751, 141] width 37 height 5
click at [737, 99] on p "Zaniver" at bounding box center [751, 98] width 37 height 5
click at [742, 163] on p "[PERSON_NAME]" at bounding box center [751, 162] width 37 height 5
click at [678, 51] on icon "button" at bounding box center [676, 50] width 5 height 1
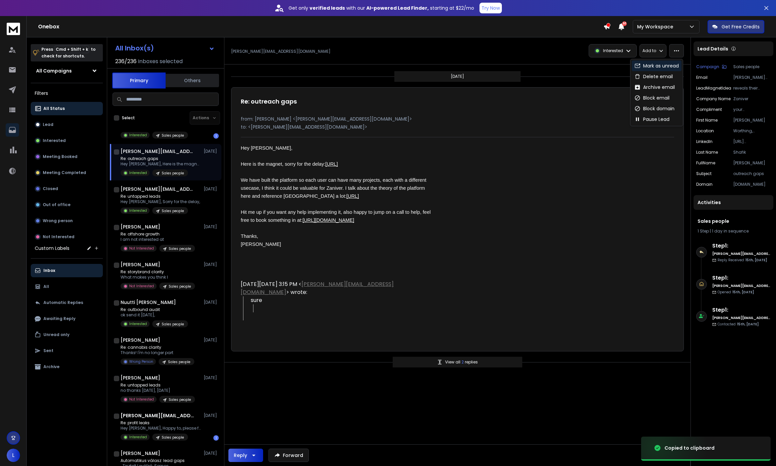
click at [668, 65] on div "Mark as unread" at bounding box center [656, 65] width 44 height 7
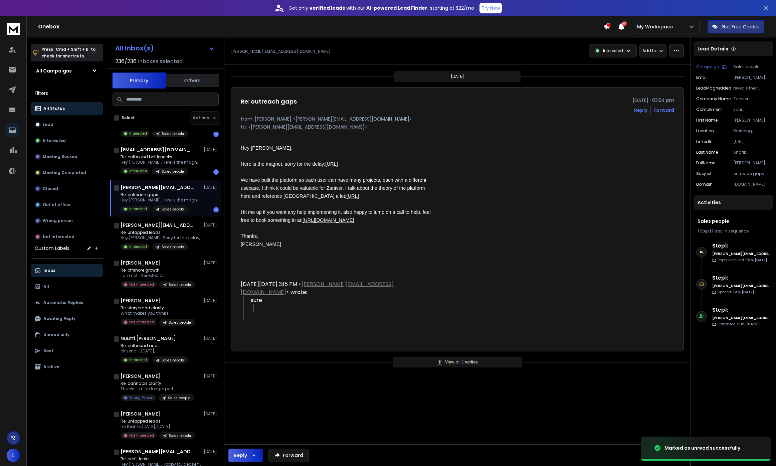
scroll to position [2367, 0]
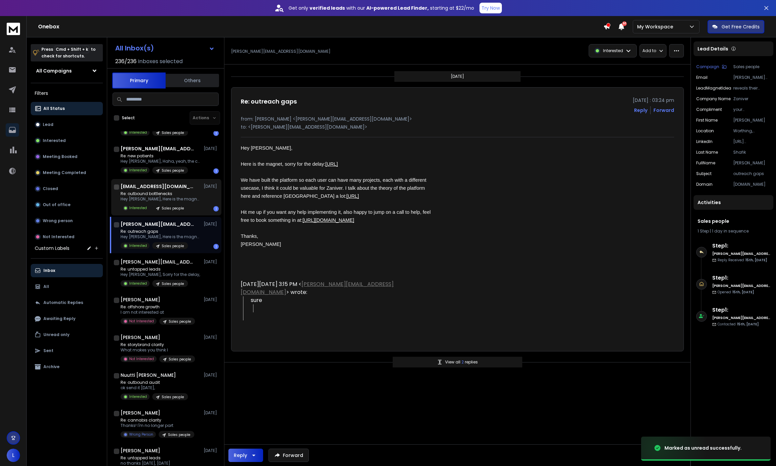
click at [187, 193] on div "Re: outbound bottlenecks Hey [PERSON_NAME], Here is the magnet, Interested Sale…" at bounding box center [169, 201] width 98 height 20
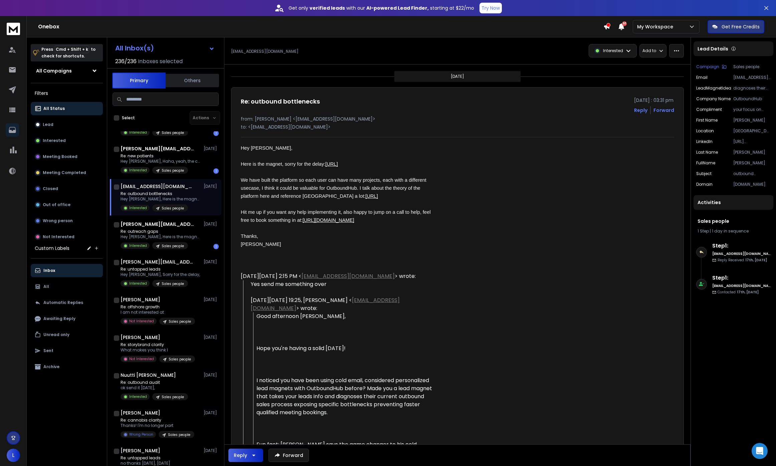
click at [753, 75] on p "[EMAIL_ADDRESS][DOMAIN_NAME]" at bounding box center [751, 77] width 37 height 5
click at [752, 184] on p "[DOMAIN_NAME]" at bounding box center [751, 184] width 37 height 5
click at [750, 78] on p "[EMAIL_ADDRESS][DOMAIN_NAME]" at bounding box center [751, 77] width 37 height 5
click at [748, 140] on p "[URL][DOMAIN_NAME]" at bounding box center [751, 141] width 37 height 5
click at [740, 99] on p "OutboundHub" at bounding box center [751, 98] width 37 height 5
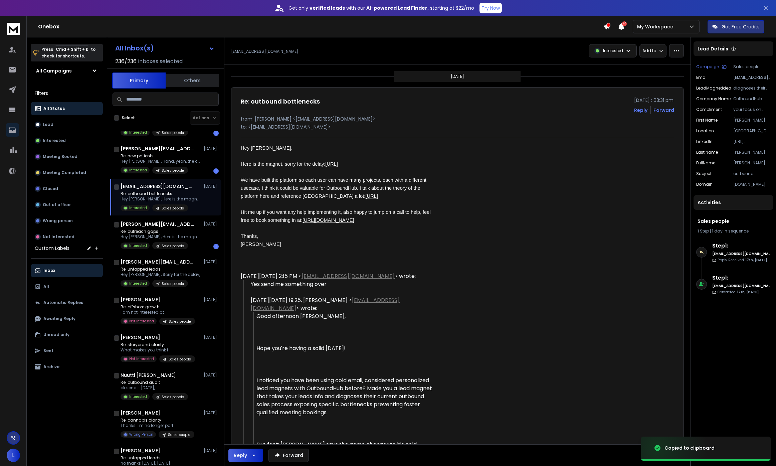
click at [746, 163] on p "[PERSON_NAME]" at bounding box center [751, 162] width 37 height 5
click at [749, 87] on p "diagnoses their current outbound sales process exposing specific bottlenecks pr…" at bounding box center [751, 87] width 37 height 5
click at [758, 141] on p "[URL][DOMAIN_NAME]" at bounding box center [751, 141] width 37 height 5
click at [678, 51] on icon "button" at bounding box center [676, 51] width 6 height 6
click at [673, 67] on div "Mark as unread" at bounding box center [656, 65] width 44 height 7
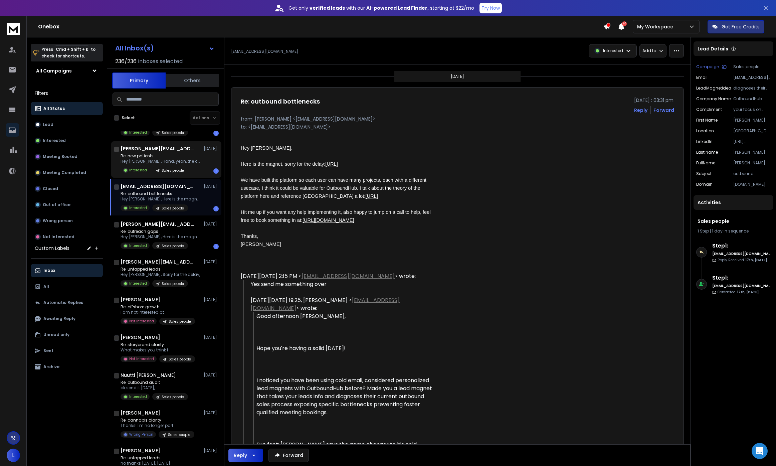
click at [187, 159] on p "Hey [PERSON_NAME], Haha, yeah, the copy" at bounding box center [160, 161] width 80 height 5
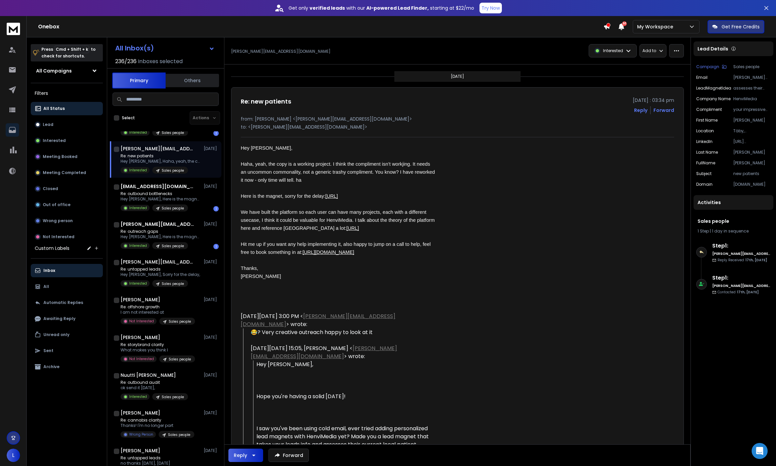
click at [742, 78] on p "[PERSON_NAME][EMAIL_ADDRESS][DOMAIN_NAME]" at bounding box center [751, 77] width 37 height 5
click at [745, 89] on p "assesses their current local patient visibility and online review strategy, ide…" at bounding box center [751, 87] width 37 height 5
click at [744, 143] on p "[URL][DOMAIN_NAME]" at bounding box center [751, 141] width 37 height 5
click at [746, 99] on p "HenviMedia" at bounding box center [751, 98] width 37 height 5
click at [753, 164] on p "[PERSON_NAME]" at bounding box center [751, 162] width 37 height 5
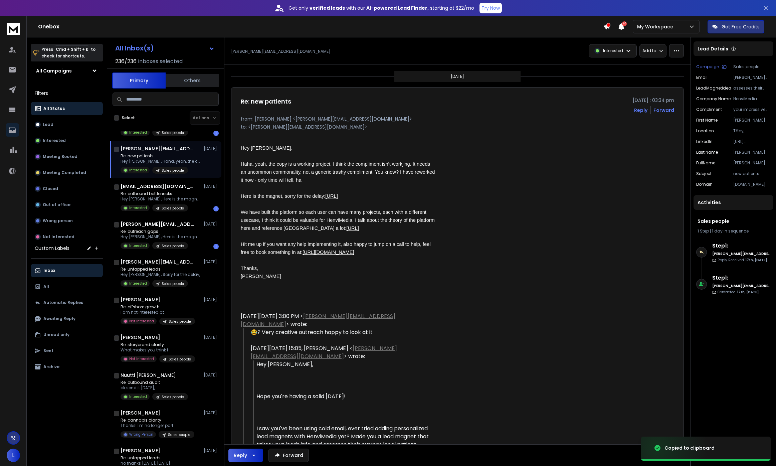
click at [745, 185] on p "[DOMAIN_NAME]" at bounding box center [751, 184] width 37 height 5
click at [748, 141] on p "[URL][DOMAIN_NAME]" at bounding box center [751, 141] width 37 height 5
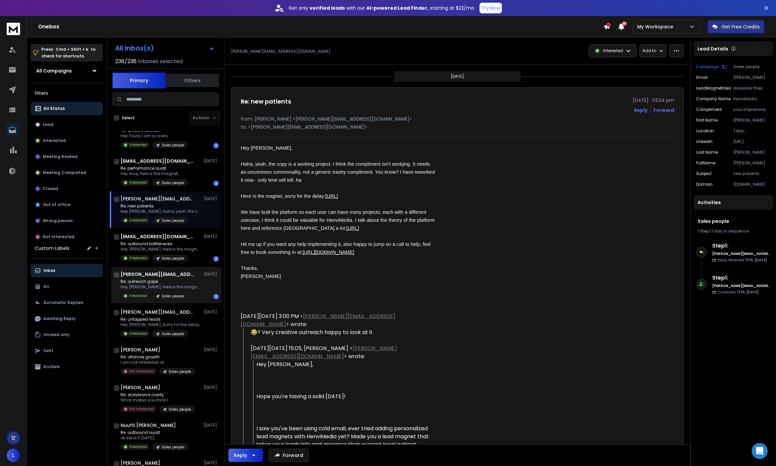
scroll to position [2313, 0]
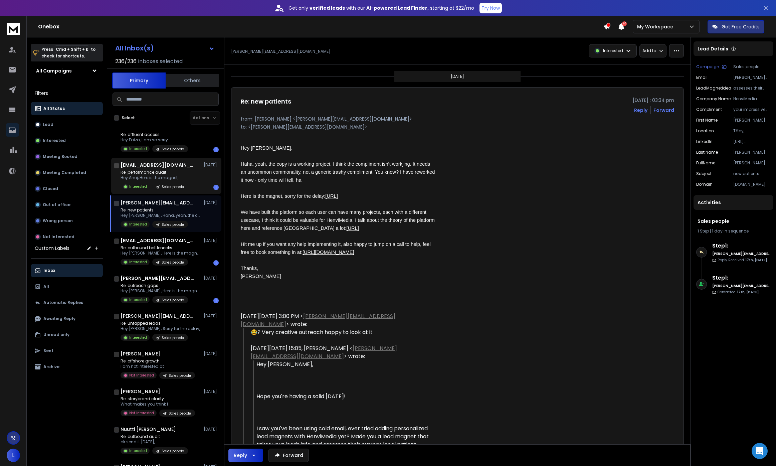
click at [189, 168] on div "[EMAIL_ADDRESS][DOMAIN_NAME] [DATE]" at bounding box center [169, 165] width 98 height 7
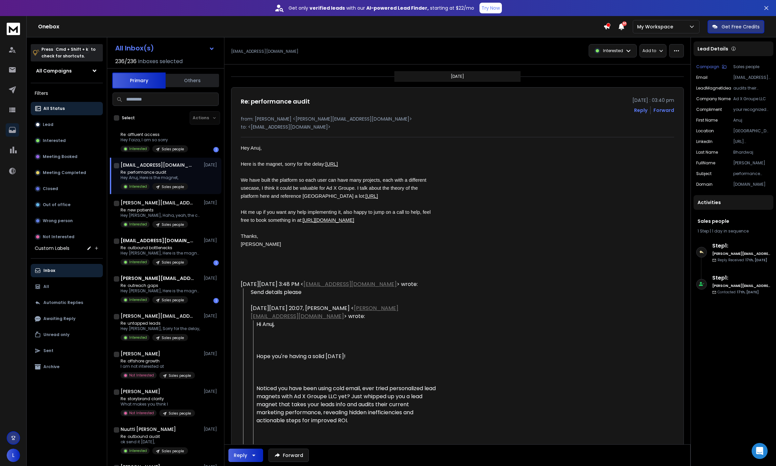
click at [751, 183] on p "[DOMAIN_NAME]" at bounding box center [751, 184] width 37 height 5
click at [737, 185] on p "[DOMAIN_NAME]" at bounding box center [751, 184] width 37 height 5
click at [738, 99] on p "Ad X Groupe LLC" at bounding box center [751, 98] width 37 height 5
click at [738, 90] on p "audits their current marketing performance, revealing hidden inefficiencies and…" at bounding box center [751, 87] width 37 height 5
click at [740, 89] on p "audits their current marketing performance, revealing hidden inefficiencies and…" at bounding box center [751, 87] width 37 height 5
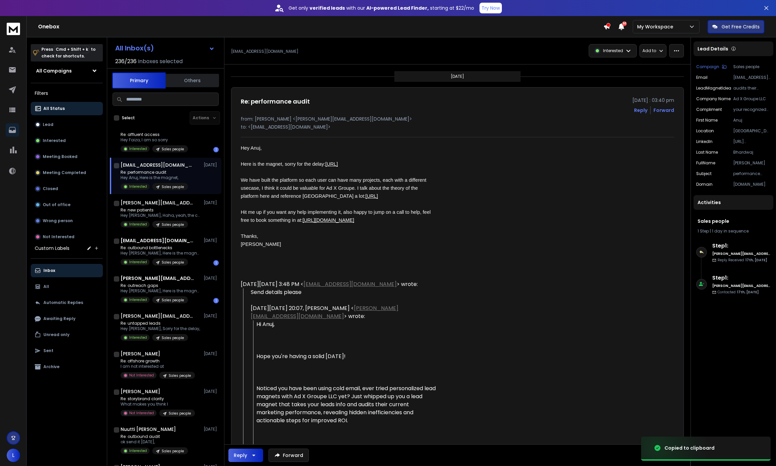
click at [752, 141] on p "[URL][DOMAIN_NAME]" at bounding box center [751, 141] width 37 height 5
click at [738, 180] on div "Campaign Sales people Email [EMAIL_ADDRESS][DOMAIN_NAME] leadMagnetIdea audits …" at bounding box center [733, 125] width 80 height 139
click at [741, 182] on p "[DOMAIN_NAME]" at bounding box center [751, 184] width 37 height 5
click at [746, 162] on p "[PERSON_NAME]" at bounding box center [751, 162] width 37 height 5
click at [748, 77] on p "[EMAIL_ADDRESS][DOMAIN_NAME]" at bounding box center [751, 77] width 37 height 5
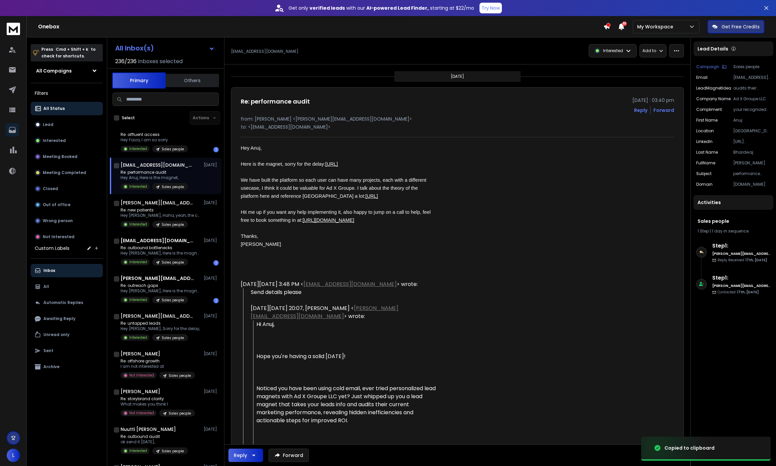
click at [673, 53] on button "button" at bounding box center [676, 50] width 15 height 13
click at [673, 68] on div "Mark as unread" at bounding box center [656, 65] width 44 height 7
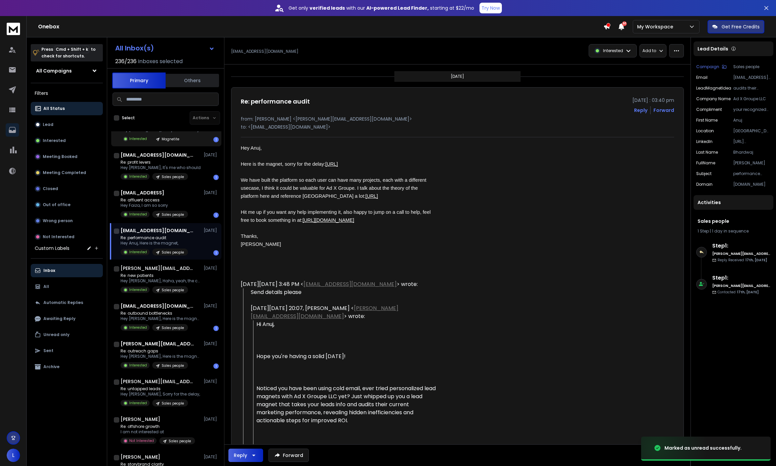
scroll to position [2185, 0]
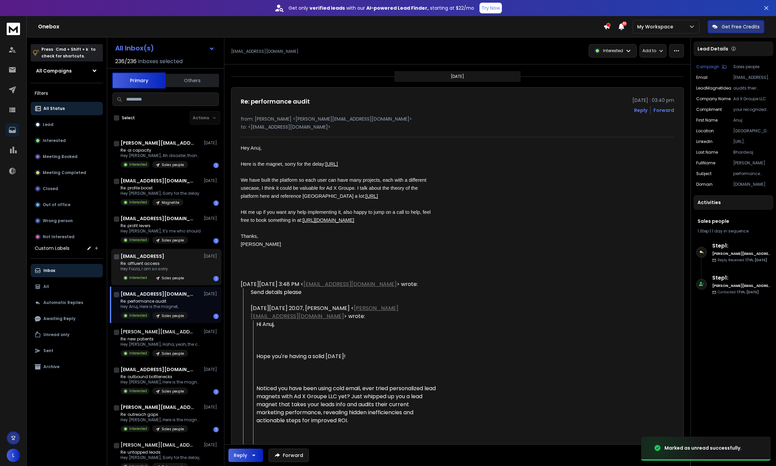
click at [195, 277] on div "Re: affluent access Hey Faiza, I am so sorry Interested Sales people 1" at bounding box center [169, 271] width 98 height 20
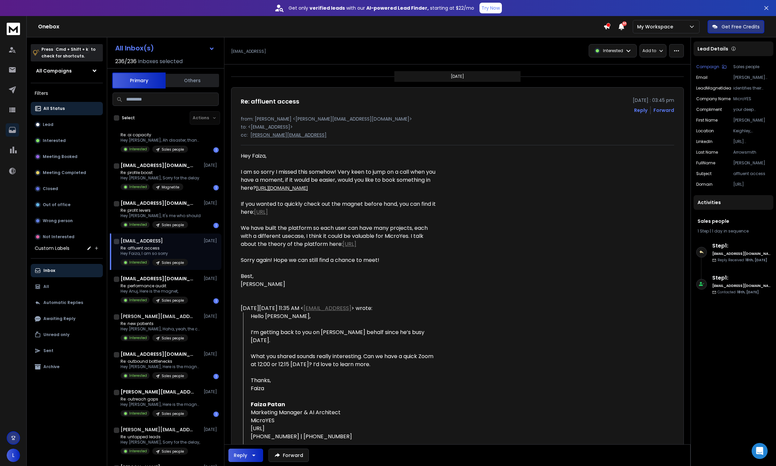
scroll to position [2207, 0]
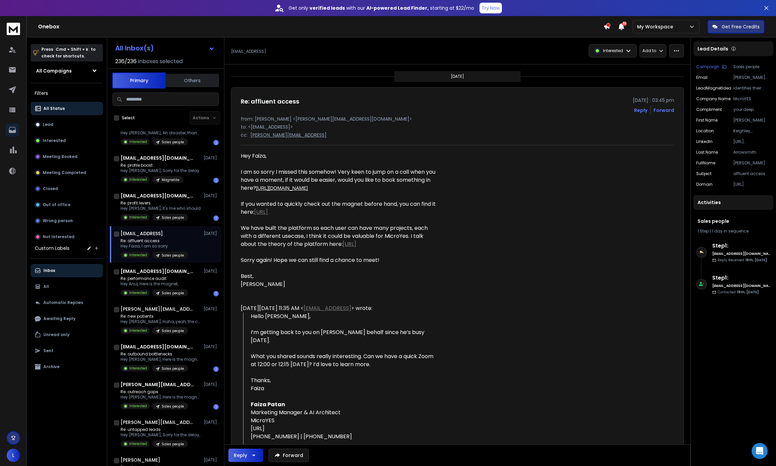
click at [739, 186] on p "[URL]" at bounding box center [751, 184] width 37 height 5
click at [742, 166] on div "Campaign Sales people Email [PERSON_NAME][EMAIL_ADDRESS] leadMagnetIdea identif…" at bounding box center [733, 125] width 80 height 139
click at [741, 164] on p "[PERSON_NAME]" at bounding box center [751, 162] width 37 height 5
click at [744, 87] on p "identifies their ideal customer's affluent segments and outlines how direct mai…" at bounding box center [751, 87] width 37 height 5
click at [743, 143] on p "[URL][DOMAIN_NAME]" at bounding box center [751, 141] width 37 height 5
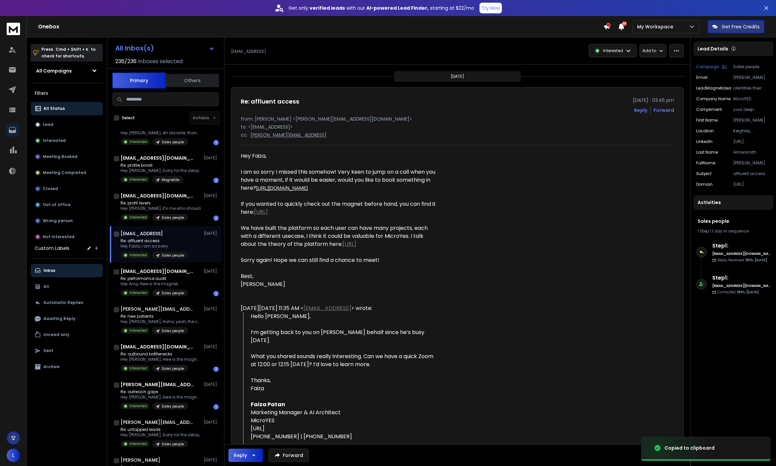
click at [740, 97] on p "MicroYES" at bounding box center [751, 98] width 37 height 5
click at [748, 78] on p "[PERSON_NAME][EMAIL_ADDRESS]" at bounding box center [751, 77] width 37 height 5
click at [680, 55] on button "button" at bounding box center [676, 50] width 15 height 13
click at [679, 67] on div "Mark as unread" at bounding box center [656, 65] width 44 height 7
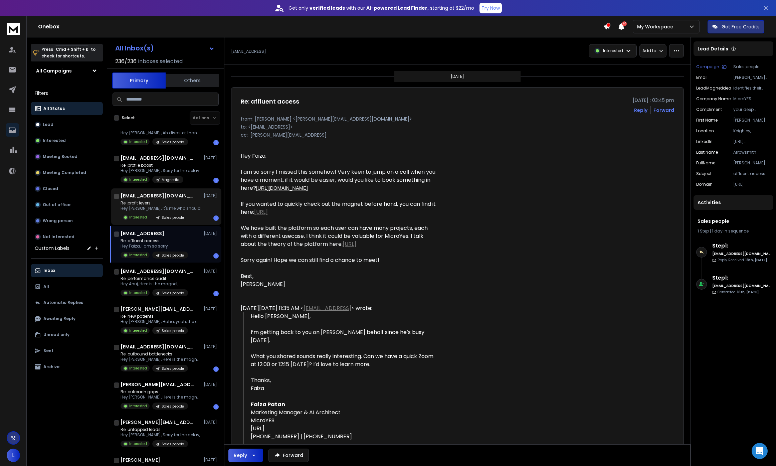
click at [187, 198] on div "[EMAIL_ADDRESS][DOMAIN_NAME] [DATE]" at bounding box center [169, 195] width 98 height 7
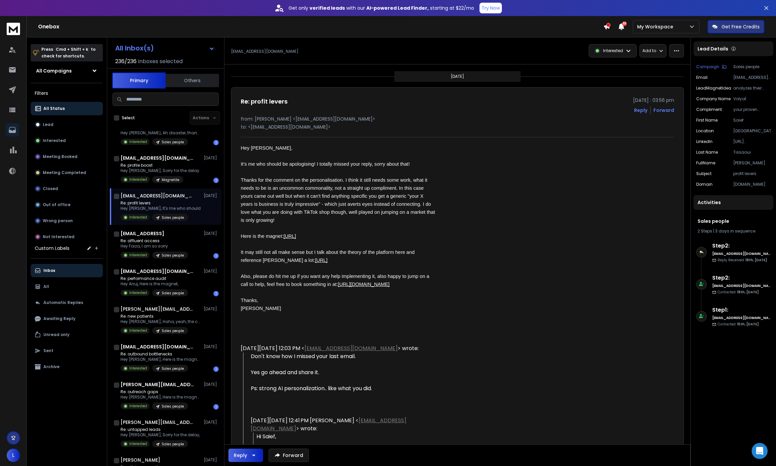
click at [746, 182] on p "[DOMAIN_NAME]" at bounding box center [751, 184] width 37 height 5
click at [180, 206] on p "Hey [PERSON_NAME], It's me who should" at bounding box center [160, 208] width 80 height 5
click at [742, 79] on p "[EMAIL_ADDRESS][DOMAIN_NAME]" at bounding box center [751, 77] width 37 height 5
click at [740, 88] on p "analyzes their existing TikTok Shop strategy, pinpointing overlooked profit lev…" at bounding box center [751, 87] width 37 height 5
click at [753, 141] on p "[URL][DOMAIN_NAME]" at bounding box center [751, 141] width 37 height 5
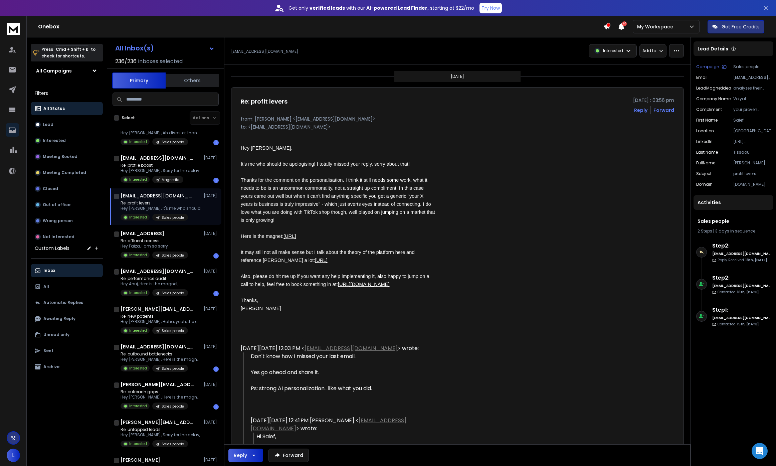
click at [740, 100] on p "Volyat" at bounding box center [751, 98] width 37 height 5
click at [748, 164] on p "[PERSON_NAME]" at bounding box center [751, 162] width 37 height 5
click at [676, 52] on icon "button" at bounding box center [676, 51] width 6 height 6
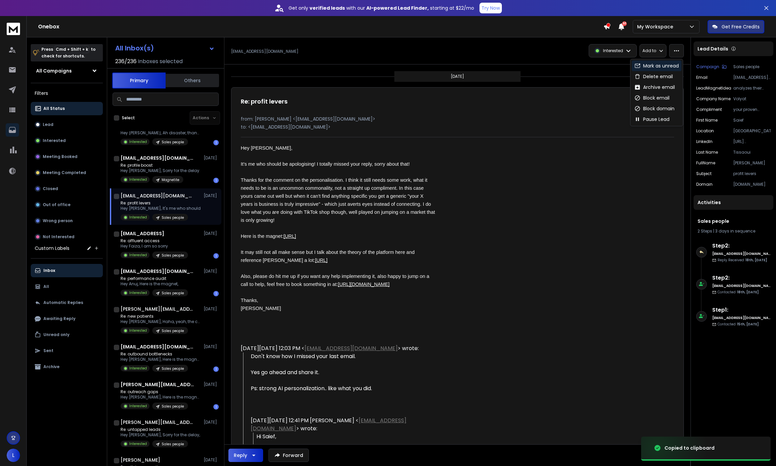
click at [671, 64] on div "Mark as unread" at bounding box center [656, 65] width 44 height 7
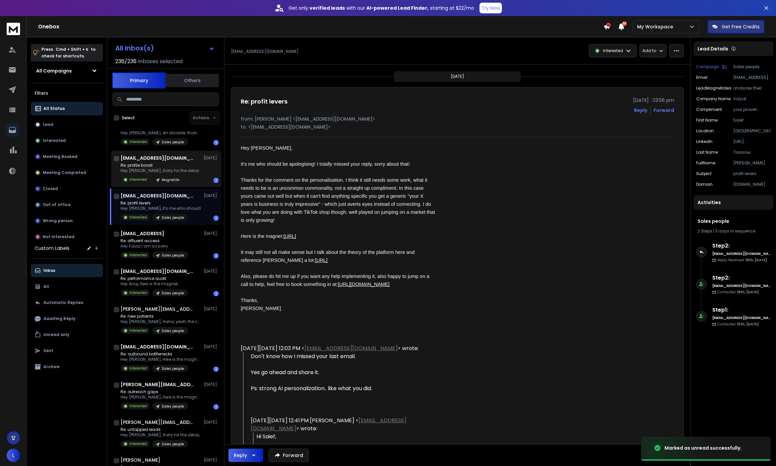
click at [188, 167] on p "Re: profile boost" at bounding box center [159, 165] width 79 height 5
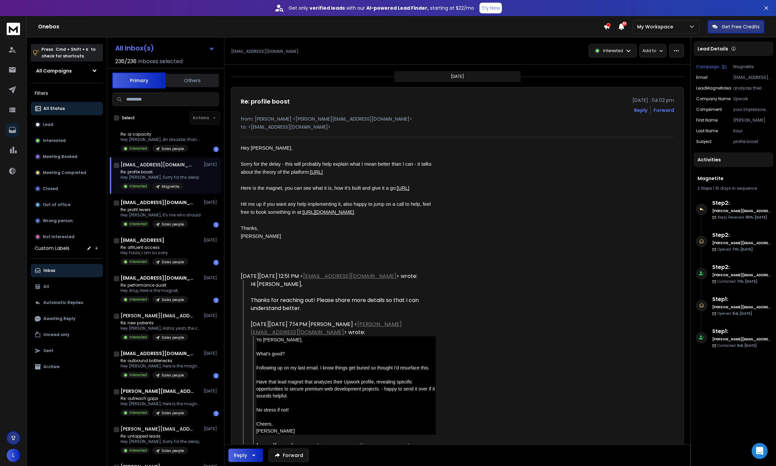
scroll to position [2198, 0]
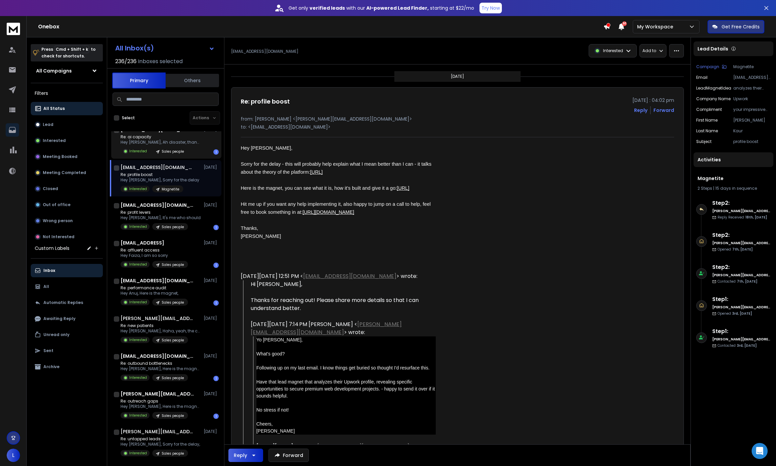
click at [198, 147] on div "Re: ai capacity Hey [PERSON_NAME], Ah disaster, thanks for Interested Sales peo…" at bounding box center [169, 144] width 98 height 20
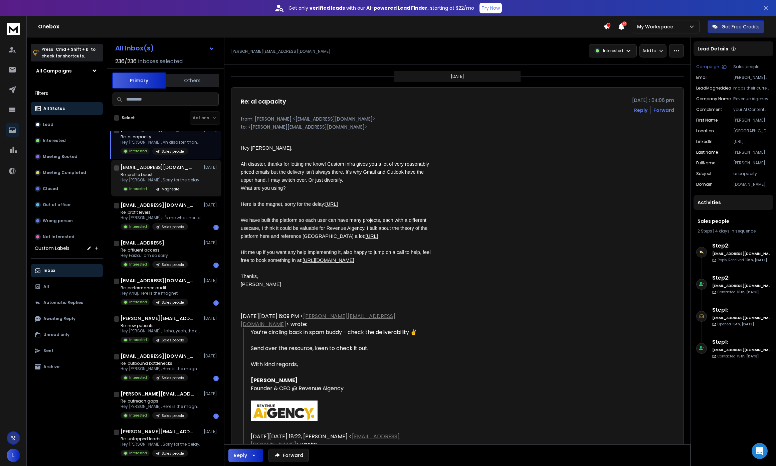
click at [193, 173] on div "Re: profile boost Hey [PERSON_NAME], Sorry for the delay Interested Magnetite" at bounding box center [169, 182] width 98 height 20
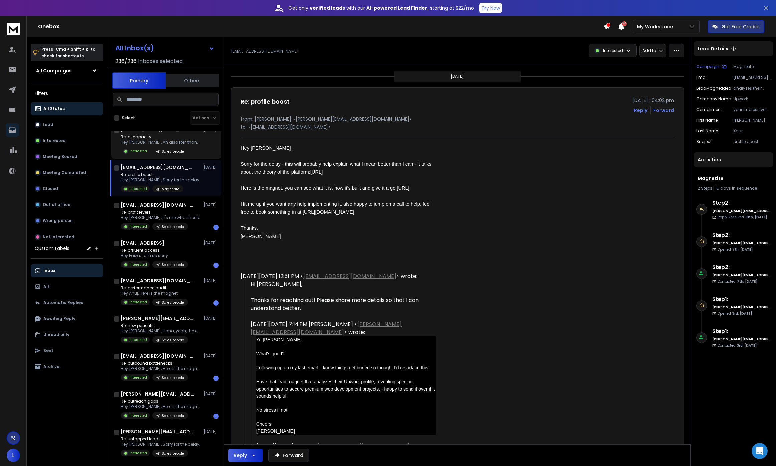
click at [196, 150] on div "Re: ai capacity Hey [PERSON_NAME], Ah disaster, thanks for Interested Sales peo…" at bounding box center [169, 144] width 98 height 20
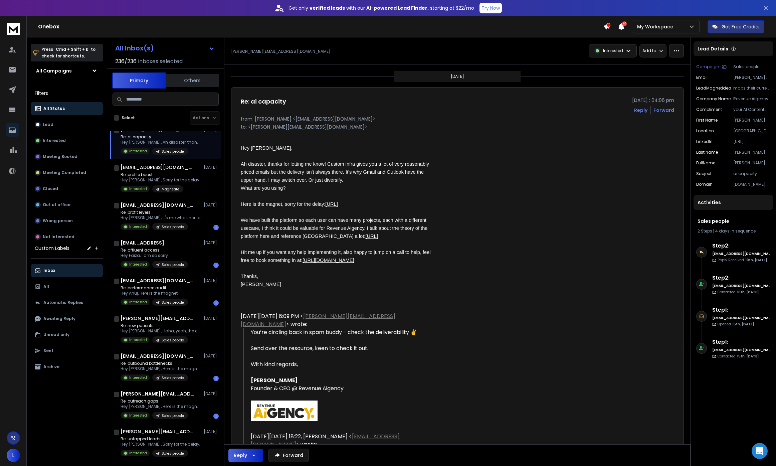
click at [750, 182] on p "[DOMAIN_NAME]" at bounding box center [751, 184] width 37 height 5
click at [738, 163] on p "[PERSON_NAME]" at bounding box center [751, 162] width 37 height 5
click at [743, 79] on p "[PERSON_NAME][EMAIL_ADDRESS][DOMAIN_NAME]" at bounding box center [751, 77] width 37 height 5
click at [747, 98] on p "Revenue Aigency" at bounding box center [751, 98] width 37 height 5
click at [742, 87] on p "maps their current content creation workflow to expose specific AI automation o…" at bounding box center [751, 87] width 37 height 5
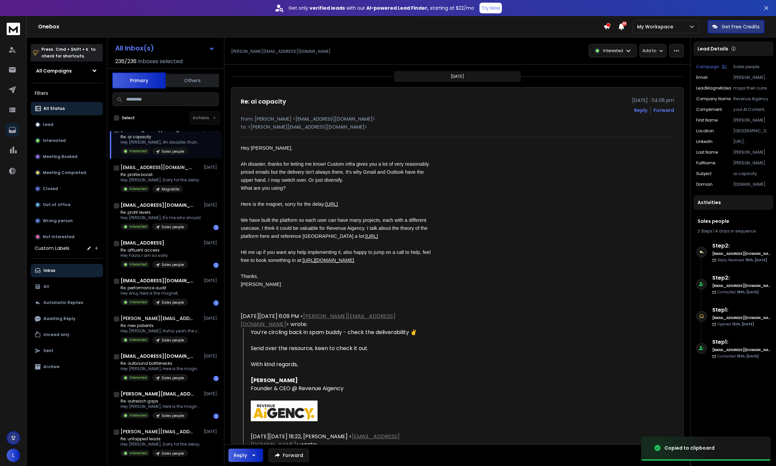
click at [757, 141] on p "[URL][DOMAIN_NAME][PERSON_NAME]" at bounding box center [751, 141] width 37 height 5
click at [681, 53] on button "button" at bounding box center [676, 50] width 15 height 13
click at [676, 64] on div "Mark as unread" at bounding box center [656, 65] width 44 height 7
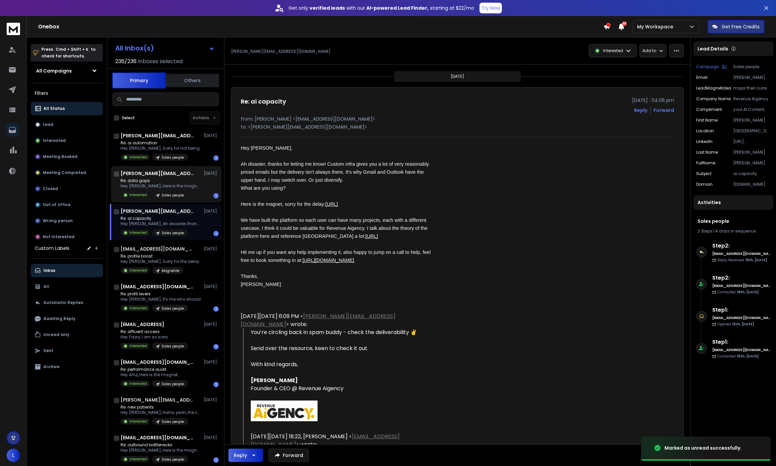
scroll to position [2064, 0]
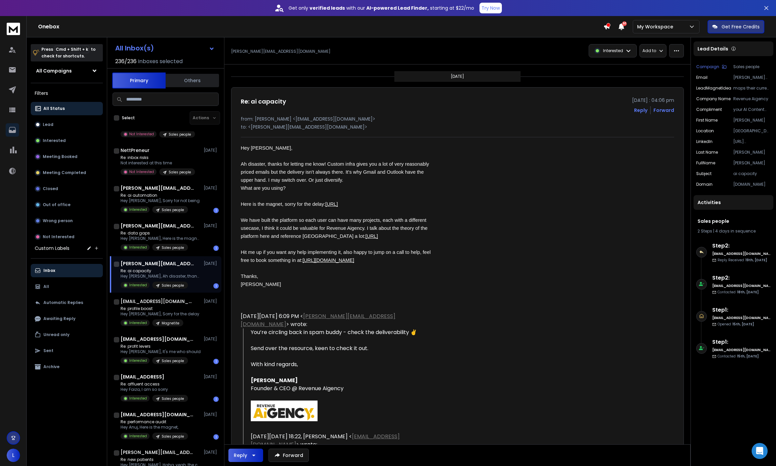
click at [673, 56] on button "button" at bounding box center [676, 50] width 15 height 13
click at [673, 55] on button "button" at bounding box center [676, 50] width 15 height 13
click at [674, 55] on button "button" at bounding box center [676, 50] width 15 height 13
click at [671, 63] on div "Mark as unread" at bounding box center [656, 65] width 44 height 7
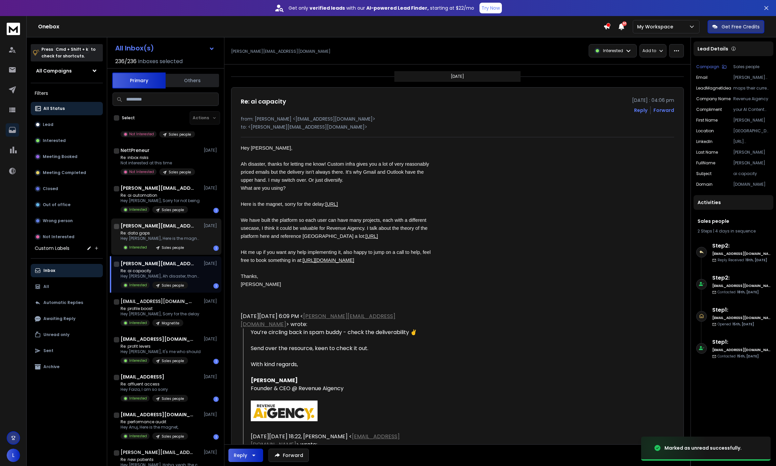
click at [178, 237] on p "Hey [PERSON_NAME], Here is the magnet," at bounding box center [160, 238] width 80 height 5
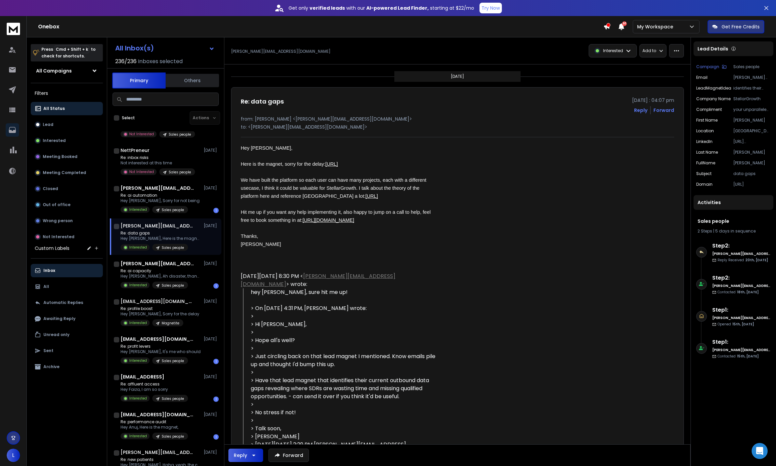
click at [749, 182] on p "[URL]" at bounding box center [751, 184] width 37 height 5
click at [736, 184] on p "[URL]" at bounding box center [751, 184] width 37 height 5
click at [742, 99] on p "StellarGrowth" at bounding box center [751, 98] width 37 height 5
click at [754, 163] on p "[PERSON_NAME]" at bounding box center [751, 162] width 37 height 5
click at [745, 88] on p "identifies their current outbound data gaps revealing where SDRs are wasting ti…" at bounding box center [751, 87] width 37 height 5
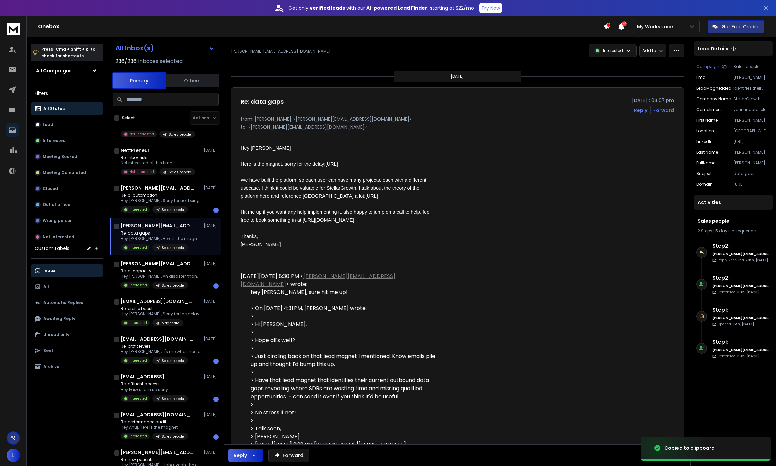
click at [741, 140] on p "[URL][DOMAIN_NAME]" at bounding box center [751, 141] width 37 height 5
click at [739, 80] on div "Campaign Sales people Email [PERSON_NAME][EMAIL_ADDRESS][DOMAIN_NAME] leadMagne…" at bounding box center [733, 125] width 80 height 139
click at [739, 78] on p "[PERSON_NAME][EMAIL_ADDRESS][DOMAIN_NAME]" at bounding box center [751, 77] width 37 height 5
click at [673, 50] on icon "button" at bounding box center [676, 51] width 6 height 6
click at [670, 64] on div "Mark as unread" at bounding box center [656, 65] width 44 height 7
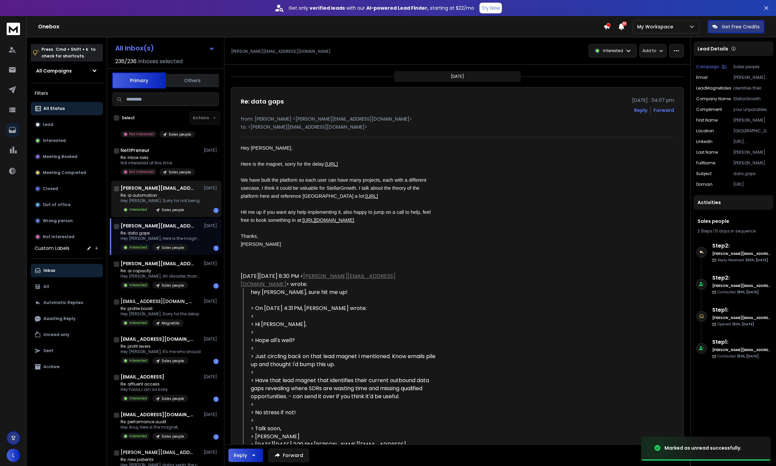
click at [200, 192] on div "[PERSON_NAME][EMAIL_ADDRESS][DOMAIN_NAME] [DATE] Re: ai automation Hey [PERSON_…" at bounding box center [169, 199] width 98 height 28
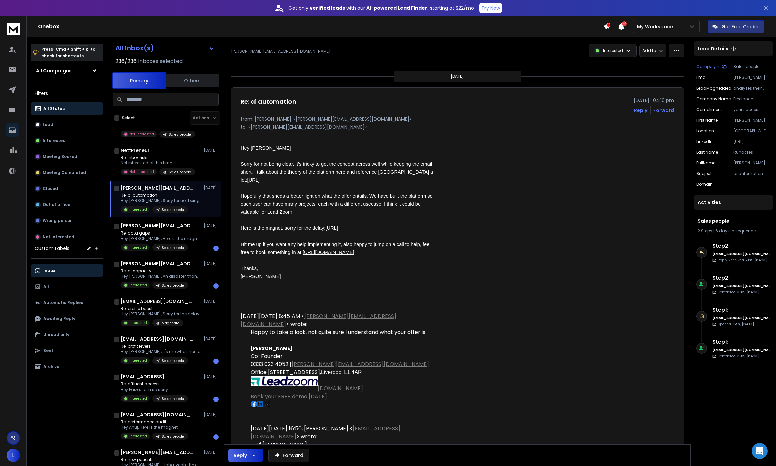
click at [741, 162] on p "[PERSON_NAME]" at bounding box center [751, 162] width 37 height 5
click at [748, 142] on p "[URL][DOMAIN_NAME]" at bounding box center [751, 141] width 37 height 5
click at [749, 75] on p "[PERSON_NAME][EMAIL_ADDRESS][DOMAIN_NAME]" at bounding box center [751, 77] width 37 height 5
click at [748, 164] on p "[PERSON_NAME]" at bounding box center [751, 162] width 37 height 5
click at [754, 87] on p "analyzes their current outbound strategy, pinpointing specific AI automation op…" at bounding box center [751, 87] width 37 height 5
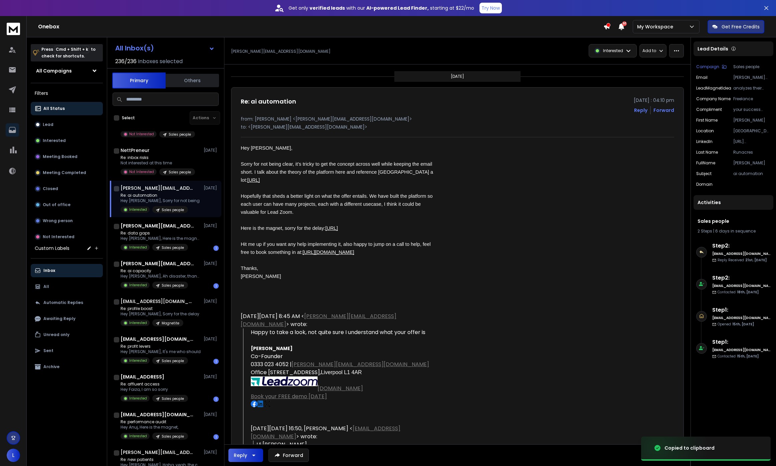
click at [756, 142] on p "[URL][DOMAIN_NAME]" at bounding box center [751, 141] width 37 height 5
click at [678, 50] on icon "button" at bounding box center [676, 50] width 5 height 1
click at [671, 66] on div "Mark as unread" at bounding box center [656, 65] width 44 height 7
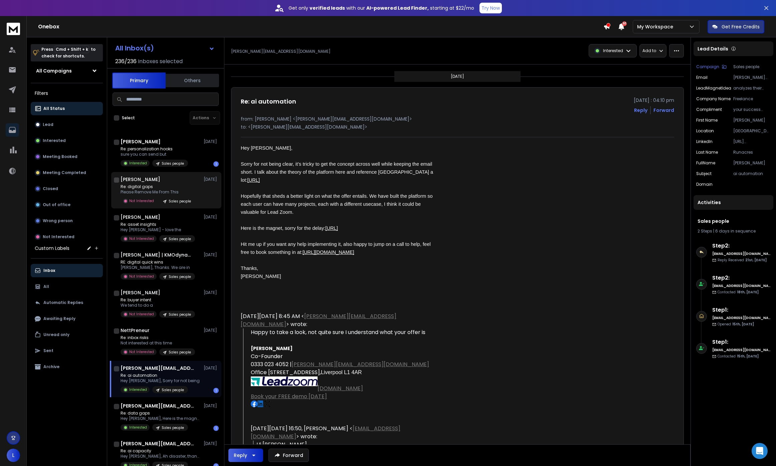
scroll to position [1824, 0]
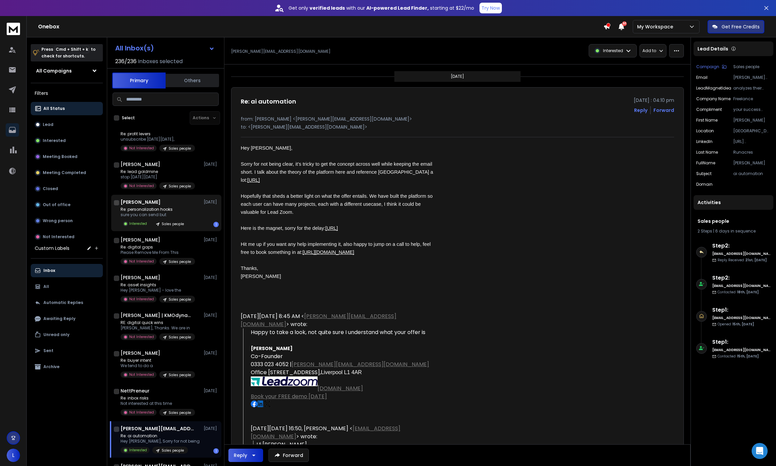
click at [188, 204] on div "[PERSON_NAME] [DATE]" at bounding box center [169, 202] width 98 height 7
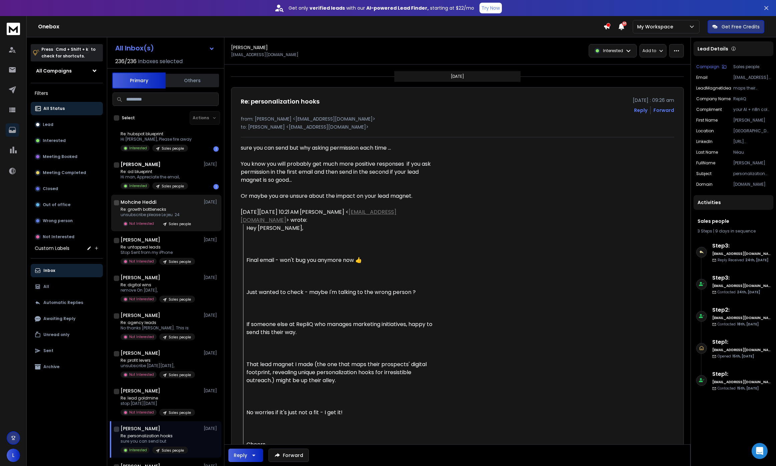
scroll to position [1595, 0]
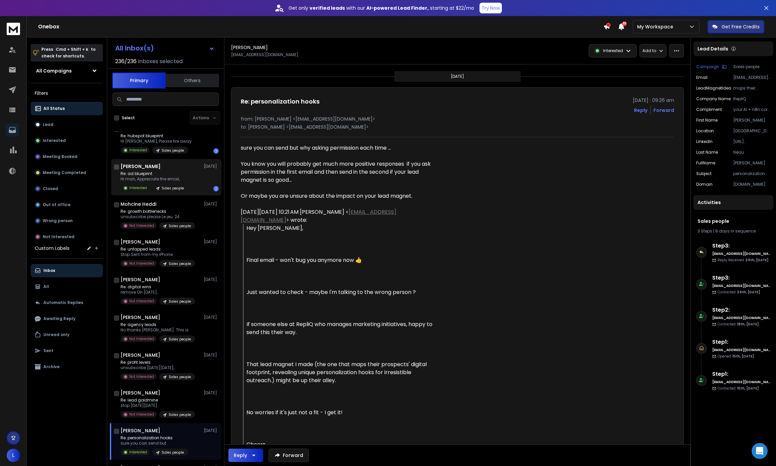
click at [198, 177] on div "Re: ad blueprint Hi man, Appreciate the email, Interested Sales people 1" at bounding box center [169, 181] width 98 height 20
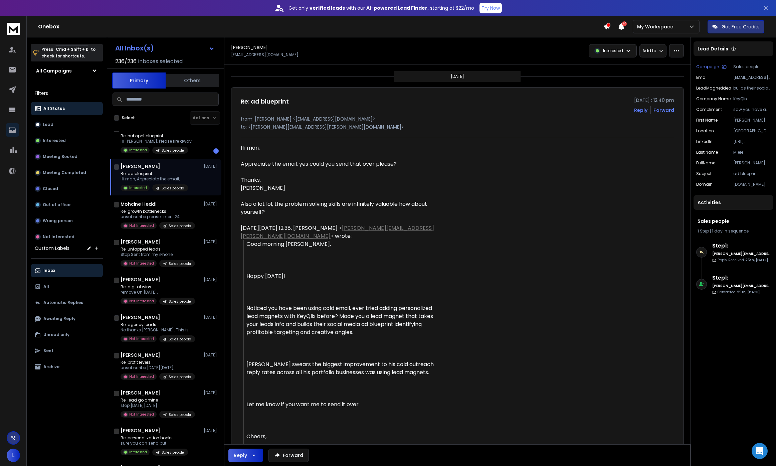
click at [747, 77] on p "[EMAIL_ADDRESS][DOMAIN_NAME]" at bounding box center [751, 77] width 37 height 5
click at [744, 88] on p "builds their social media ad blueprint identifying profitable targeting and cre…" at bounding box center [751, 87] width 37 height 5
click at [752, 141] on p "[URL][DOMAIN_NAME]" at bounding box center [751, 141] width 37 height 5
click at [753, 139] on p "[URL][DOMAIN_NAME]" at bounding box center [751, 141] width 37 height 5
click at [742, 164] on p "[PERSON_NAME]" at bounding box center [751, 162] width 37 height 5
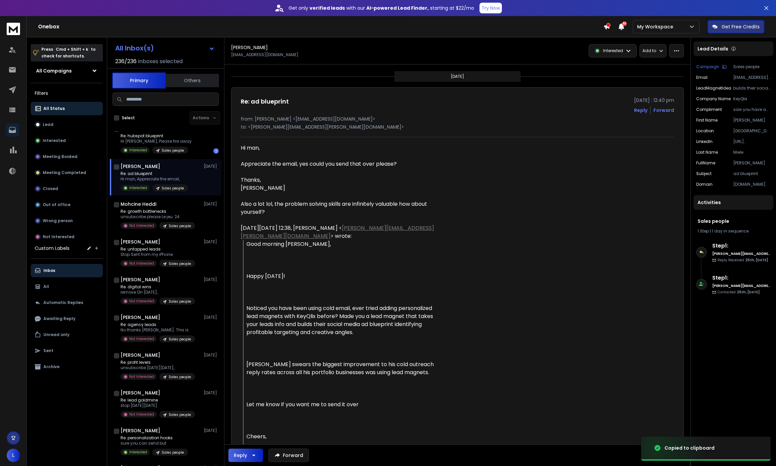
click at [739, 100] on p "KeyQlix" at bounding box center [751, 98] width 37 height 5
click at [736, 183] on p "[DOMAIN_NAME]" at bounding box center [751, 184] width 37 height 5
click at [674, 54] on button "button" at bounding box center [676, 50] width 15 height 13
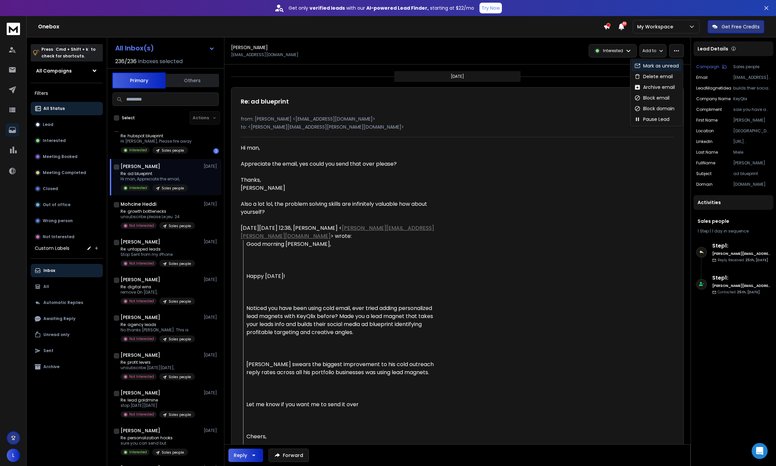
click at [672, 68] on div "Mark as unread" at bounding box center [656, 65] width 44 height 7
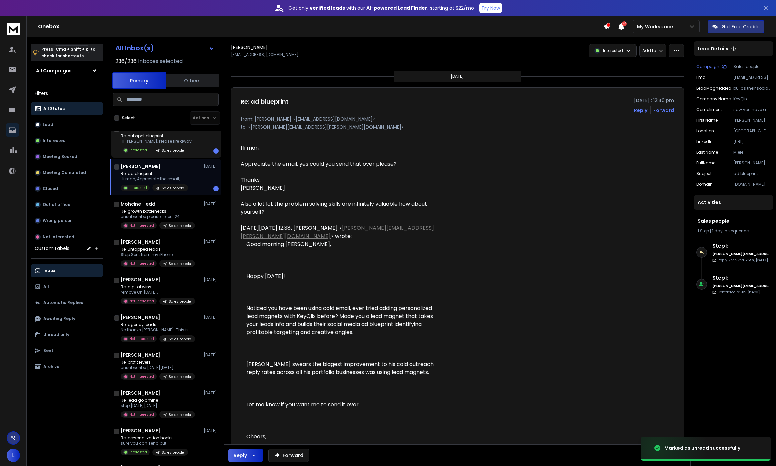
click at [194, 140] on div "Re: hubspot blueprint Hi [PERSON_NAME], Please fire away Interested Sales peopl…" at bounding box center [169, 143] width 98 height 20
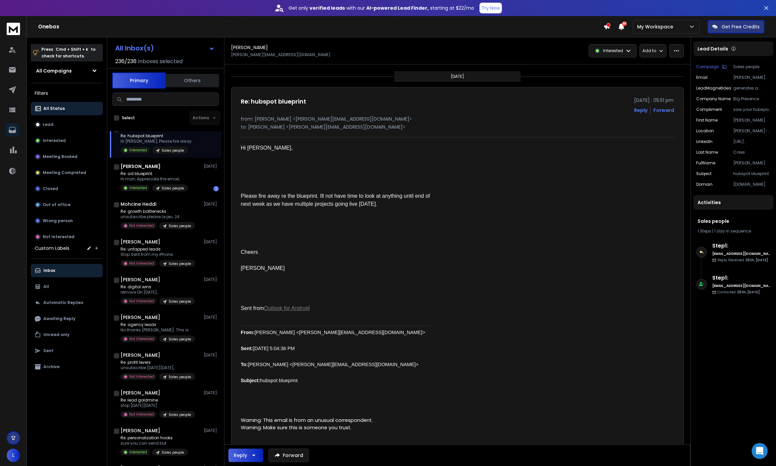
click at [747, 77] on p "[PERSON_NAME][EMAIL_ADDRESS][DOMAIN_NAME]" at bounding box center [751, 77] width 37 height 5
click at [743, 88] on p "generates a custom lead magnet blueprint optimized for their HubSpot audience." at bounding box center [751, 87] width 37 height 5
click at [747, 142] on p "[URL][DOMAIN_NAME][PERSON_NAME]" at bounding box center [751, 141] width 37 height 5
click at [744, 183] on p "[DOMAIN_NAME]" at bounding box center [751, 184] width 37 height 5
click at [749, 141] on p "[URL][DOMAIN_NAME][PERSON_NAME]" at bounding box center [751, 141] width 37 height 5
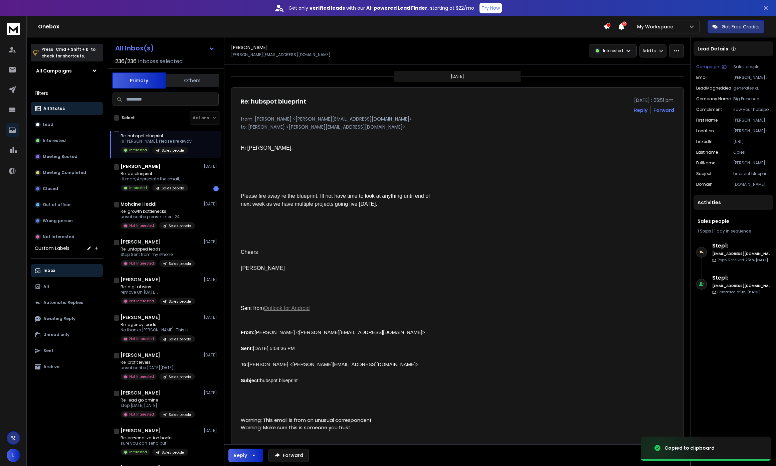
click at [738, 164] on p "[PERSON_NAME]" at bounding box center [751, 162] width 37 height 5
click at [744, 99] on p "Big Presence" at bounding box center [751, 98] width 37 height 5
click at [745, 183] on p "[DOMAIN_NAME]" at bounding box center [751, 184] width 37 height 5
click at [681, 51] on button "button" at bounding box center [676, 50] width 15 height 13
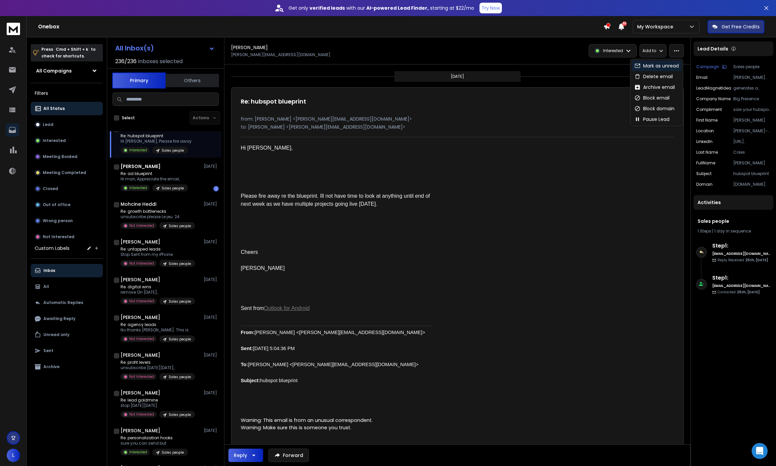
click at [661, 66] on div "Mark as unread" at bounding box center [656, 65] width 44 height 7
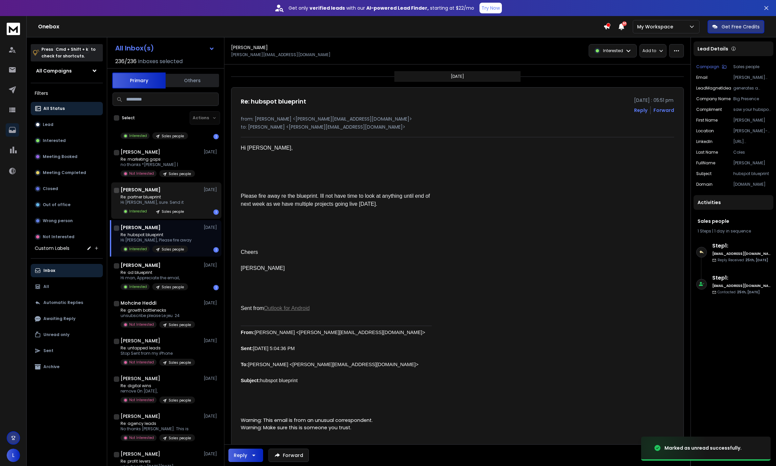
scroll to position [1495, 0]
click at [183, 196] on p "Re: partner blueprint" at bounding box center [153, 198] width 67 height 5
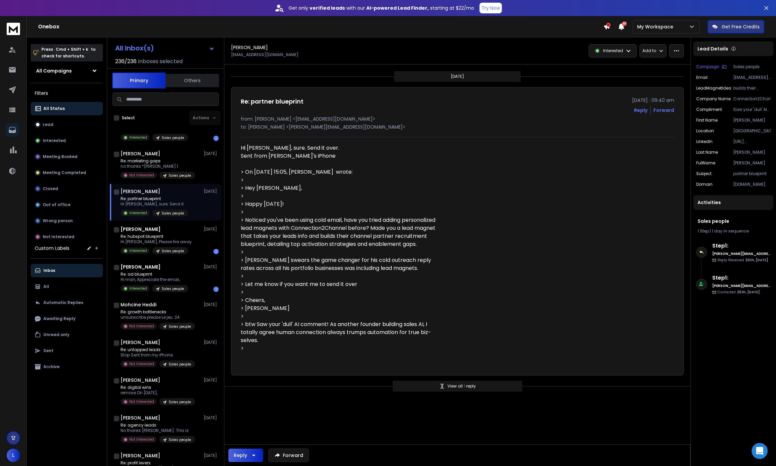
click at [741, 185] on p "[DOMAIN_NAME]" at bounding box center [751, 184] width 37 height 5
click at [742, 187] on div "Campaign Sales people Email [EMAIL_ADDRESS][DOMAIN_NAME] leadMagnetIdea builds …" at bounding box center [733, 125] width 80 height 139
click at [744, 186] on p "[DOMAIN_NAME]" at bounding box center [751, 184] width 37 height 5
click at [750, 144] on p "[URL][DOMAIN_NAME]" at bounding box center [751, 141] width 37 height 5
click at [746, 98] on p "Connection2Channel" at bounding box center [751, 98] width 37 height 5
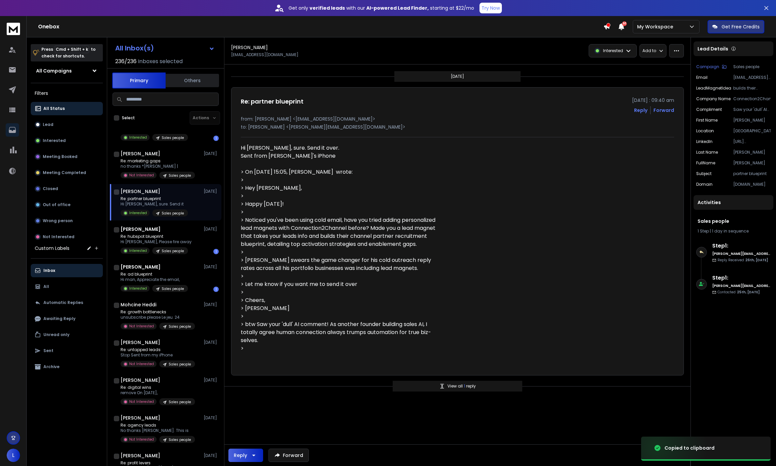
click at [742, 162] on p "[PERSON_NAME]" at bounding box center [751, 162] width 37 height 5
click at [740, 78] on p "[EMAIL_ADDRESS][DOMAIN_NAME]" at bounding box center [751, 77] width 37 height 5
click at [743, 89] on p "builds their channel partner recruitment blueprint, detailing top activation st…" at bounding box center [751, 87] width 37 height 5
click at [677, 52] on icon "button" at bounding box center [676, 51] width 6 height 6
click at [673, 63] on div "Mark as unread" at bounding box center [656, 65] width 44 height 7
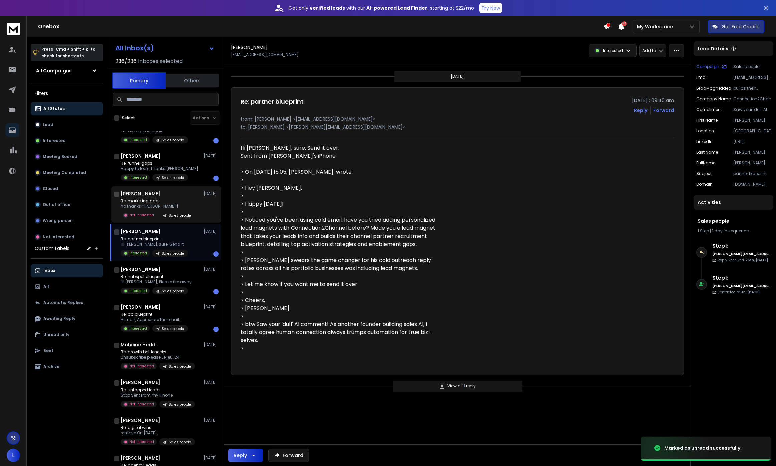
scroll to position [1446, 0]
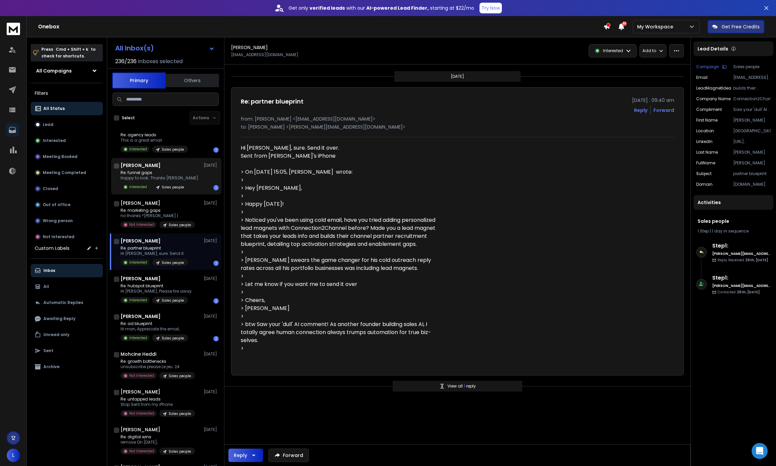
click at [193, 181] on div "Re: funnel gaps Happy to look. Thanks [PERSON_NAME] Interested Sales people 1" at bounding box center [169, 180] width 98 height 20
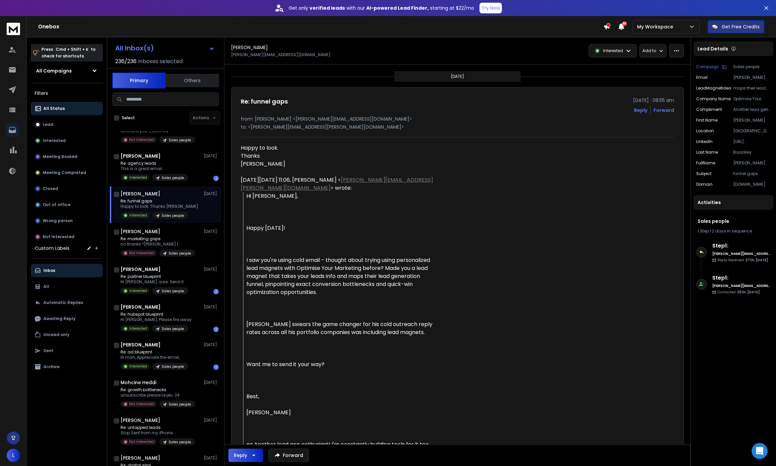
scroll to position [1417, 0]
click at [744, 78] on p "[PERSON_NAME][EMAIL_ADDRESS][DOMAIN_NAME]" at bounding box center [751, 77] width 37 height 5
click at [743, 88] on p "maps their lead generation funnel, pinpointing exact conversion bottlenecks and…" at bounding box center [751, 87] width 37 height 5
click at [745, 163] on p "[PERSON_NAME] (The Optimise Guy)" at bounding box center [751, 162] width 37 height 5
click at [744, 98] on p "Optimise Your Marketing" at bounding box center [751, 98] width 37 height 5
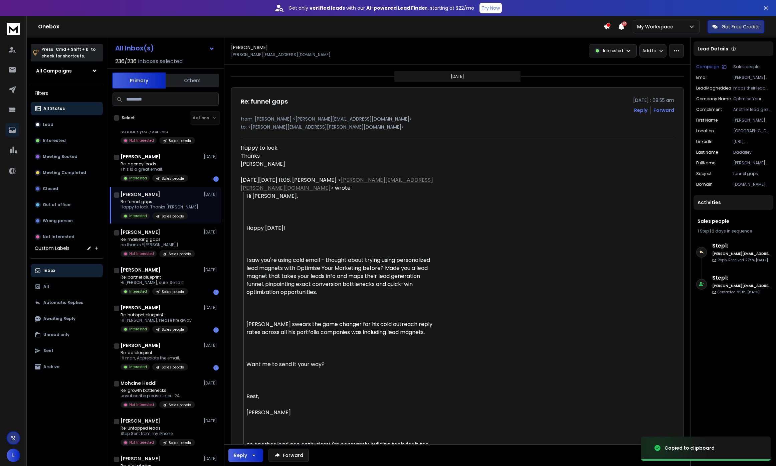
click at [750, 185] on p "[DOMAIN_NAME]" at bounding box center [751, 184] width 37 height 5
click at [752, 144] on p "[URL][DOMAIN_NAME]" at bounding box center [751, 141] width 37 height 5
click at [759, 183] on p "[DOMAIN_NAME]" at bounding box center [751, 184] width 37 height 5
click at [680, 51] on button "button" at bounding box center [676, 50] width 15 height 13
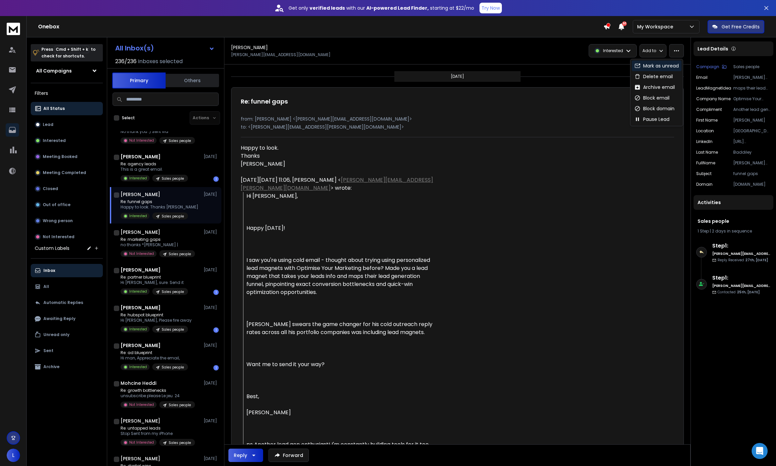
click at [671, 67] on div "Mark as unread" at bounding box center [656, 65] width 44 height 7
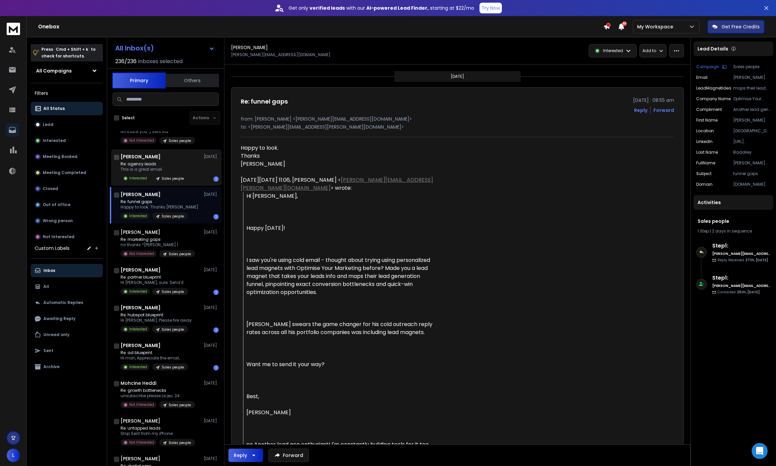
click at [184, 162] on p "Re: agency leads" at bounding box center [153, 163] width 67 height 5
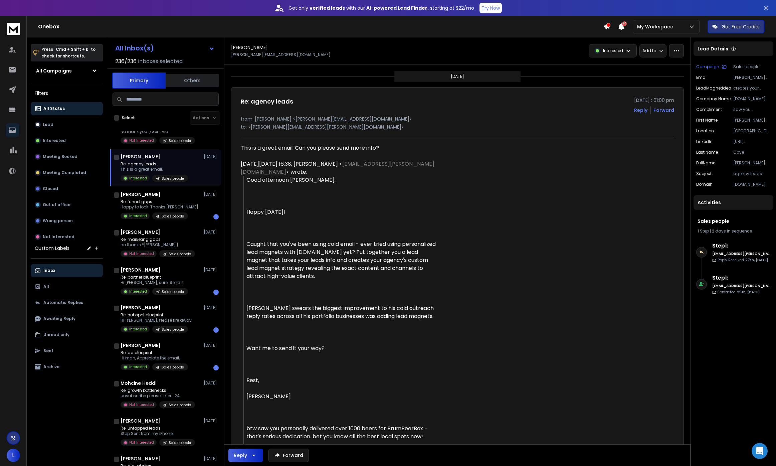
click at [747, 186] on p "[DOMAIN_NAME]" at bounding box center [751, 184] width 37 height 5
click at [752, 76] on p "[PERSON_NAME][EMAIL_ADDRESS][DOMAIN_NAME]" at bounding box center [751, 77] width 37 height 5
click at [744, 100] on p "[DOMAIN_NAME]" at bounding box center [751, 98] width 37 height 5
click at [744, 88] on p "creates your agency's custom lead magnet strategy revealing the exact content a…" at bounding box center [751, 87] width 37 height 5
click at [747, 142] on p "[URL][DOMAIN_NAME][PERSON_NAME]" at bounding box center [751, 141] width 37 height 5
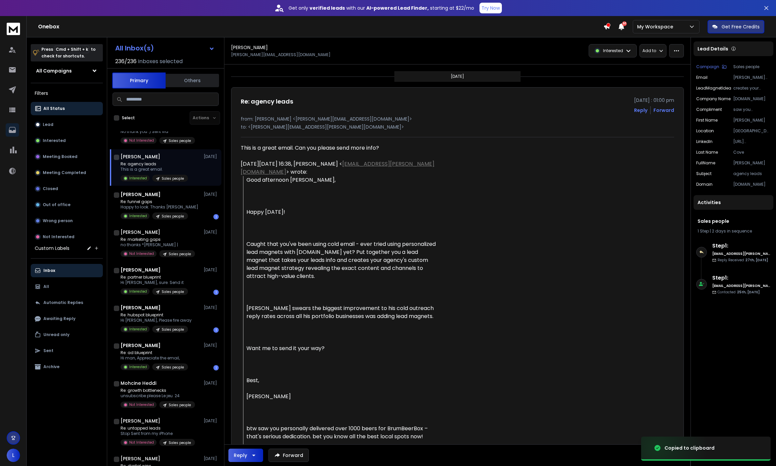
click at [745, 185] on p "[DOMAIN_NAME]" at bounding box center [751, 184] width 37 height 5
click at [742, 164] on p "[PERSON_NAME]" at bounding box center [751, 162] width 37 height 5
click at [680, 51] on button "button" at bounding box center [676, 50] width 15 height 13
click at [675, 64] on div "Mark as unread" at bounding box center [656, 65] width 44 height 7
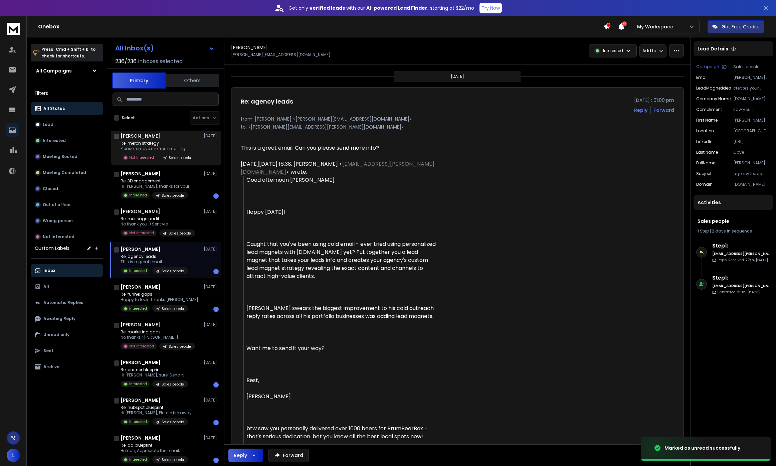
scroll to position [1281, 0]
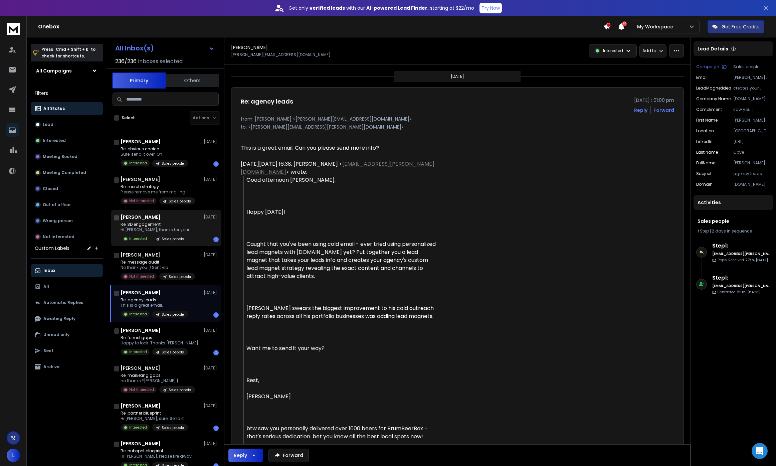
click at [194, 228] on div "Re: 3D engagement Hi [PERSON_NAME], thanks for your Interested Sales people 1" at bounding box center [169, 232] width 98 height 20
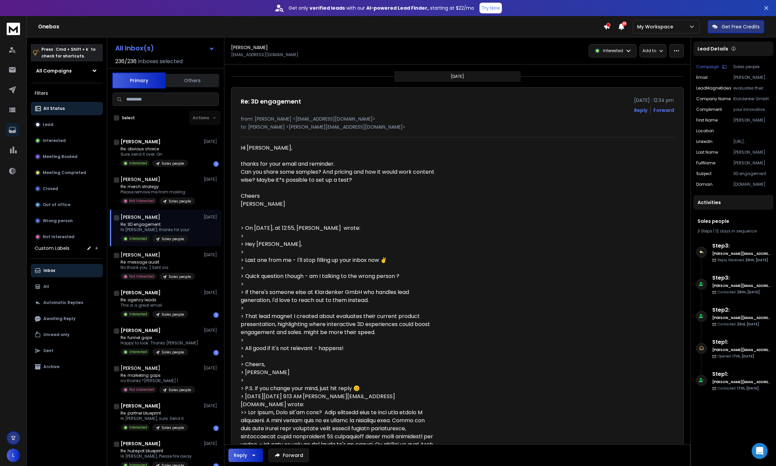
click at [192, 226] on div "Re: 3D engagement Hi [PERSON_NAME], thanks for your Interested Sales people" at bounding box center [169, 232] width 98 height 20
click at [745, 77] on p "[PERSON_NAME][EMAIL_ADDRESS][DOMAIN_NAME]" at bounding box center [751, 77] width 37 height 5
click at [747, 88] on p "evaluates their current product presentation, highlighting where interactive 3D…" at bounding box center [751, 87] width 37 height 5
click at [745, 164] on p "[PERSON_NAME]" at bounding box center [751, 162] width 37 height 5
click at [741, 183] on p "[DOMAIN_NAME]" at bounding box center [751, 184] width 37 height 5
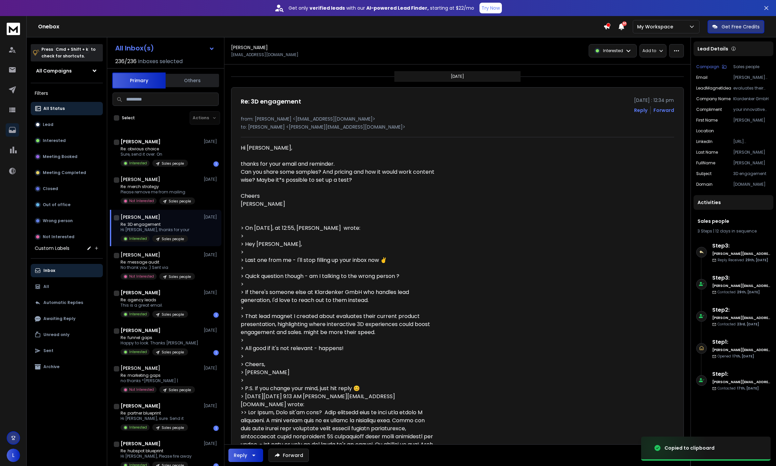
click at [748, 99] on p "Klardenker GmbH" at bounding box center [751, 98] width 37 height 5
click at [748, 164] on p "[PERSON_NAME]" at bounding box center [751, 162] width 37 height 5
click at [741, 139] on p "[URL][DOMAIN_NAME]" at bounding box center [751, 141] width 37 height 5
click at [673, 49] on button "button" at bounding box center [676, 50] width 15 height 13
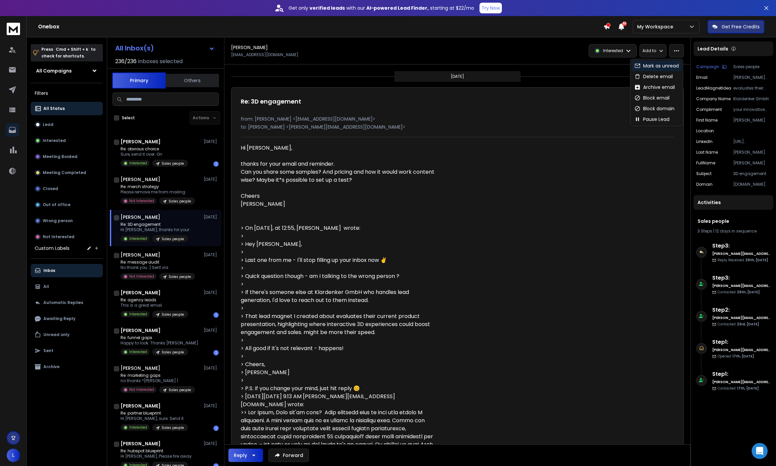
click at [671, 63] on div "Mark as unread" at bounding box center [656, 65] width 44 height 7
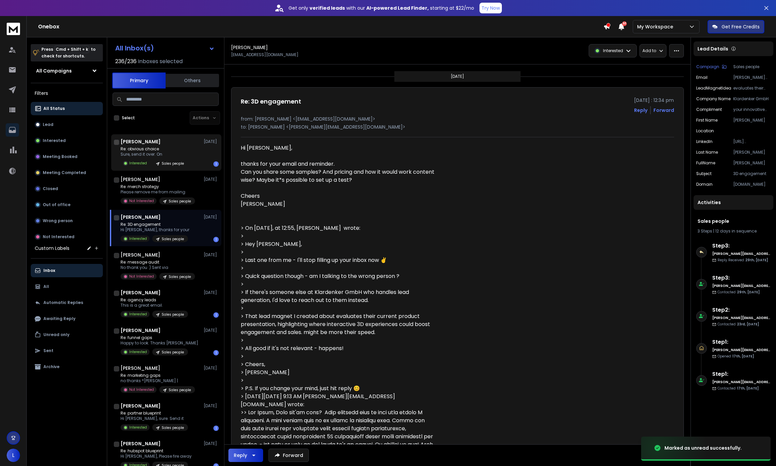
click at [188, 154] on div "Re: obvious choice Sure, send it over. On Interested Sales people 1" at bounding box center [169, 156] width 98 height 20
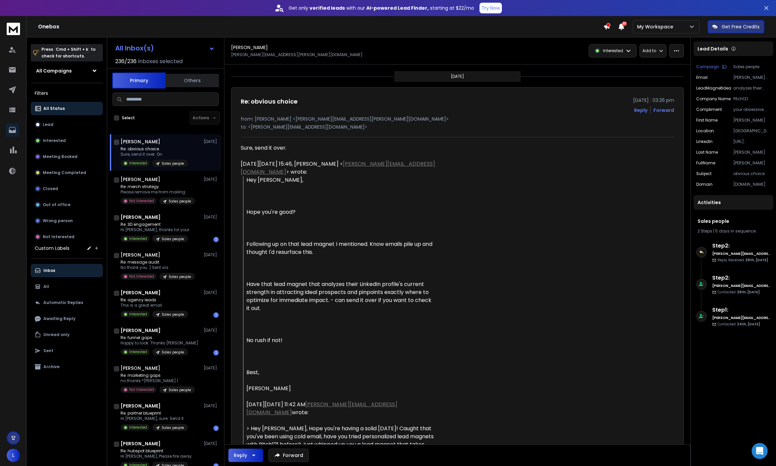
click at [742, 77] on p "[PERSON_NAME][EMAIL_ADDRESS][PERSON_NAME][DOMAIN_NAME]" at bounding box center [751, 77] width 37 height 5
click at [754, 78] on p "[PERSON_NAME][EMAIL_ADDRESS][PERSON_NAME][DOMAIN_NAME]" at bounding box center [751, 77] width 37 height 5
click at [744, 89] on p "analyzes their LinkedIn profile's current strength in attracting ideal prospect…" at bounding box center [751, 87] width 37 height 5
click at [744, 185] on p "[DOMAIN_NAME]" at bounding box center [751, 184] width 37 height 5
click at [741, 99] on p "Pitch121" at bounding box center [751, 98] width 37 height 5
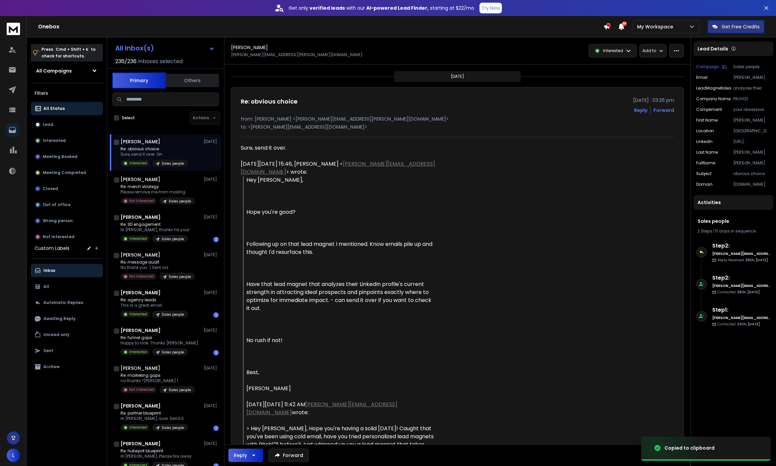
click at [746, 162] on p "[PERSON_NAME]" at bounding box center [751, 162] width 37 height 5
click at [748, 142] on p "[URL][DOMAIN_NAME]" at bounding box center [751, 141] width 37 height 5
click at [677, 53] on icon "button" at bounding box center [676, 51] width 6 height 6
click at [671, 64] on div "Mark as unread" at bounding box center [656, 65] width 44 height 7
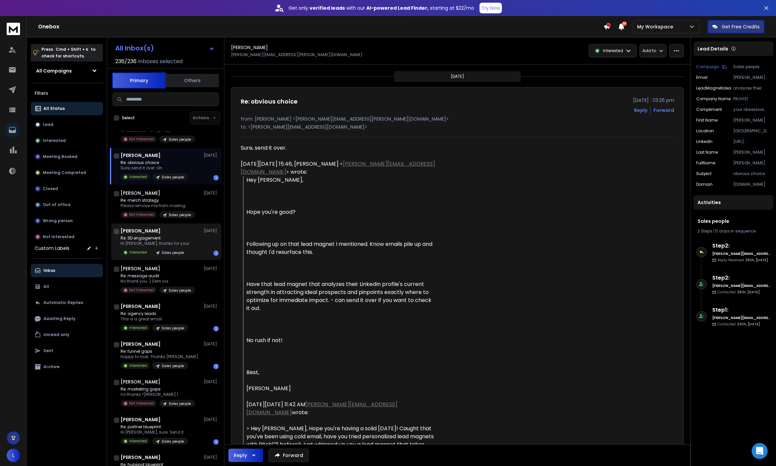
scroll to position [1268, 0]
click at [188, 166] on div "Re: obvious choice Sure, send it over. On Interested Sales people 1" at bounding box center [169, 169] width 98 height 20
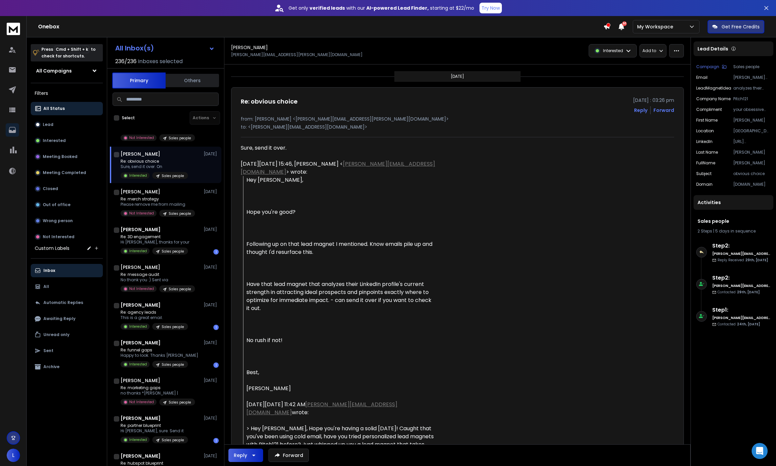
click at [190, 165] on div "Re: obvious choice Sure, send it over. On Interested Sales people" at bounding box center [169, 169] width 98 height 20
click at [675, 50] on icon "button" at bounding box center [676, 51] width 6 height 6
click at [668, 65] on div "Mark as unread" at bounding box center [656, 65] width 44 height 7
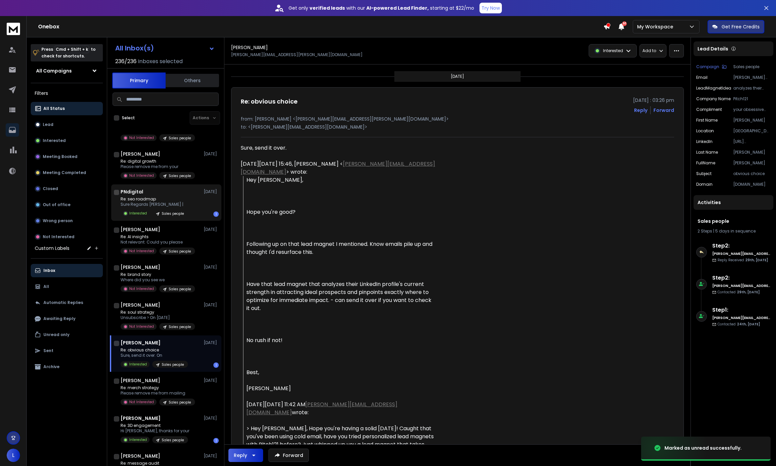
scroll to position [1064, 0]
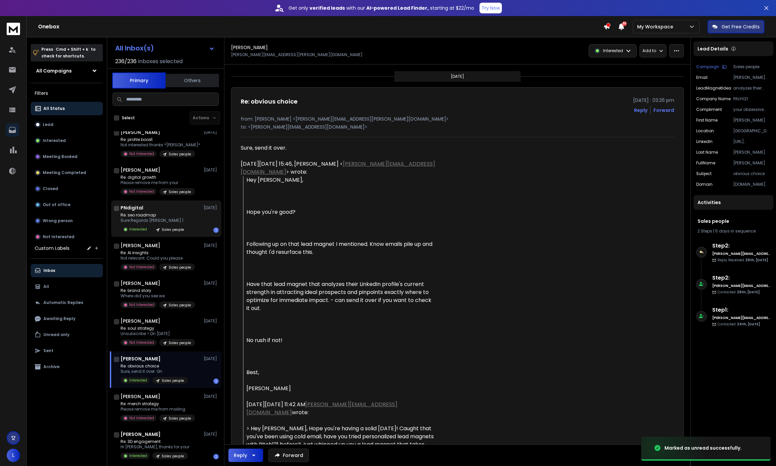
click at [188, 219] on div "Re: seo roadmap Sure Regards [PERSON_NAME] | Interested Sales people 1" at bounding box center [169, 222] width 98 height 20
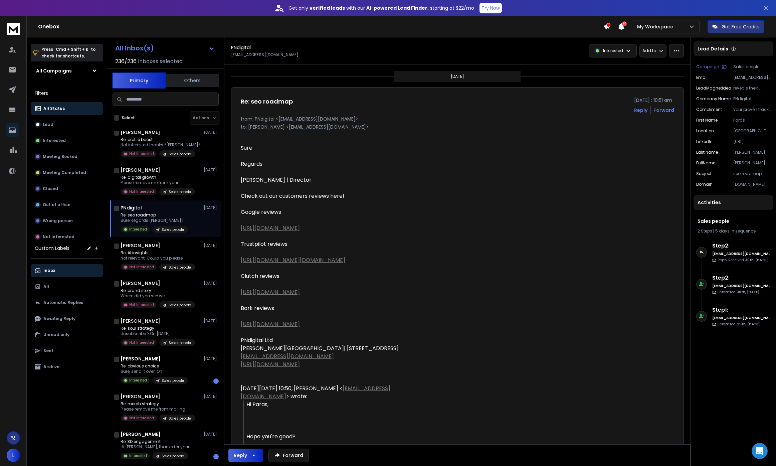
click at [746, 78] on p "[EMAIL_ADDRESS][DOMAIN_NAME]" at bounding box center [751, 77] width 37 height 5
click at [740, 85] on div "Campaign Sales people Email [EMAIL_ADDRESS][DOMAIN_NAME] leadMagnetIdea reveals…" at bounding box center [733, 125] width 80 height 139
click at [741, 87] on p "reveals their website's hidden SEO ranking obstacles and outlines a personalize…" at bounding box center [751, 87] width 37 height 5
click at [748, 144] on p "[URL][DOMAIN_NAME][PERSON_NAME]" at bounding box center [751, 141] width 37 height 5
click at [750, 185] on p "[DOMAIN_NAME]" at bounding box center [751, 184] width 37 height 5
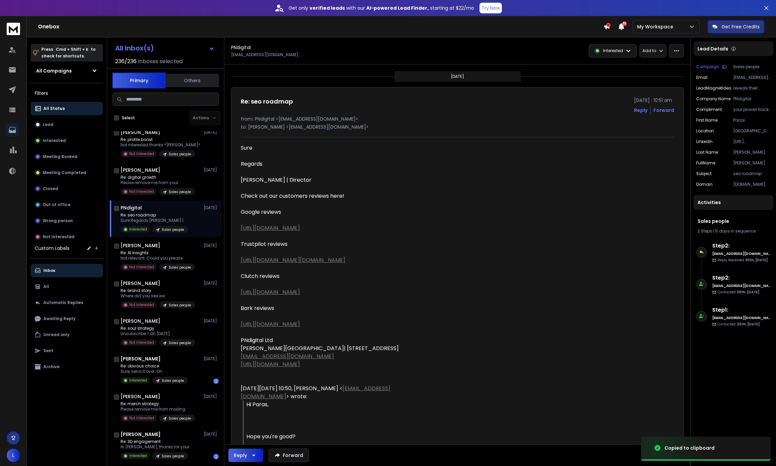
click at [745, 99] on p "PNdigital" at bounding box center [751, 98] width 37 height 5
click at [747, 165] on p "[PERSON_NAME]" at bounding box center [751, 162] width 37 height 5
click at [676, 54] on button "button" at bounding box center [676, 50] width 15 height 13
click at [669, 68] on div "Mark as unread" at bounding box center [656, 65] width 44 height 7
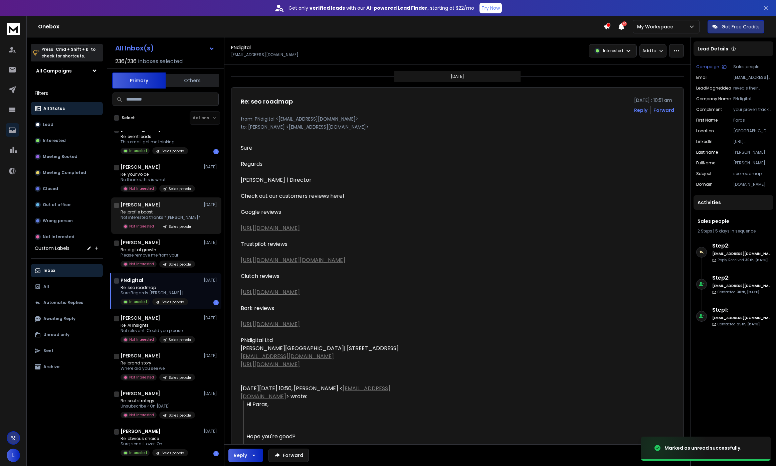
scroll to position [987, 0]
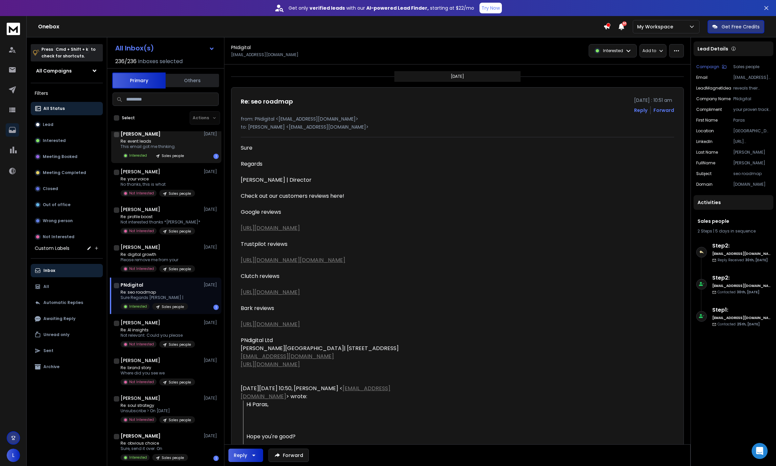
click at [191, 143] on div "Re: event leads This email got me thinking. Interested Sales people 1" at bounding box center [169, 149] width 98 height 20
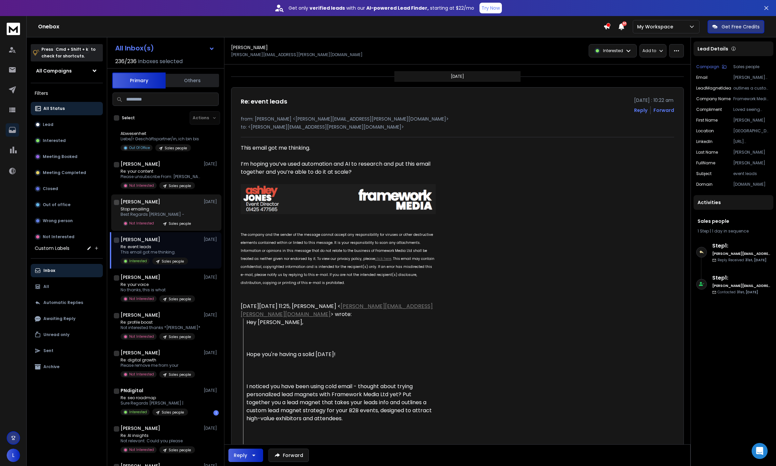
scroll to position [870, 0]
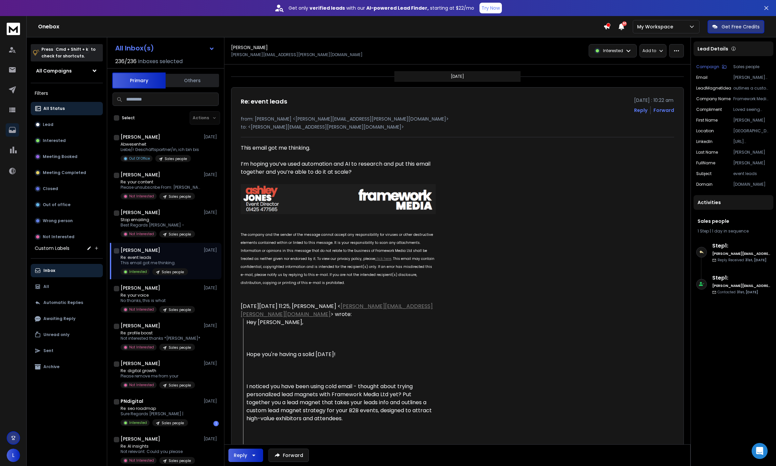
click at [749, 76] on p "[PERSON_NAME][EMAIL_ADDRESS][PERSON_NAME][DOMAIN_NAME]" at bounding box center [751, 77] width 37 height 5
click at [753, 142] on p "[URL][DOMAIN_NAME]" at bounding box center [751, 141] width 37 height 5
click at [754, 182] on p "[DOMAIN_NAME]" at bounding box center [751, 184] width 37 height 5
click at [753, 185] on p "[DOMAIN_NAME]" at bounding box center [751, 184] width 37 height 5
click at [743, 142] on p "[URL][DOMAIN_NAME]" at bounding box center [751, 141] width 37 height 5
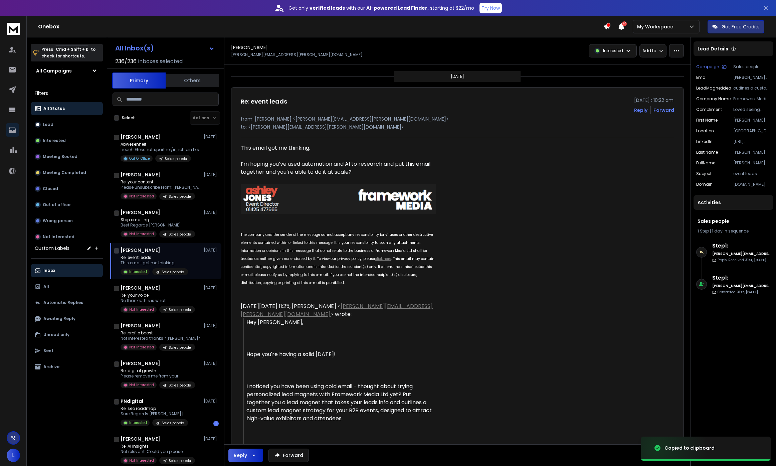
click at [747, 174] on p "event leads" at bounding box center [751, 173] width 37 height 5
click at [743, 184] on p "[DOMAIN_NAME]" at bounding box center [751, 184] width 37 height 5
click at [747, 98] on p "Framework Media Ltd" at bounding box center [751, 98] width 37 height 5
click at [747, 88] on p "outlines a custom lead magnet strategy for your B2B events, designed to attract…" at bounding box center [751, 87] width 37 height 5
click at [744, 162] on p "[PERSON_NAME]" at bounding box center [751, 162] width 37 height 5
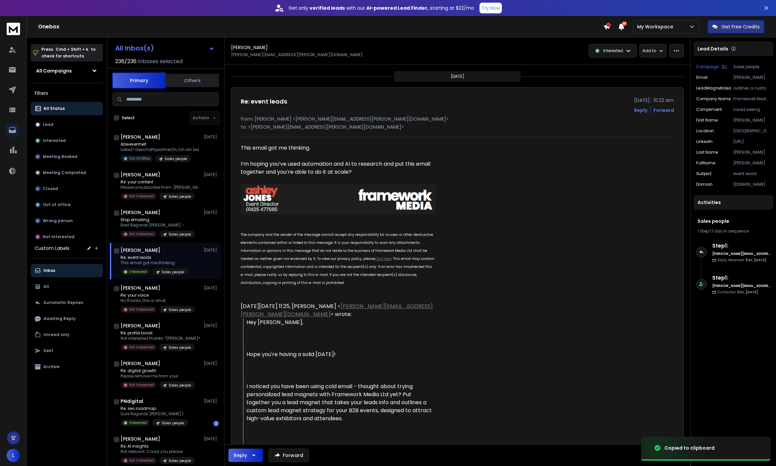
click at [676, 48] on icon "button" at bounding box center [676, 51] width 6 height 6
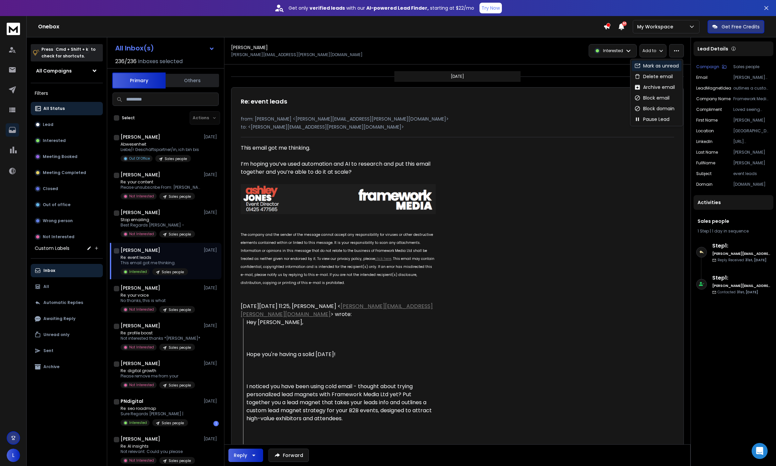
click at [671, 68] on div "Mark as unread" at bounding box center [656, 65] width 44 height 7
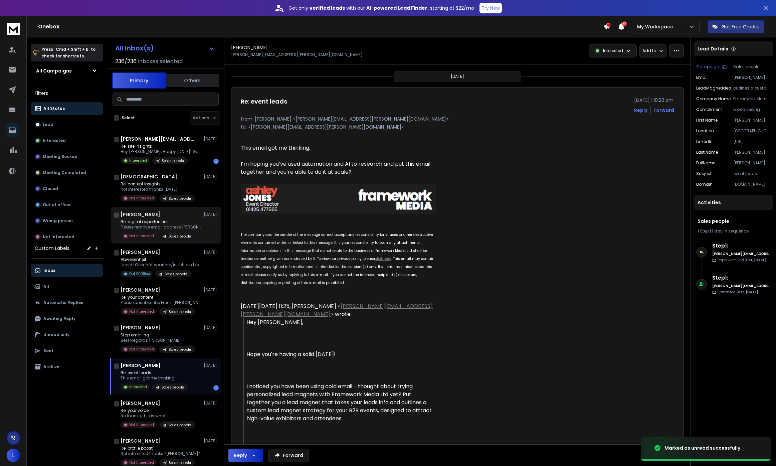
scroll to position [693, 0]
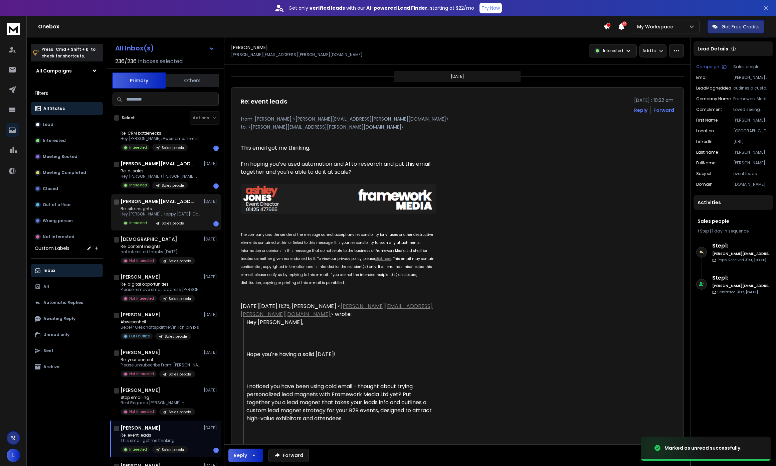
click at [191, 205] on div "[PERSON_NAME][EMAIL_ADDRESS][DOMAIN_NAME] [DATE] Re: site insights Hey [PERSON_…" at bounding box center [169, 212] width 98 height 28
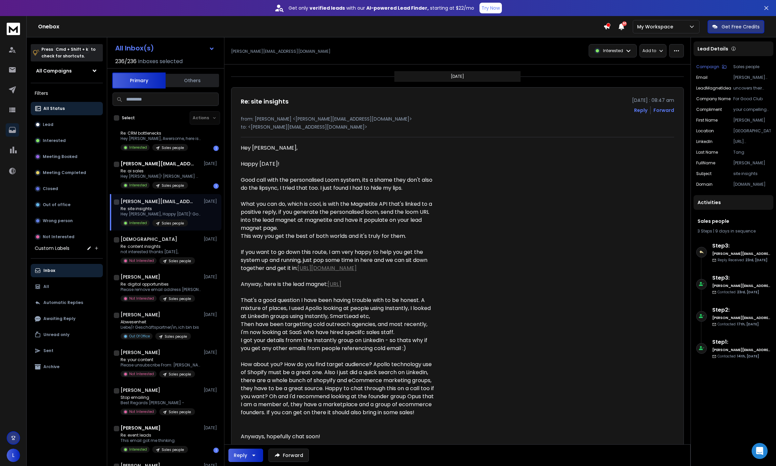
click at [737, 78] on p "[PERSON_NAME][EMAIL_ADDRESS][DOMAIN_NAME]" at bounding box center [751, 77] width 37 height 5
click at [745, 163] on p "[PERSON_NAME]" at bounding box center [751, 162] width 37 height 5
click at [747, 98] on p "For Good Club" at bounding box center [751, 98] width 37 height 5
click at [740, 89] on p "uncovers their Shopify site's hidden conversion blockers and missed opportuniti…" at bounding box center [751, 87] width 37 height 5
click at [757, 143] on p "[URL][DOMAIN_NAME][PERSON_NAME]" at bounding box center [751, 141] width 37 height 5
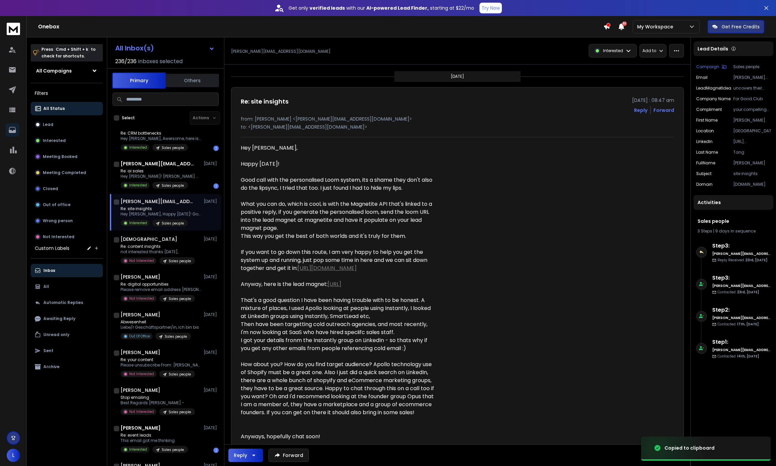
click at [741, 186] on p "[DOMAIN_NAME]" at bounding box center [751, 184] width 37 height 5
click at [678, 53] on icon "button" at bounding box center [676, 51] width 6 height 6
click at [675, 63] on div "Mark as unread" at bounding box center [656, 65] width 44 height 7
click at [201, 182] on div "Re: ai sales Hey [PERSON_NAME]! [PERSON_NAME] gave me your Interested Sales peo…" at bounding box center [169, 178] width 98 height 20
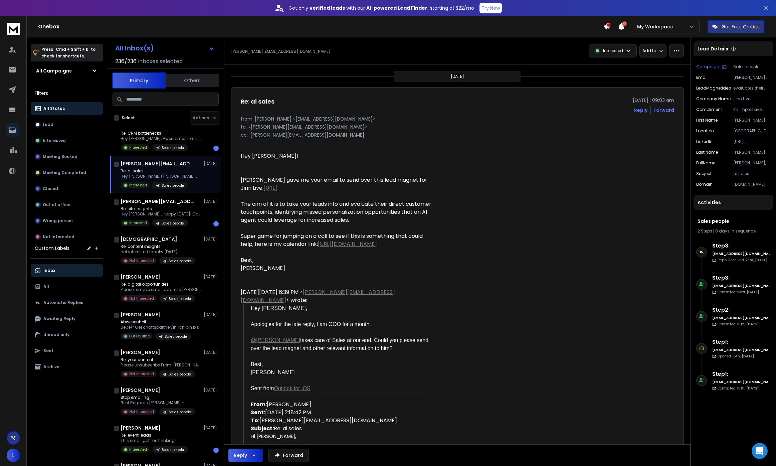
click at [738, 184] on p "[DOMAIN_NAME]" at bounding box center [751, 184] width 37 height 5
click at [748, 78] on p "[PERSON_NAME][EMAIL_ADDRESS][DOMAIN_NAME]" at bounding box center [751, 77] width 37 height 5
click at [743, 89] on p "evaluates their direct customer touchpoints, identifying missed personalization…" at bounding box center [751, 87] width 37 height 5
click at [740, 163] on p "[PERSON_NAME], PMP®, CSM, PMI - ACP, Six Sigma Black Belt" at bounding box center [751, 162] width 37 height 5
click at [754, 142] on p "[URL][DOMAIN_NAME][PERSON_NAME]" at bounding box center [751, 141] width 37 height 5
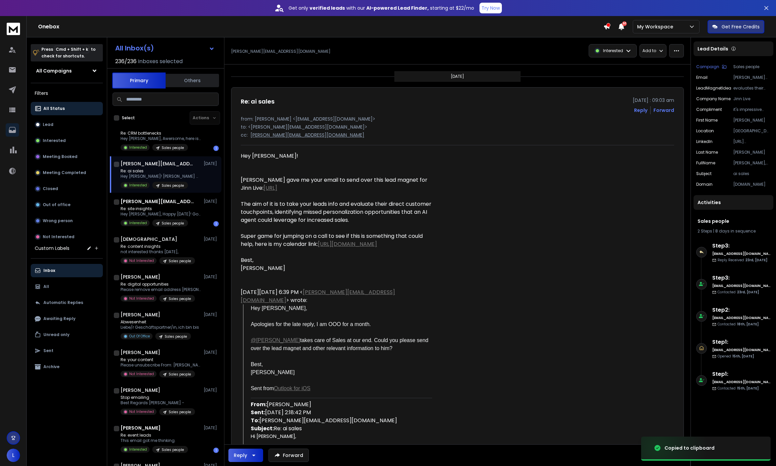
click at [740, 186] on p "[DOMAIN_NAME]" at bounding box center [751, 184] width 37 height 5
click at [740, 98] on p "Jinn Live" at bounding box center [751, 98] width 37 height 5
click at [680, 52] on button "button" at bounding box center [676, 50] width 15 height 13
click at [672, 66] on div "Mark as unread" at bounding box center [656, 65] width 44 height 7
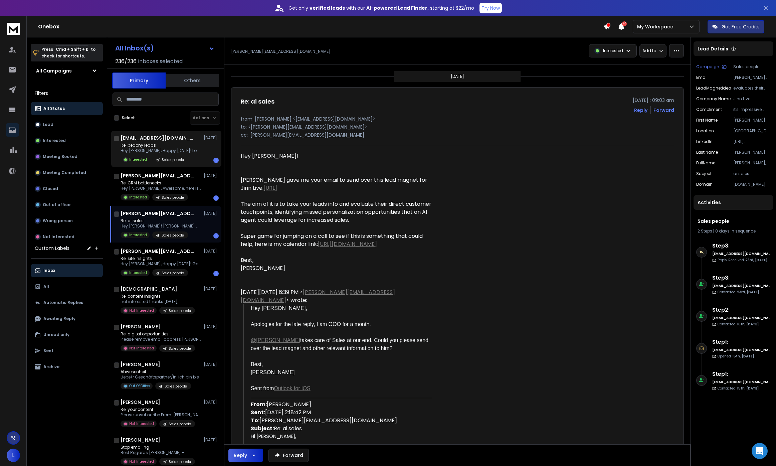
scroll to position [640, 0]
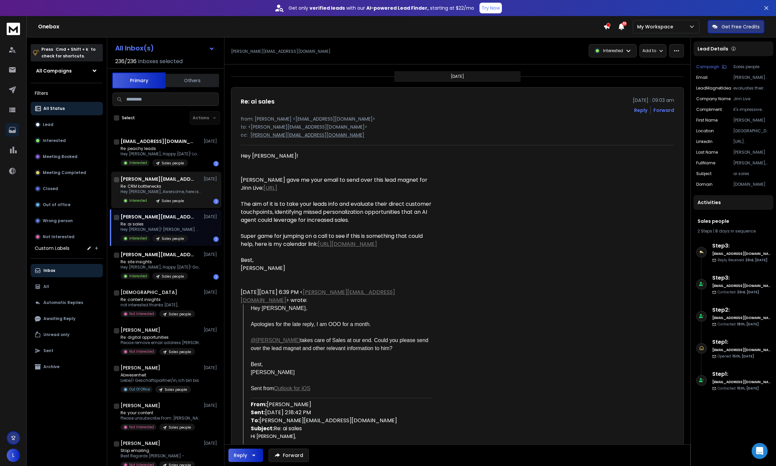
click at [196, 185] on p "Re: CRM bottlenecks" at bounding box center [160, 186] width 80 height 5
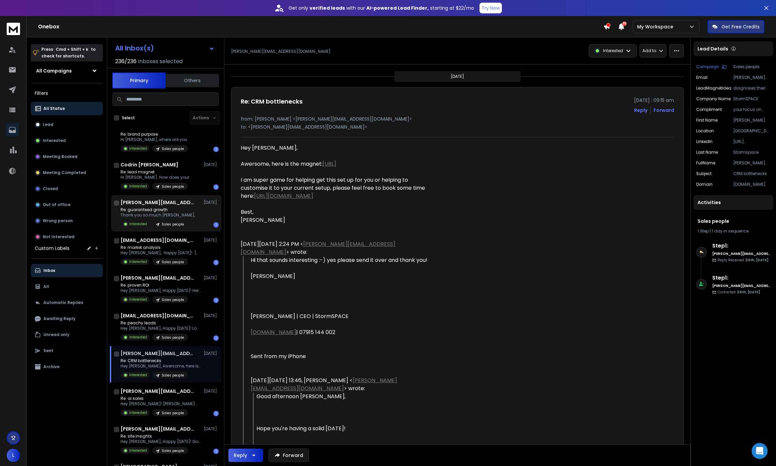
scroll to position [473, 0]
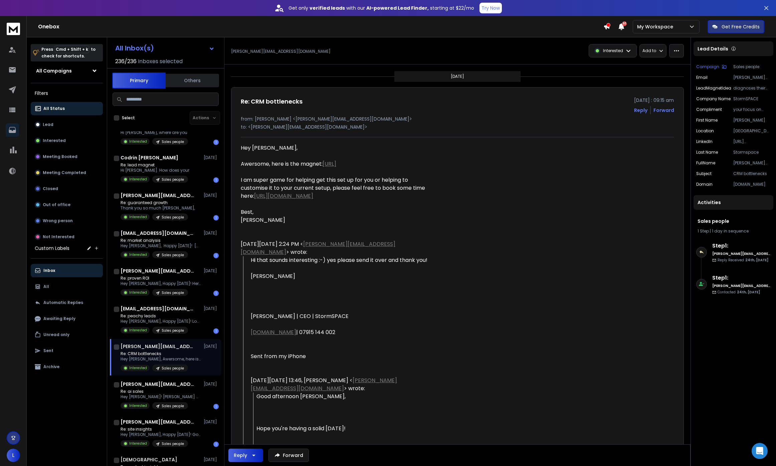
click at [746, 78] on p "[PERSON_NAME][EMAIL_ADDRESS][DOMAIN_NAME]" at bounding box center [751, 77] width 37 height 5
click at [753, 140] on p "[URL][DOMAIN_NAME]" at bounding box center [751, 141] width 37 height 5
click at [742, 185] on p "[DOMAIN_NAME]" at bounding box center [751, 184] width 37 height 5
click at [745, 88] on p "diagnoses their current CRM efficiency, highlighting bottlenecks and hidden opp…" at bounding box center [751, 87] width 37 height 5
click at [742, 97] on p "StormSPACE" at bounding box center [751, 98] width 37 height 5
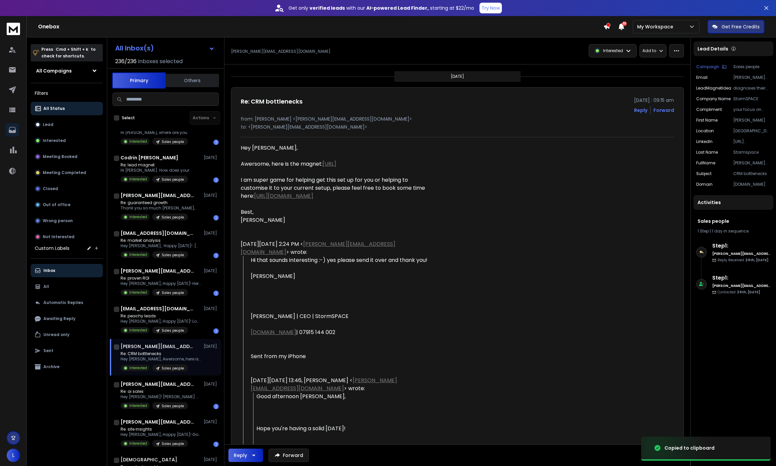
click at [746, 164] on p "[PERSON_NAME] CEO StormSPACE" at bounding box center [751, 162] width 37 height 5
click at [677, 50] on icon "button" at bounding box center [676, 51] width 6 height 6
click at [667, 68] on div "Mark as unread" at bounding box center [656, 65] width 44 height 7
click at [187, 317] on p "Re: peachy leads" at bounding box center [160, 315] width 80 height 5
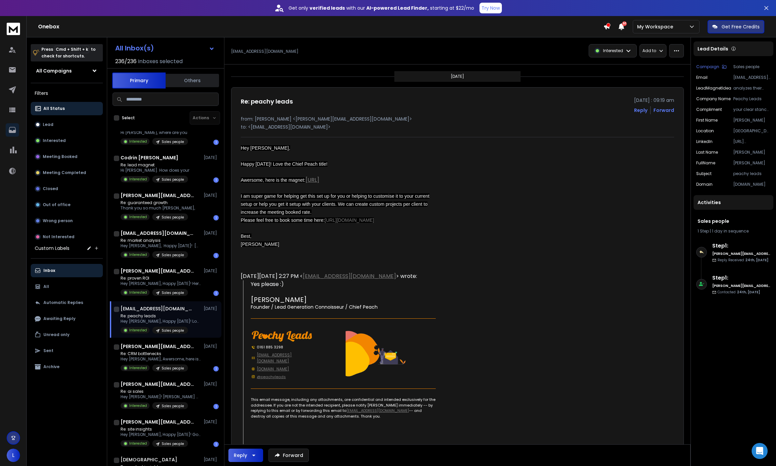
click at [750, 184] on p "[DOMAIN_NAME]" at bounding box center [751, 184] width 37 height 5
click at [747, 77] on p "[EMAIL_ADDRESS][DOMAIN_NAME]" at bounding box center [751, 77] width 37 height 5
click at [745, 87] on p "analyzes their current lead generation process, identifying the exact friction …" at bounding box center [751, 87] width 37 height 5
click at [751, 185] on p "[DOMAIN_NAME]" at bounding box center [751, 184] width 37 height 5
click at [740, 99] on p "Peachy Leads" at bounding box center [751, 98] width 37 height 5
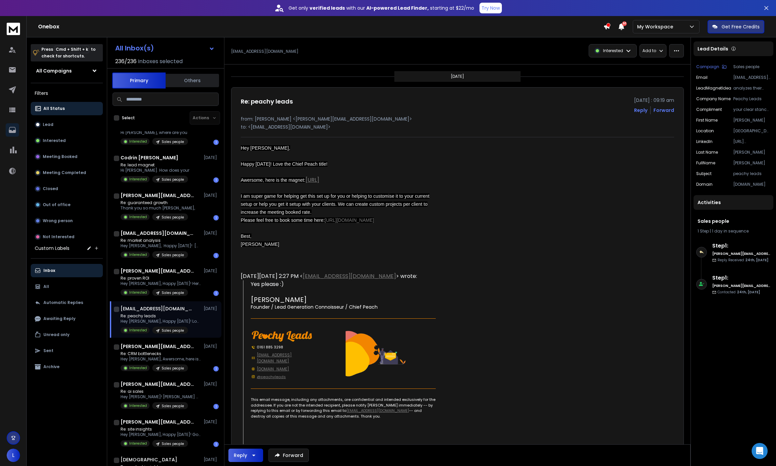
click at [749, 141] on p "[URL][DOMAIN_NAME][PERSON_NAME]" at bounding box center [751, 141] width 37 height 5
click at [737, 162] on p "[PERSON_NAME]" at bounding box center [751, 162] width 37 height 5
click at [675, 51] on icon "button" at bounding box center [676, 51] width 6 height 6
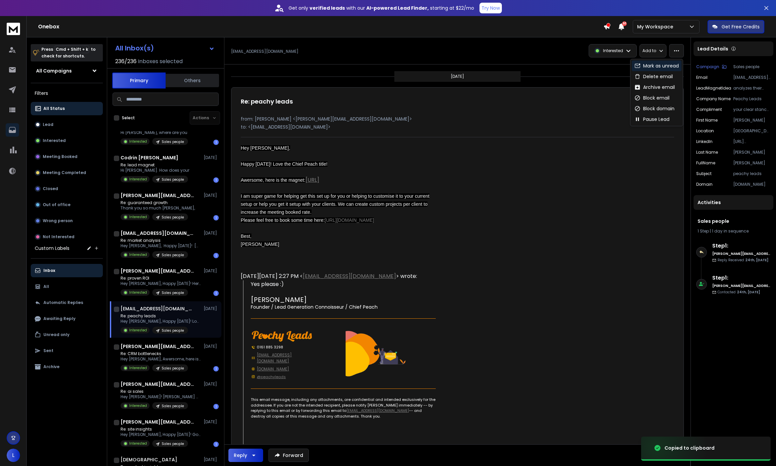
click at [667, 67] on div "Mark as unread" at bounding box center [656, 65] width 44 height 7
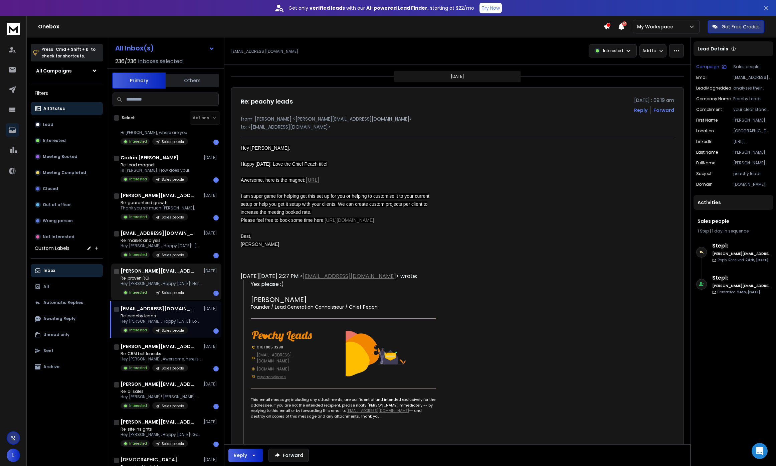
click at [182, 278] on p "Re: proven ROI" at bounding box center [160, 277] width 80 height 5
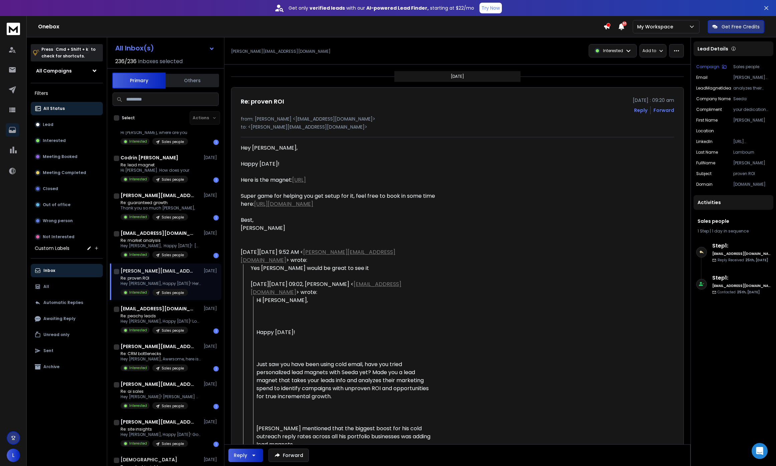
click at [736, 186] on p "[DOMAIN_NAME]" at bounding box center [751, 184] width 37 height 5
click at [745, 80] on div "Campaign Sales people Email [PERSON_NAME][EMAIL_ADDRESS][DOMAIN_NAME] leadMagne…" at bounding box center [733, 125] width 80 height 139
click at [744, 78] on p "[PERSON_NAME][EMAIL_ADDRESS][DOMAIN_NAME]" at bounding box center [751, 77] width 37 height 5
click at [746, 88] on p "analyzes their marketing spend to identify campaigns with unproven ROI and oppo…" at bounding box center [751, 87] width 37 height 5
click at [741, 185] on p "[DOMAIN_NAME]" at bounding box center [751, 184] width 37 height 5
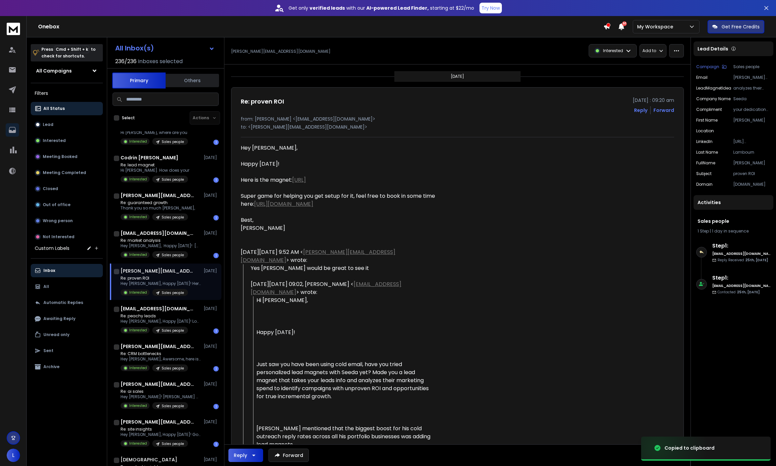
click at [737, 98] on p "Seeda" at bounding box center [751, 98] width 37 height 5
click at [752, 163] on p "[PERSON_NAME]" at bounding box center [751, 162] width 37 height 5
click at [764, 139] on p "[URL][DOMAIN_NAME][PERSON_NAME]" at bounding box center [751, 141] width 37 height 5
click at [678, 51] on icon "button" at bounding box center [676, 50] width 5 height 1
click at [673, 69] on div "Mark as unread" at bounding box center [657, 65] width 50 height 11
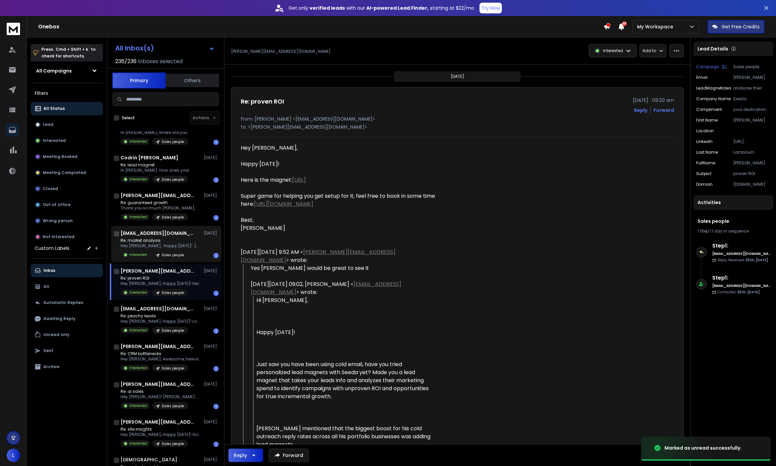
click at [190, 246] on p "Hey [PERSON_NAME], Happy [DATE]! [GEOGRAPHIC_DATA], I have" at bounding box center [160, 245] width 80 height 5
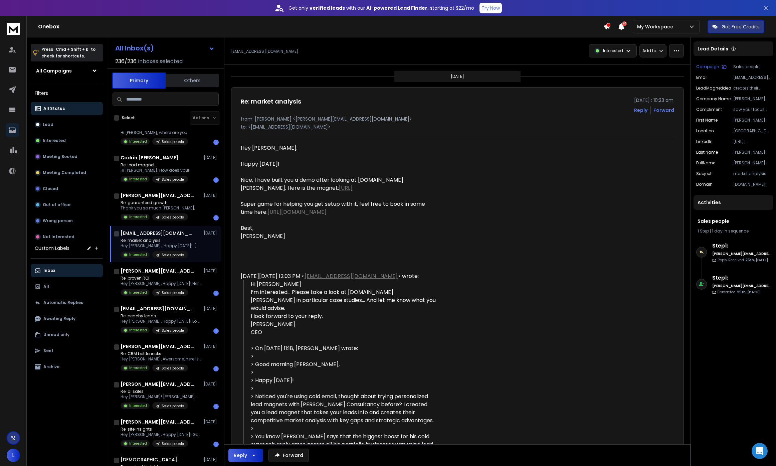
click at [745, 98] on p "[PERSON_NAME] Consultancy" at bounding box center [751, 98] width 37 height 5
click at [750, 78] on p "[EMAIL_ADDRESS][DOMAIN_NAME]" at bounding box center [751, 77] width 37 height 5
click at [749, 174] on p "market analysis" at bounding box center [751, 173] width 37 height 5
click at [739, 184] on p "[DOMAIN_NAME]" at bounding box center [751, 184] width 37 height 5
click at [743, 89] on p "creates their competitive market analysis with key gaps and strategic advantage…" at bounding box center [751, 87] width 37 height 5
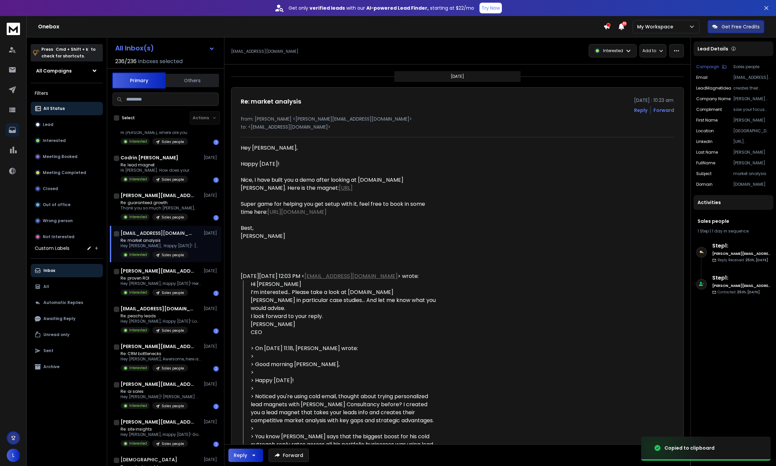
click at [742, 141] on p "[URL][DOMAIN_NAME]" at bounding box center [751, 141] width 37 height 5
click at [743, 162] on p "[PERSON_NAME]" at bounding box center [751, 162] width 37 height 5
click at [675, 49] on icon "button" at bounding box center [676, 51] width 6 height 6
click at [672, 69] on div "Mark as unread" at bounding box center [657, 65] width 50 height 11
click at [188, 207] on div "Re: guaranteed growth Thank you so much [PERSON_NAME], Interested Sales people 1" at bounding box center [169, 210] width 98 height 20
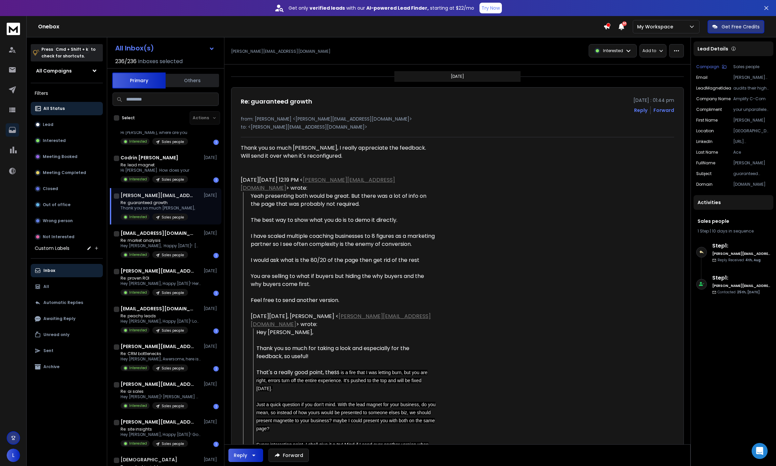
click at [752, 78] on p "[PERSON_NAME][EMAIL_ADDRESS][DOMAIN_NAME]" at bounding box center [751, 77] width 37 height 5
click at [746, 87] on p "audits their high-ticket offer and sales journey, pinpointing where to unlock s…" at bounding box center [751, 87] width 37 height 5
click at [755, 138] on div "Campaign Sales people Email [PERSON_NAME][EMAIL_ADDRESS][DOMAIN_NAME] leadMagne…" at bounding box center [733, 125] width 80 height 139
click at [755, 140] on p "[URL][DOMAIN_NAME]" at bounding box center [751, 141] width 37 height 5
click at [744, 99] on p "Amplify C-Com" at bounding box center [751, 98] width 37 height 5
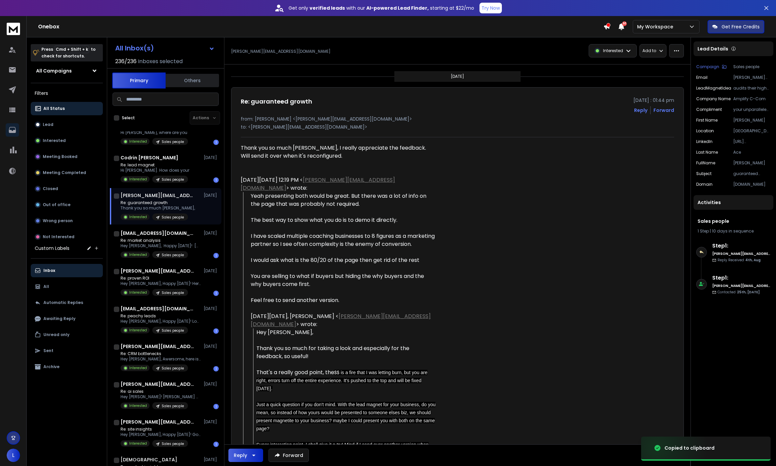
click at [738, 164] on p "[PERSON_NAME]" at bounding box center [751, 162] width 37 height 5
click at [752, 183] on p "[DOMAIN_NAME]" at bounding box center [751, 184] width 37 height 5
click at [678, 53] on icon "button" at bounding box center [676, 51] width 6 height 6
click at [675, 65] on div "Mark as unread" at bounding box center [656, 65] width 44 height 7
click at [198, 162] on div "Re: lead magnet Hi [PERSON_NAME]. How does your Interested Sales people 1" at bounding box center [169, 172] width 98 height 20
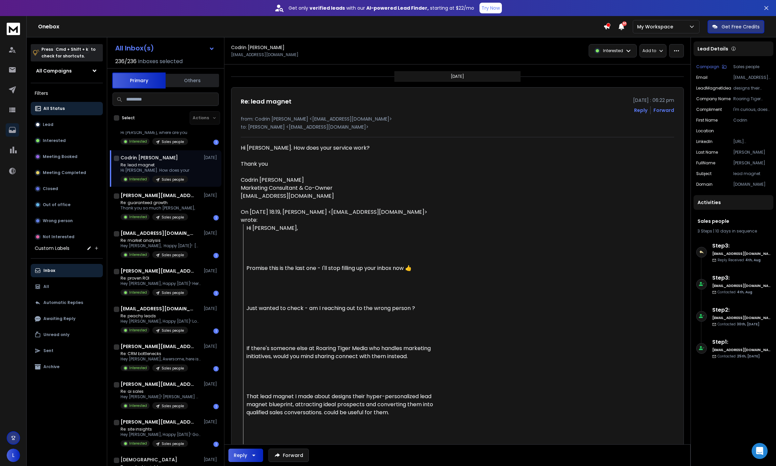
click at [749, 76] on p "[EMAIL_ADDRESS][DOMAIN_NAME]" at bounding box center [751, 77] width 37 height 5
click at [747, 100] on p "Roaring Tiger Media" at bounding box center [751, 98] width 37 height 5
click at [745, 161] on p "[PERSON_NAME]" at bounding box center [751, 162] width 37 height 5
click at [752, 142] on p "[URL][DOMAIN_NAME][PERSON_NAME]" at bounding box center [751, 141] width 37 height 5
click at [746, 87] on p "designs their hyper-personalized lead magnet blueprint, attracting ideal prospe…" at bounding box center [751, 87] width 37 height 5
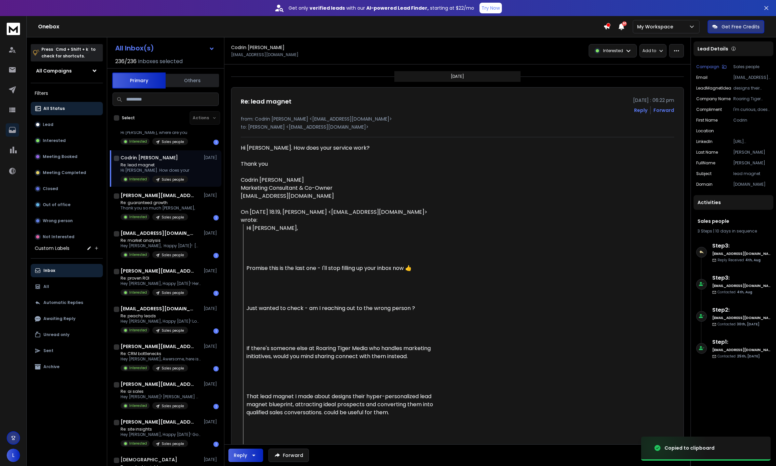
click at [747, 185] on p "[DOMAIN_NAME]" at bounding box center [751, 184] width 37 height 5
click at [677, 53] on icon "button" at bounding box center [676, 51] width 6 height 6
click at [668, 69] on div "Mark as unread" at bounding box center [657, 65] width 50 height 11
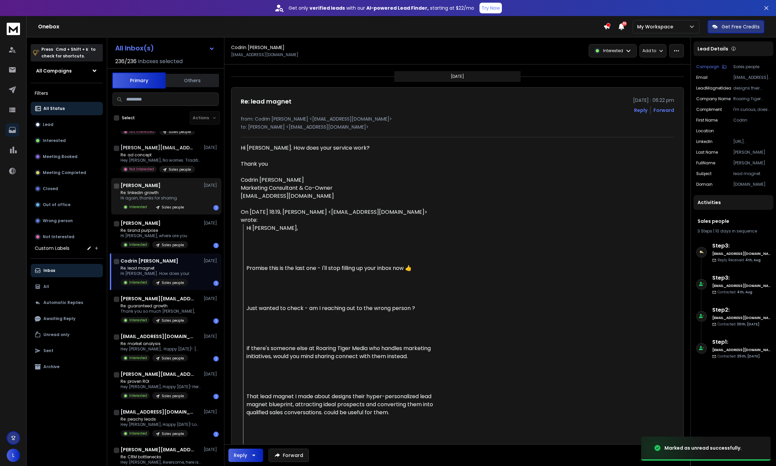
scroll to position [368, 0]
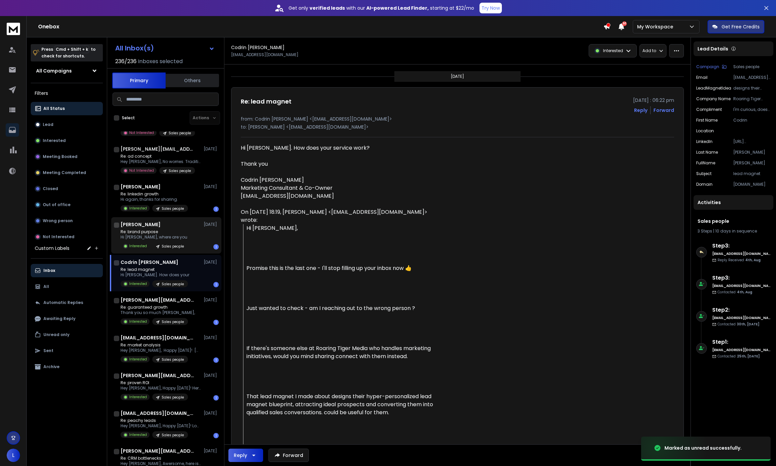
click at [194, 226] on div "[PERSON_NAME] [DATE]" at bounding box center [169, 224] width 98 height 7
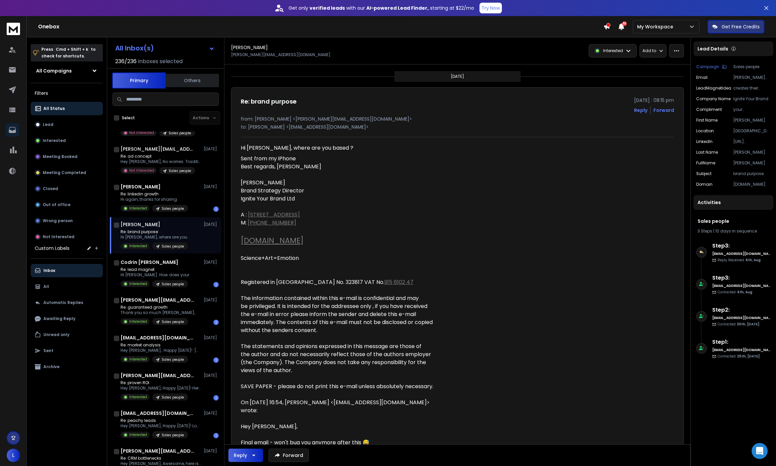
click at [746, 78] on p "[PERSON_NAME][EMAIL_ADDRESS][DOMAIN_NAME]" at bounding box center [751, 77] width 37 height 5
click at [736, 98] on p "Ignite Your Brand" at bounding box center [751, 98] width 37 height 5
click at [736, 186] on p "[DOMAIN_NAME]" at bounding box center [751, 184] width 37 height 5
click at [751, 143] on p "[URL][DOMAIN_NAME]" at bounding box center [751, 141] width 37 height 5
click at [742, 88] on p "creates their unique brand message outline by analyzing their market and compet…" at bounding box center [751, 87] width 37 height 5
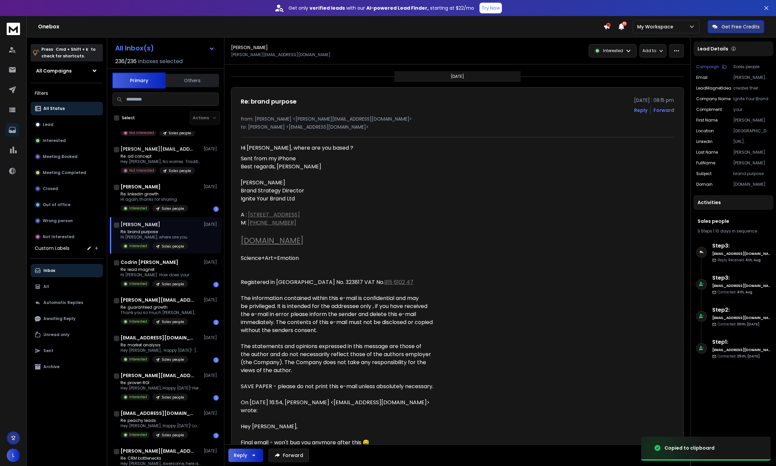
click at [743, 164] on p "[PERSON_NAME]" at bounding box center [751, 162] width 37 height 5
click at [676, 52] on icon "button" at bounding box center [676, 51] width 6 height 6
click at [666, 67] on div "Mark as unread" at bounding box center [656, 65] width 44 height 7
click at [192, 198] on div "Re: linkedin growth Hi again, thanks for sharing. Interested Sales people 1" at bounding box center [169, 201] width 98 height 20
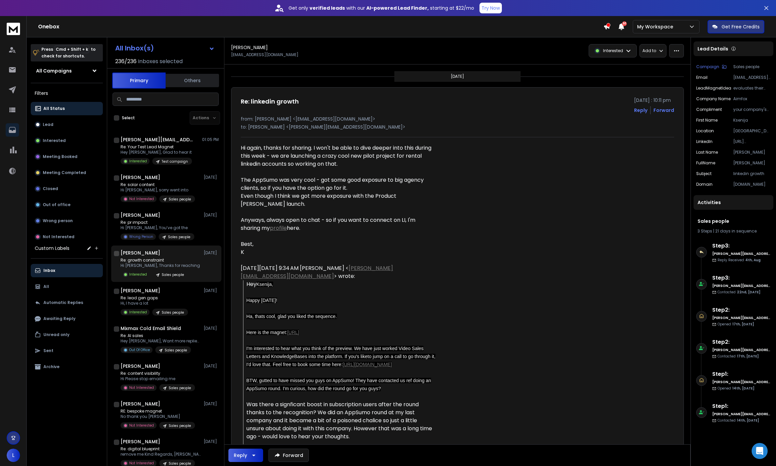
scroll to position [0, 0]
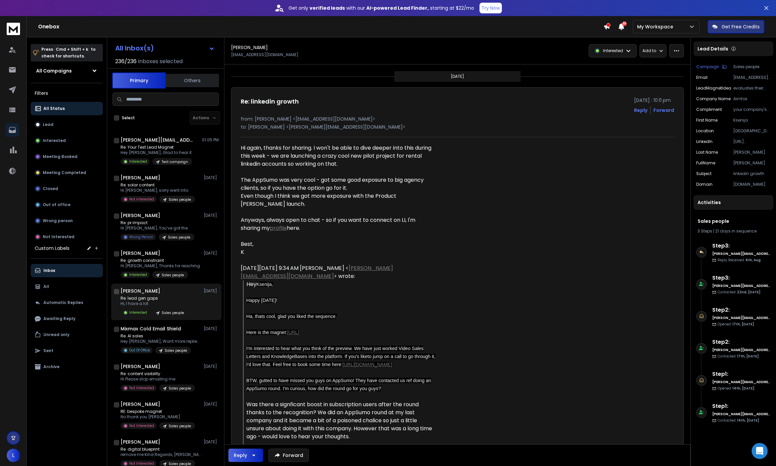
click at [192, 292] on div "[PERSON_NAME] [DATE]" at bounding box center [169, 290] width 98 height 7
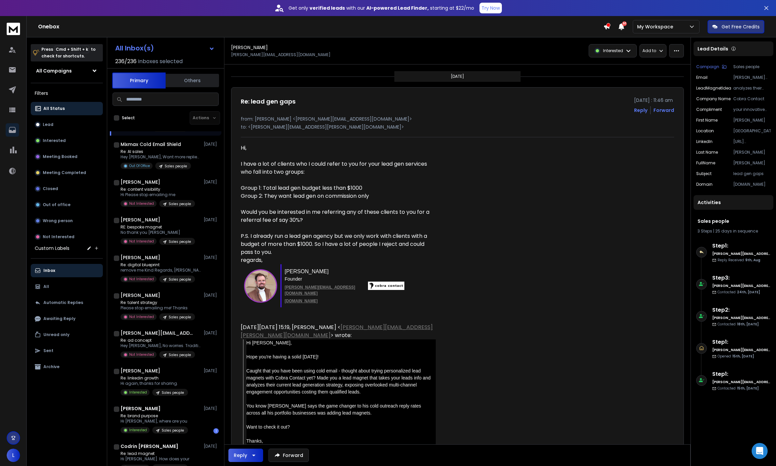
scroll to position [191, 0]
